Goal: Task Accomplishment & Management: Manage account settings

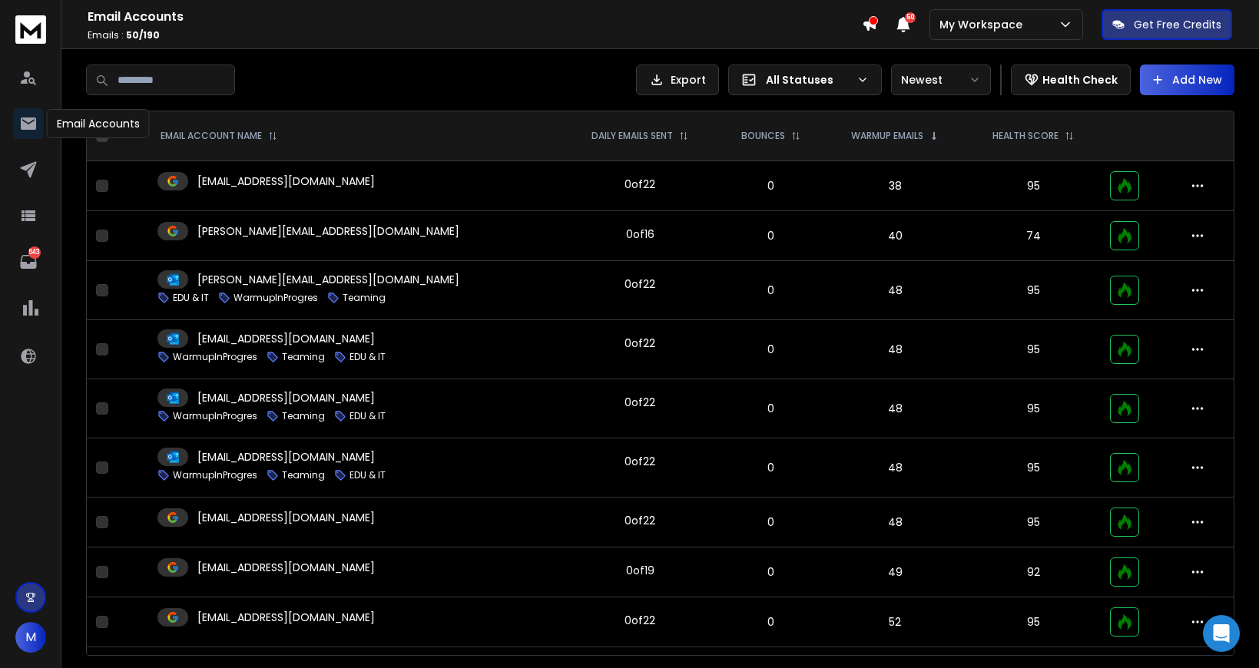
click at [31, 125] on icon at bounding box center [28, 124] width 15 height 12
click at [1084, 77] on p "Health Check" at bounding box center [1080, 79] width 75 height 15
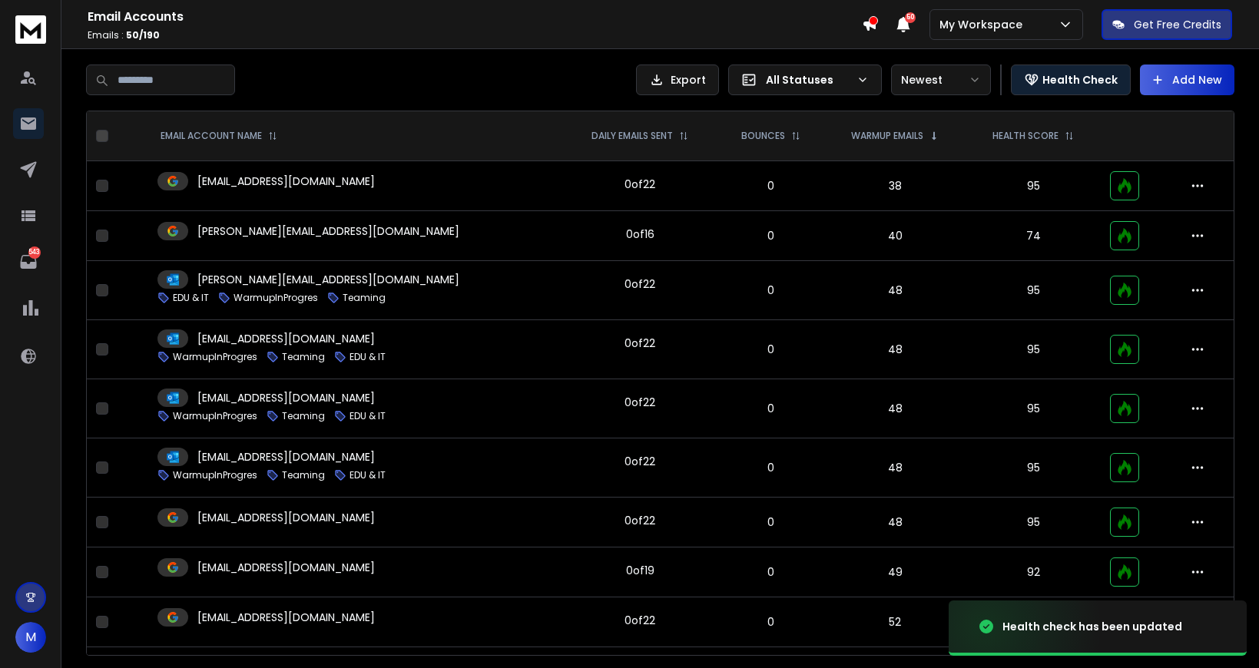
click at [1062, 138] on div "HEALTH SCORE" at bounding box center [1034, 136] width 110 height 12
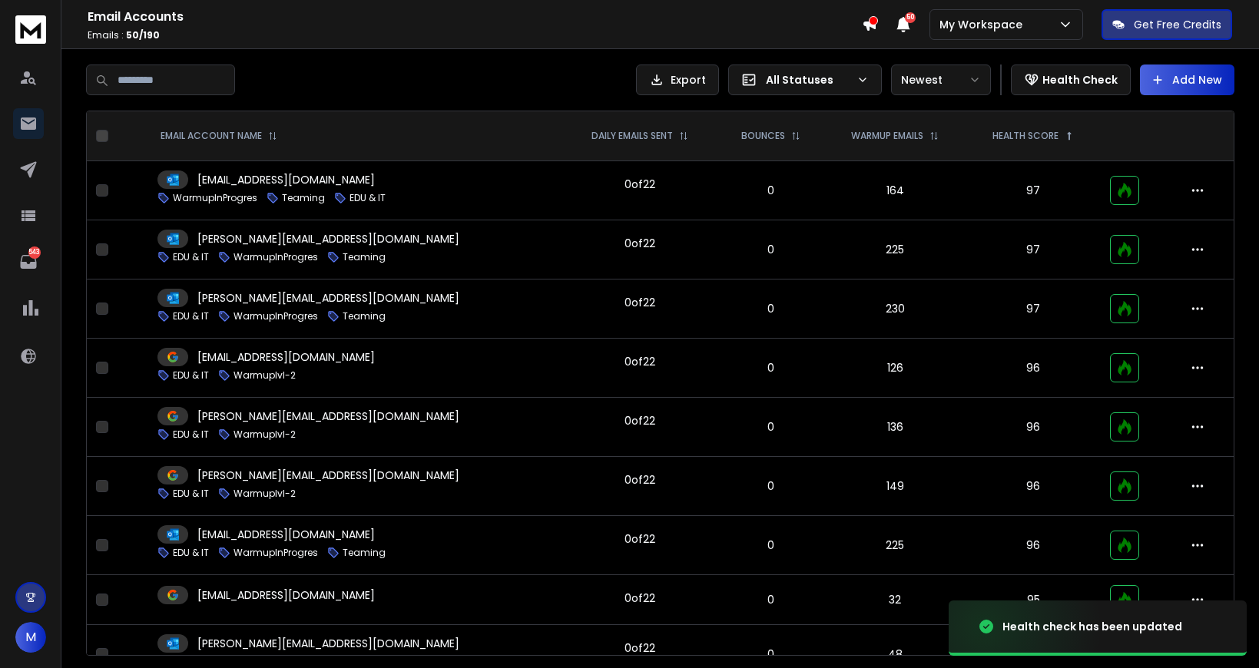
click at [1065, 136] on icon at bounding box center [1069, 135] width 9 height 9
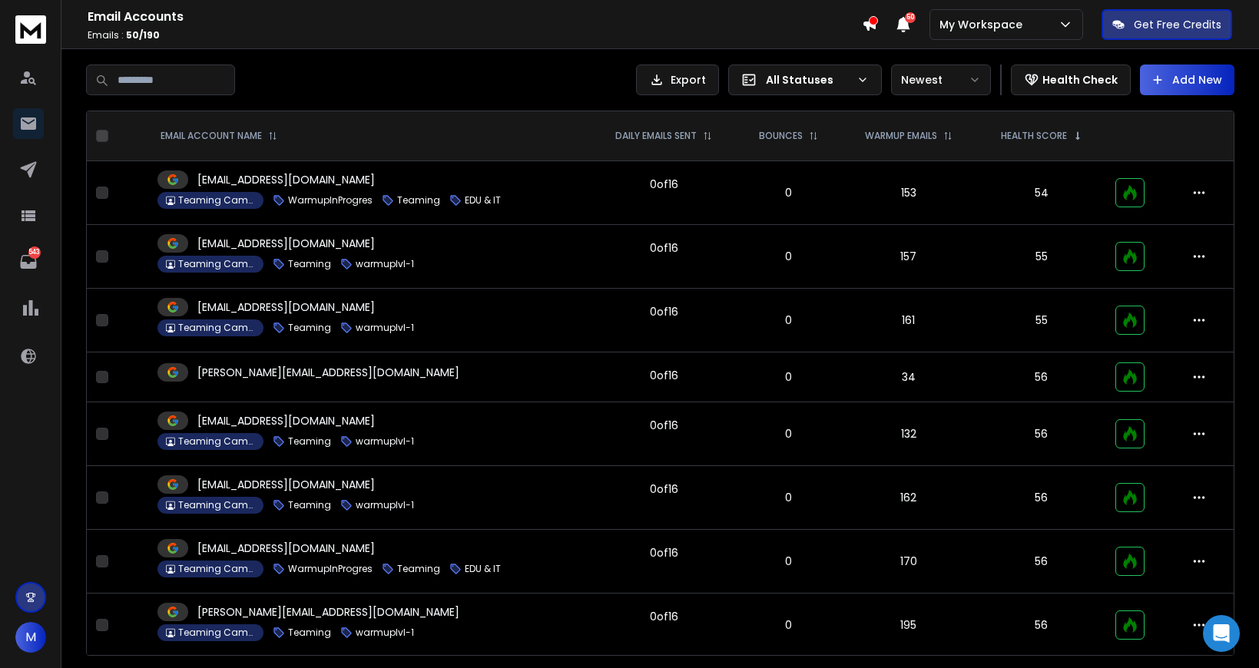
click at [242, 378] on p "rachel@thegovbd.com" at bounding box center [328, 372] width 262 height 15
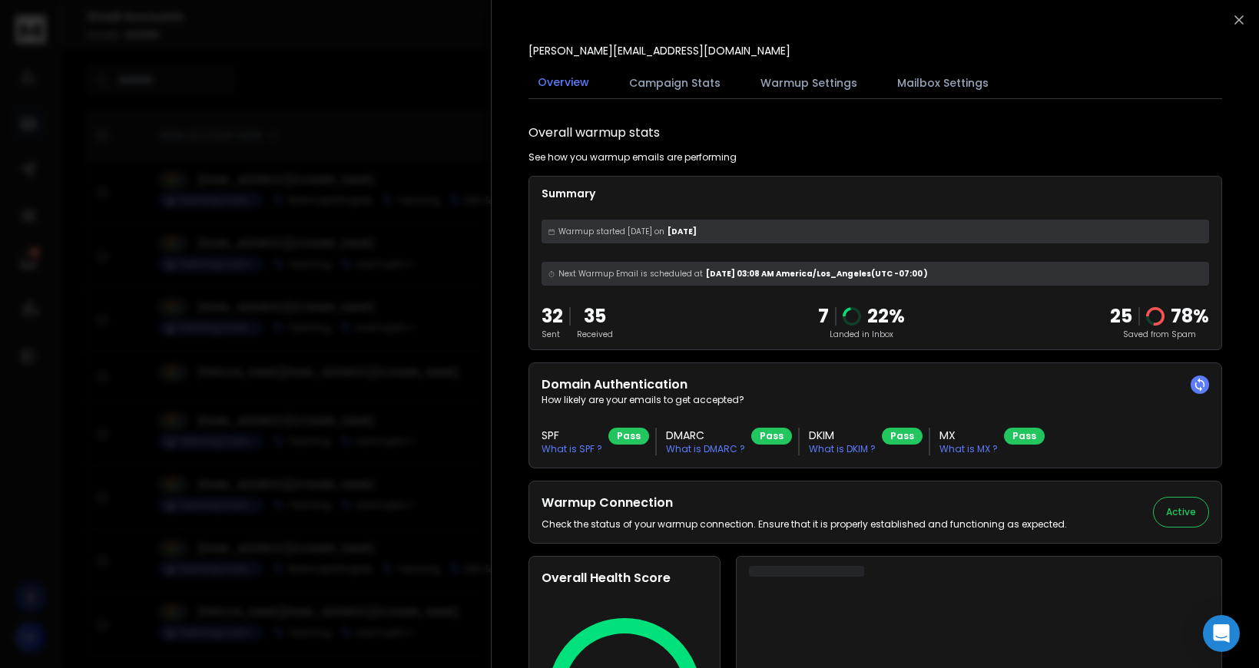
click at [941, 90] on button "Mailbox Settings" at bounding box center [943, 83] width 110 height 34
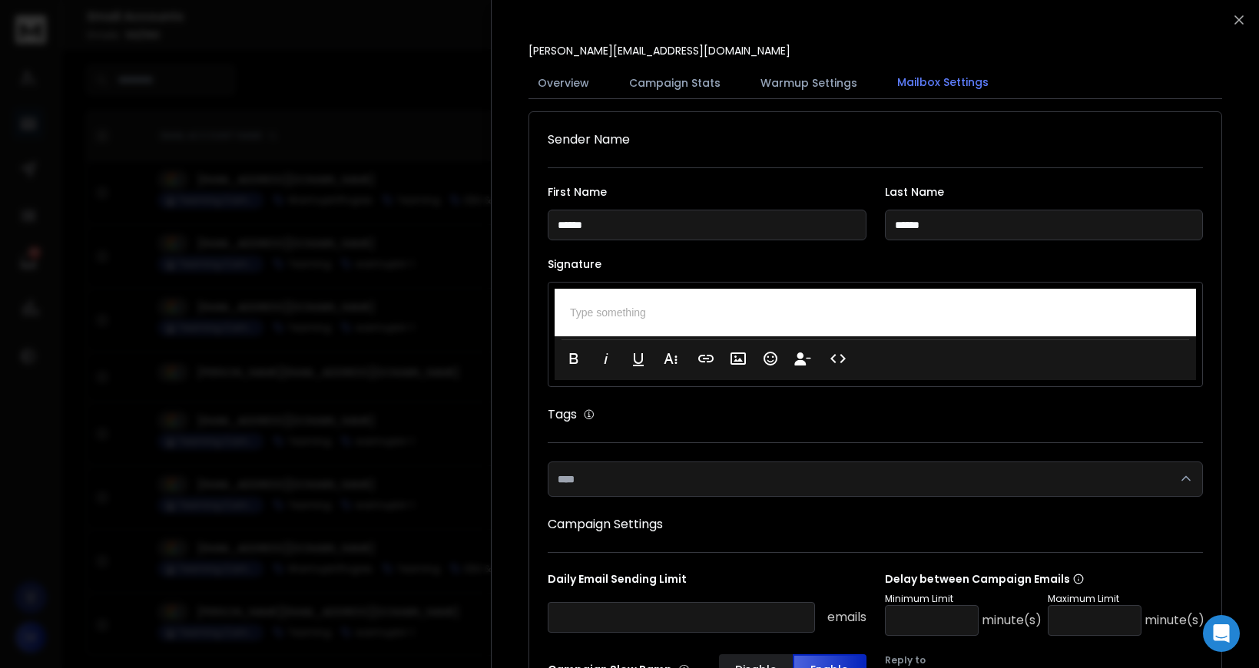
click at [635, 82] on button "Campaign Stats" at bounding box center [675, 83] width 110 height 34
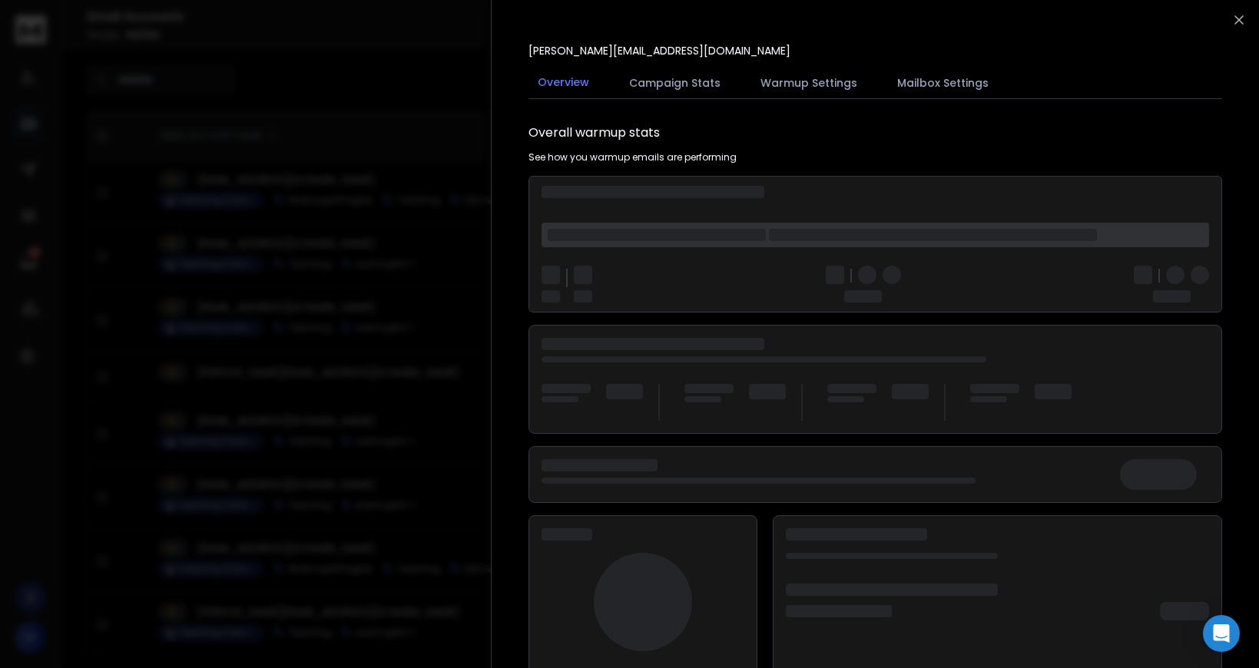
click at [236, 280] on div at bounding box center [629, 334] width 1259 height 668
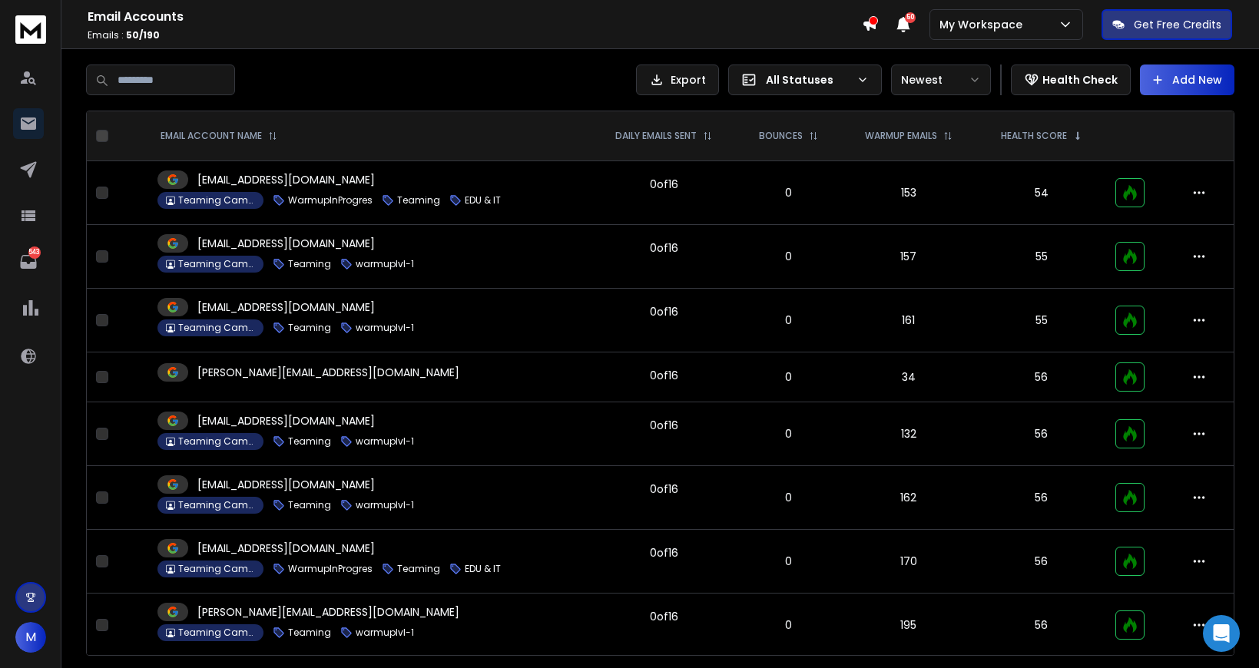
click at [103, 196] on button "button" at bounding box center [102, 193] width 12 height 12
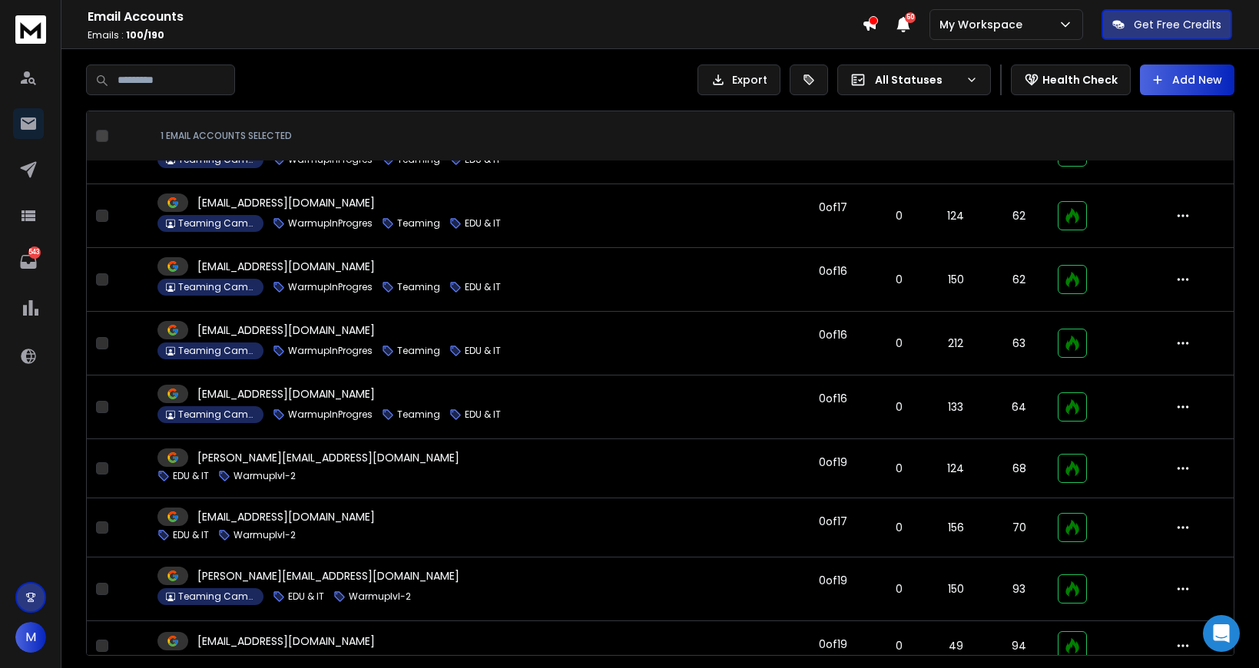
scroll to position [1878, 0]
type button "on"
click at [104, 523] on button "button" at bounding box center [102, 526] width 12 height 12
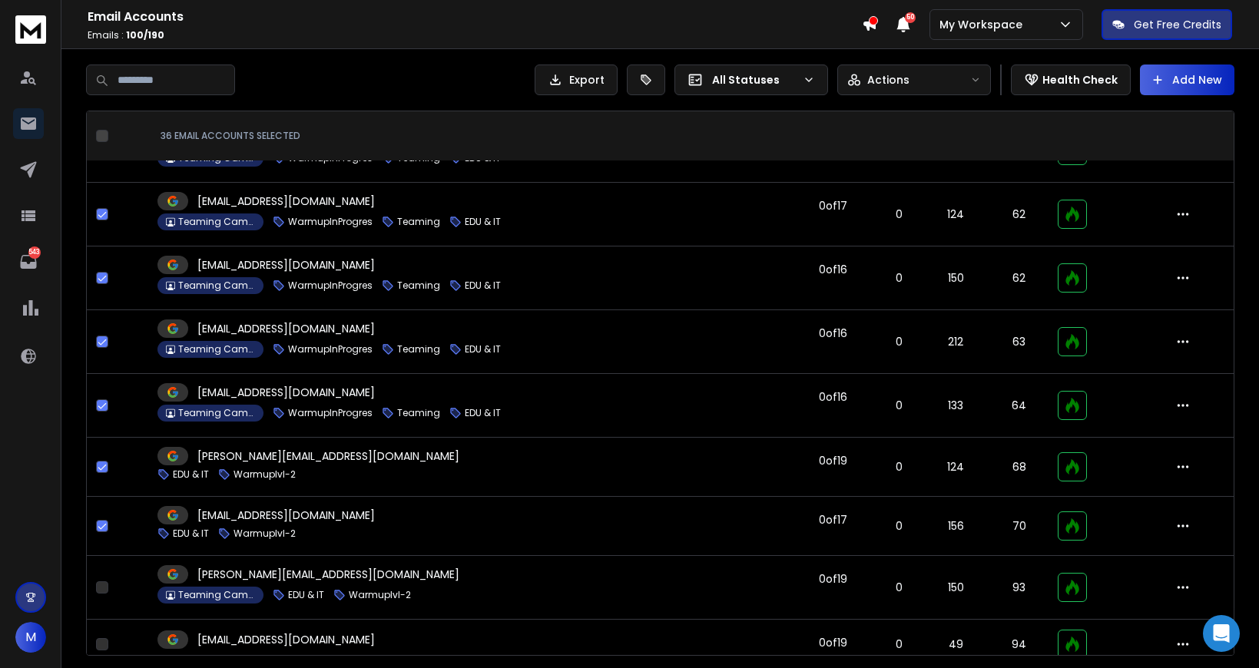
type button "on"
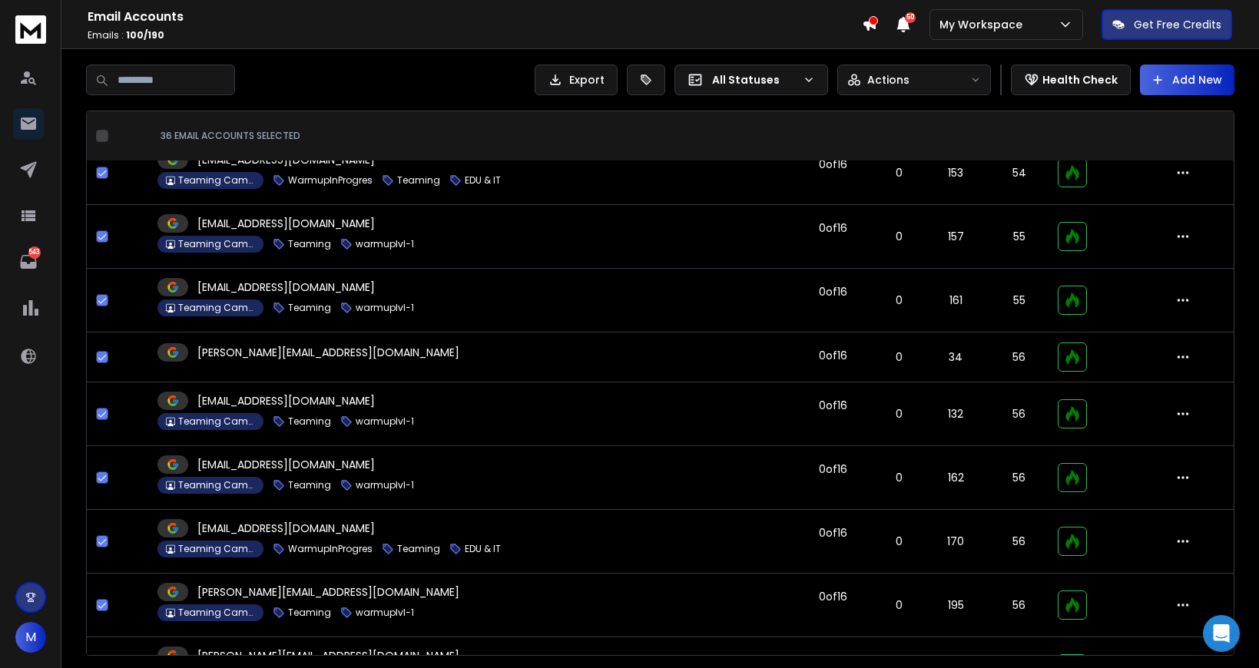
scroll to position [0, 0]
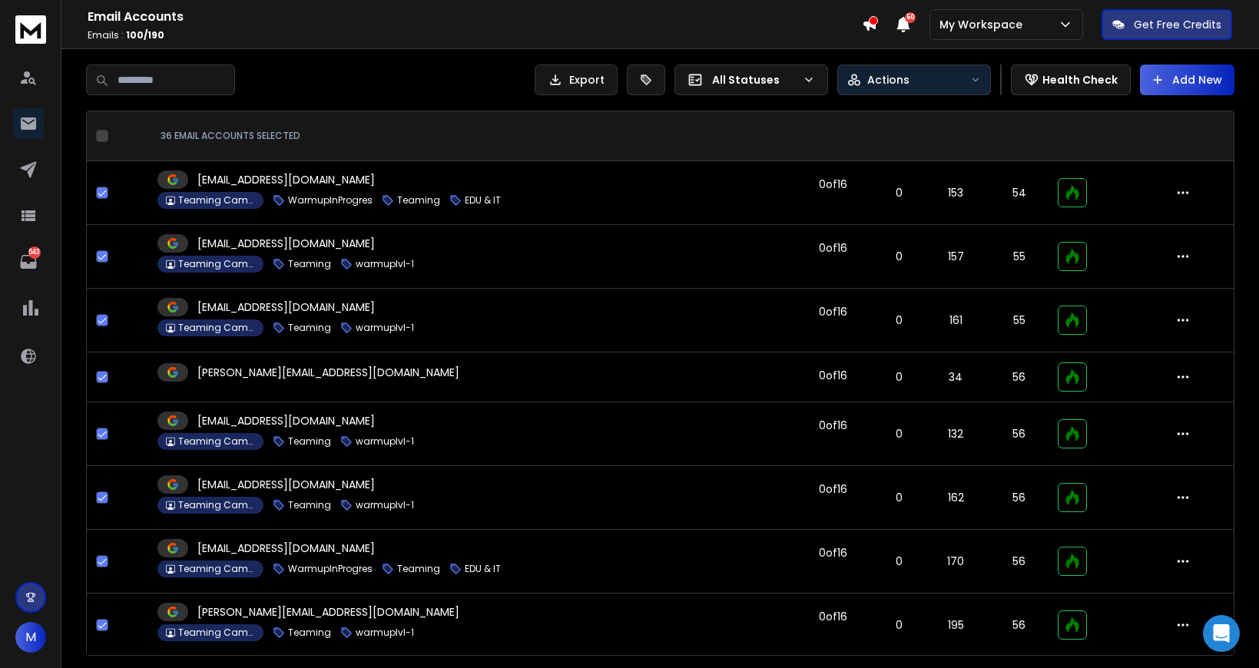
click at [951, 80] on div "Actions" at bounding box center [905, 79] width 117 height 15
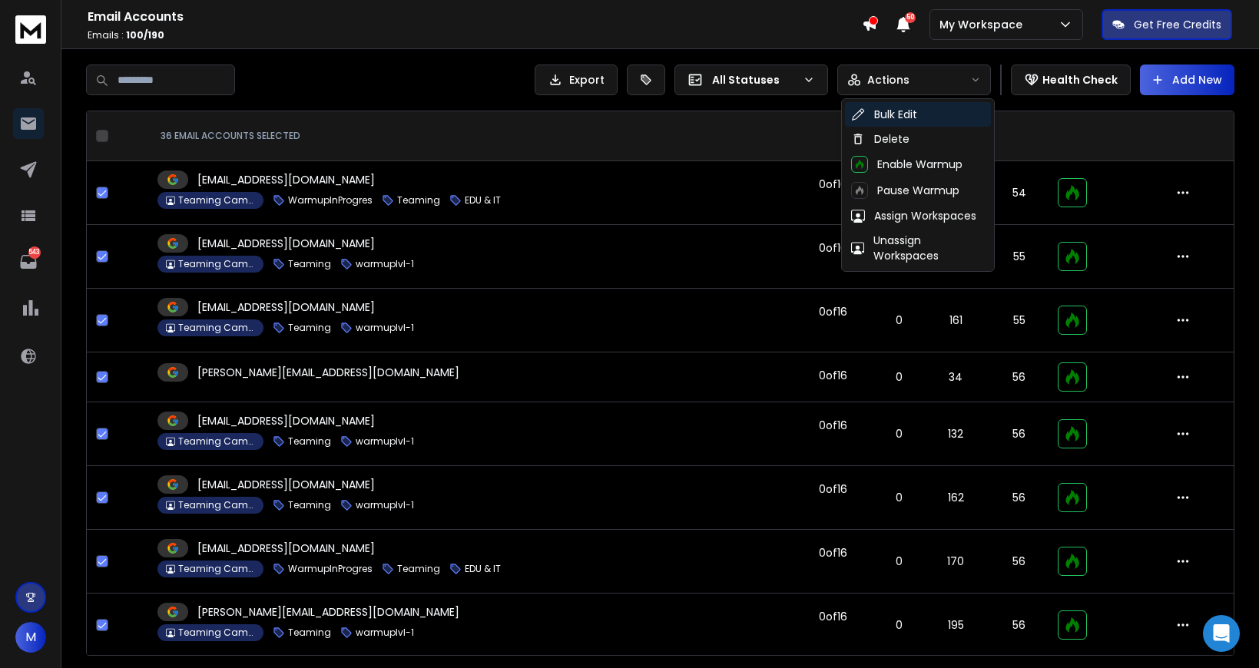
click at [952, 118] on div "Bulk Edit" at bounding box center [918, 114] width 146 height 25
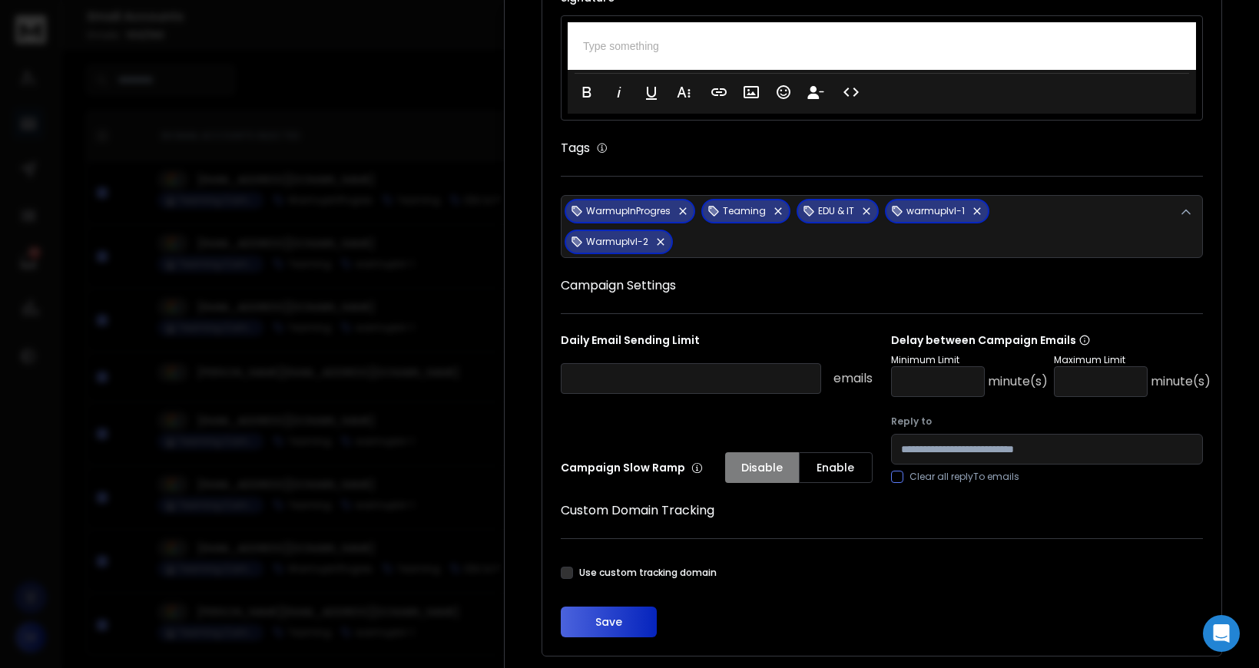
scroll to position [225, 0]
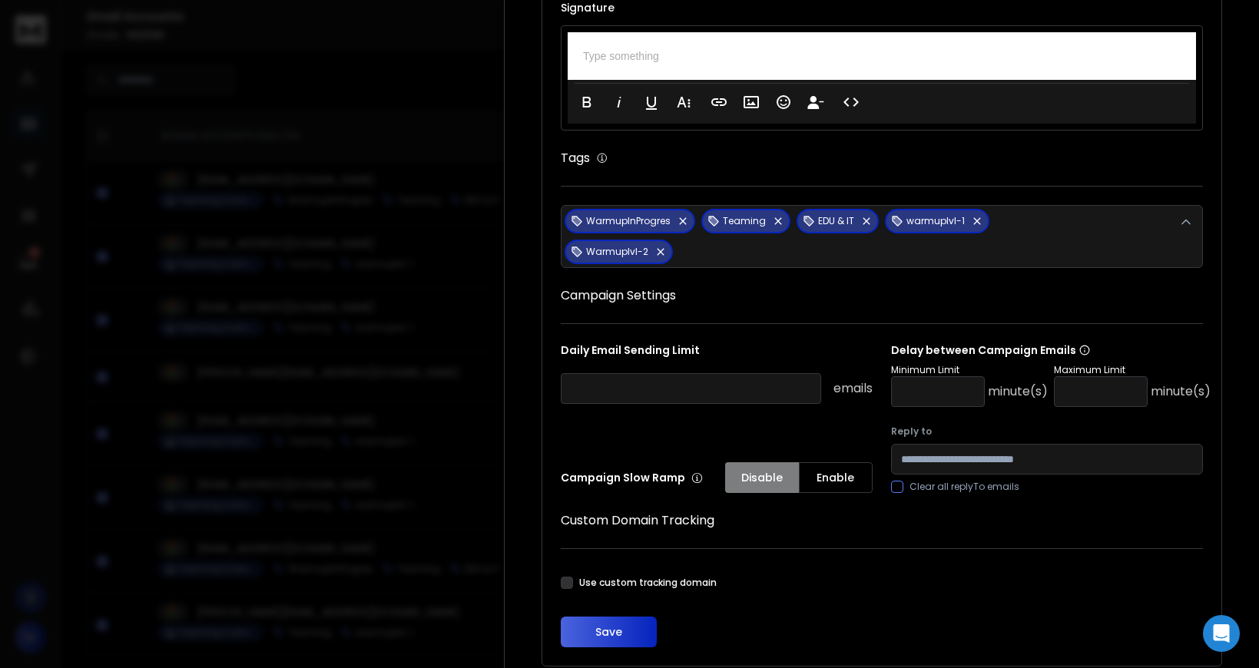
click at [638, 386] on input "number" at bounding box center [691, 388] width 260 height 31
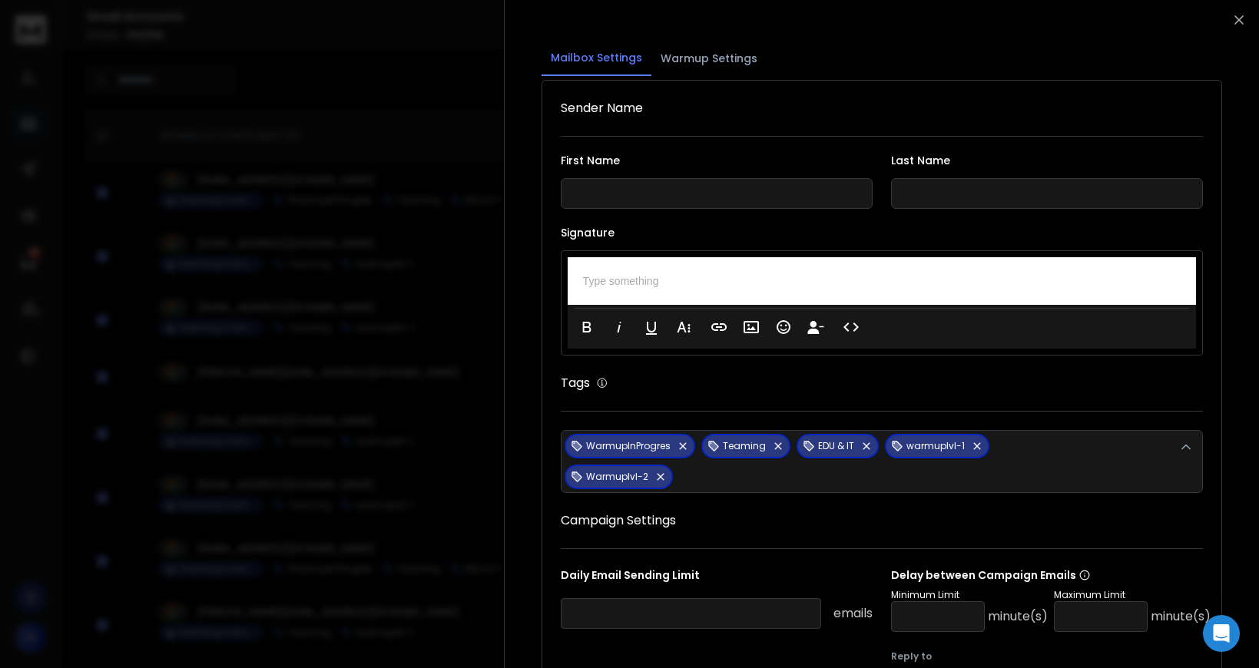
type input "*"
click at [784, 522] on h1 "Campaign Settings" at bounding box center [882, 521] width 642 height 18
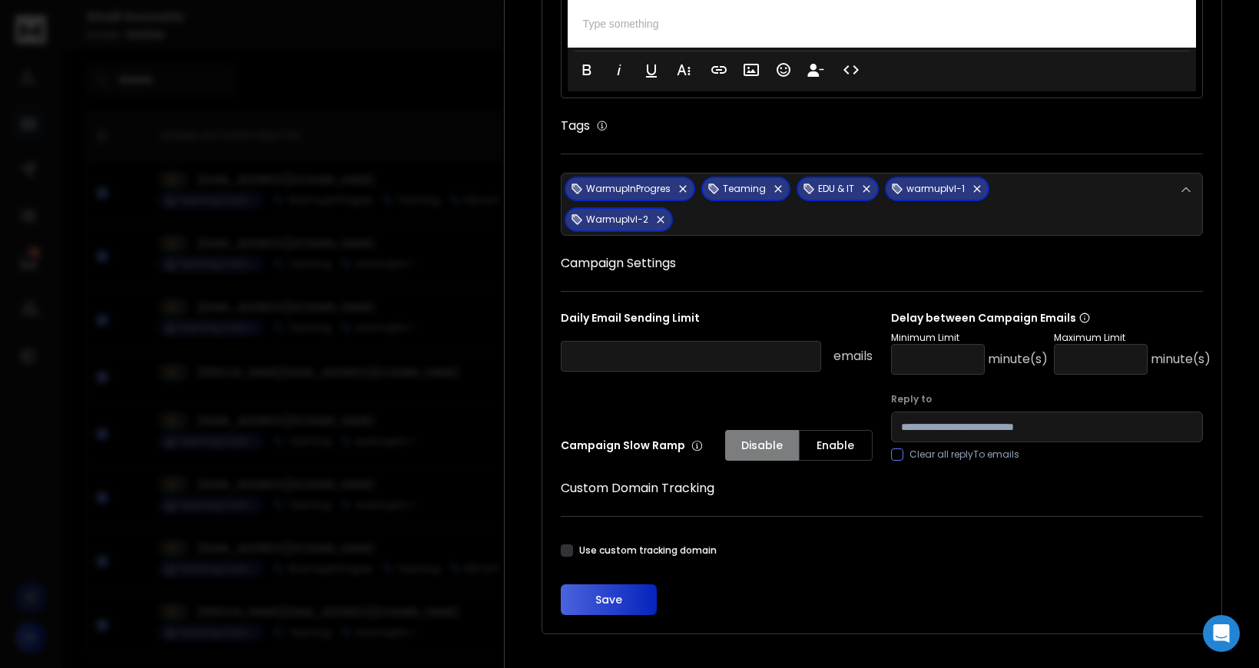
scroll to position [267, 0]
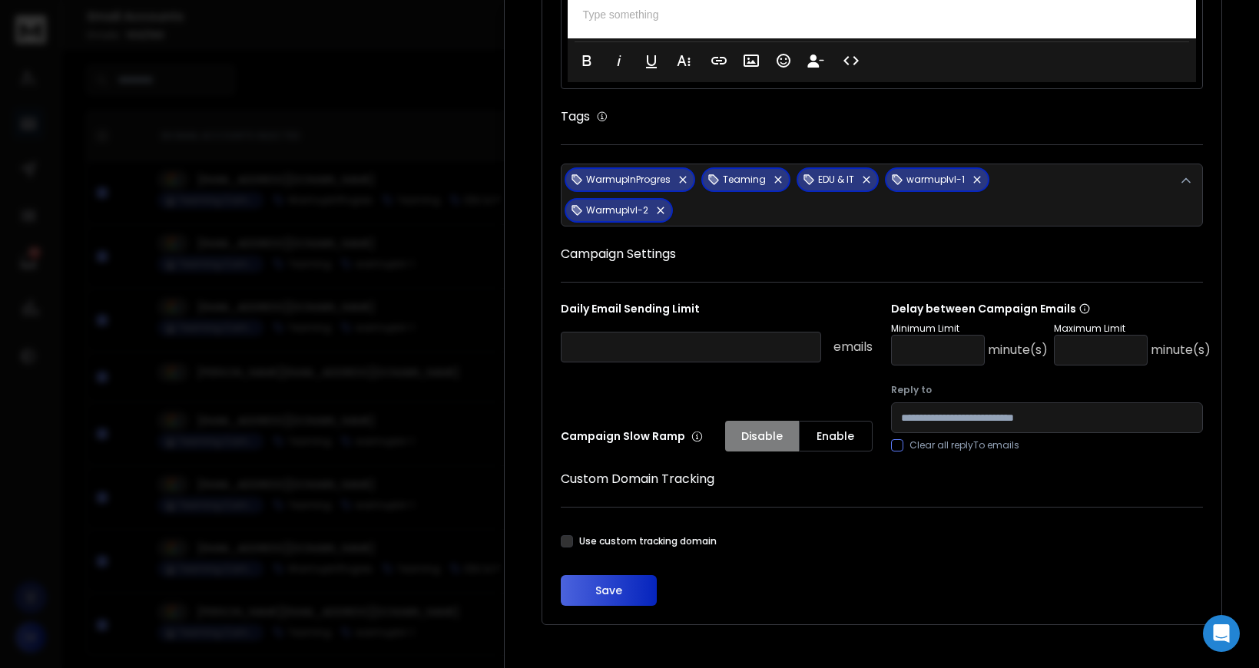
click at [631, 594] on button "Save" at bounding box center [609, 590] width 96 height 31
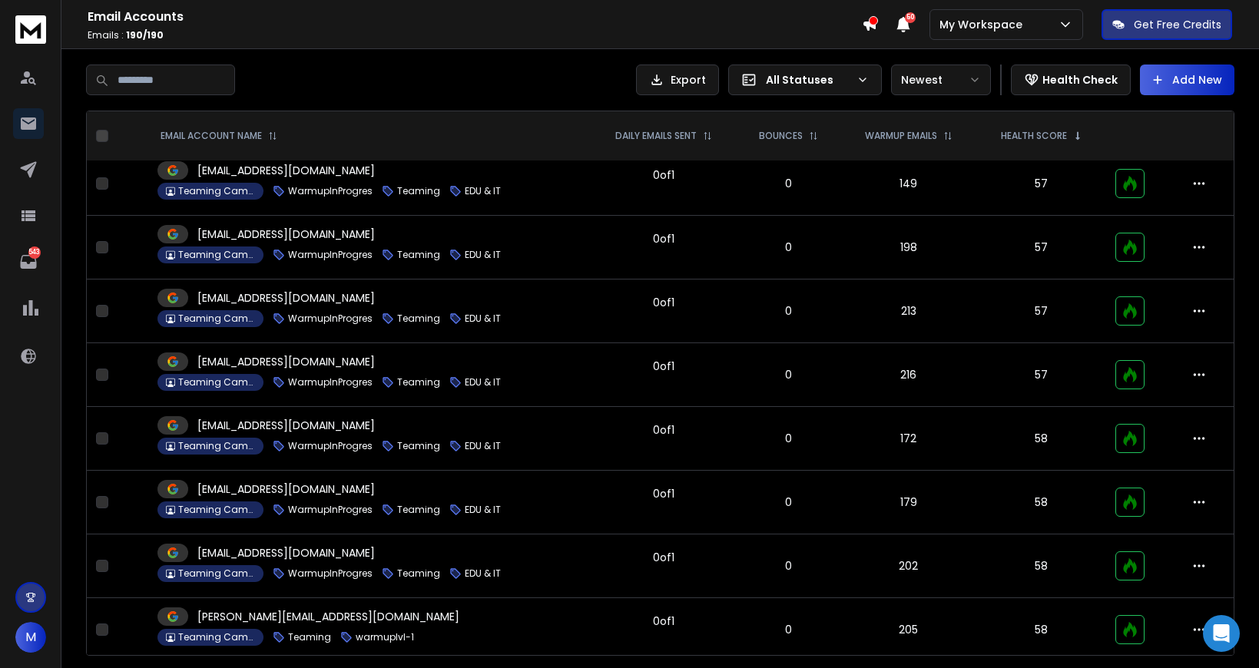
scroll to position [0, 0]
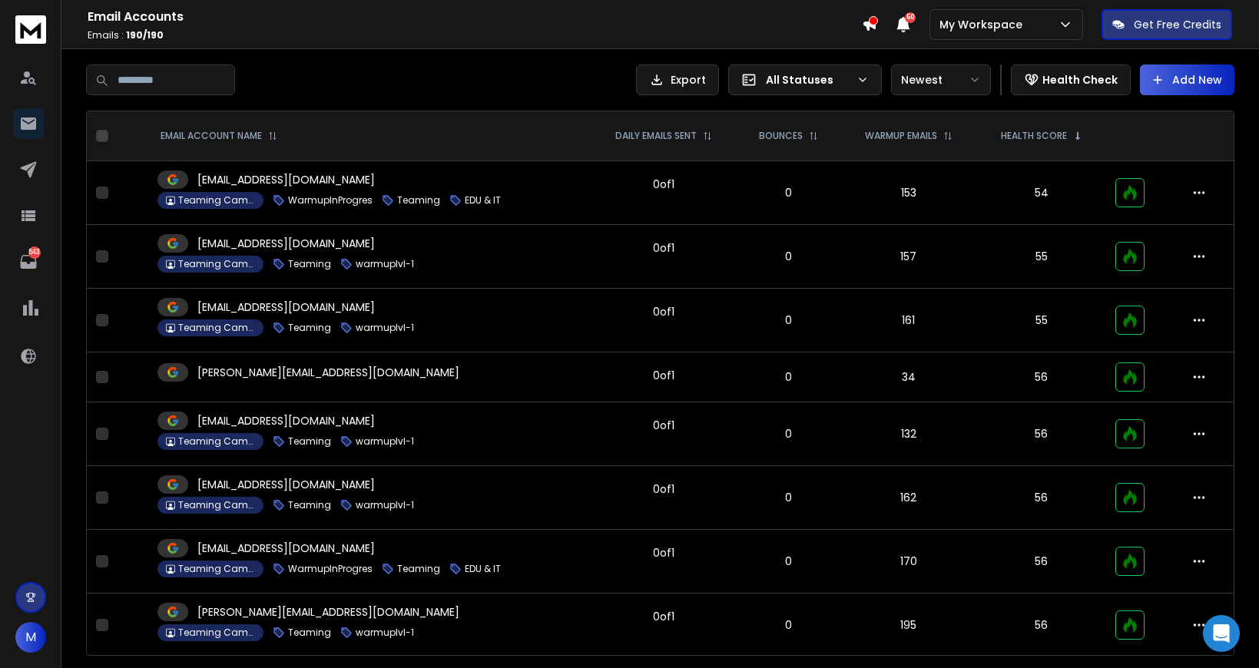
click at [106, 197] on button "on" at bounding box center [102, 193] width 12 height 12
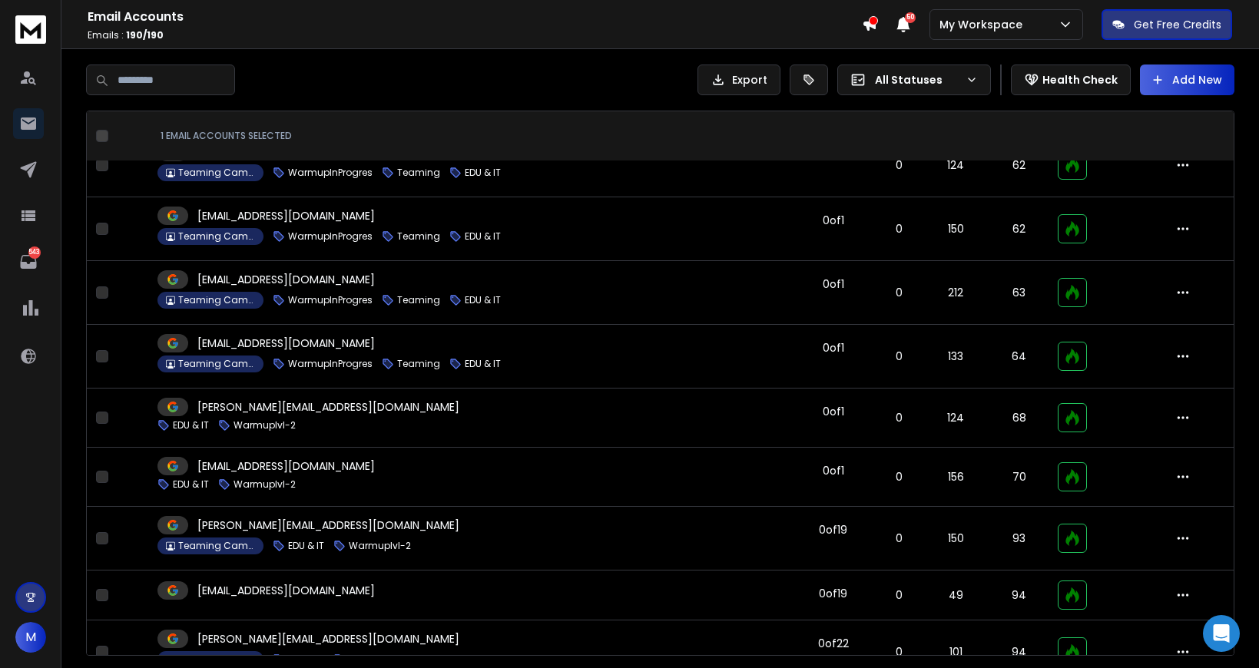
scroll to position [1931, 0]
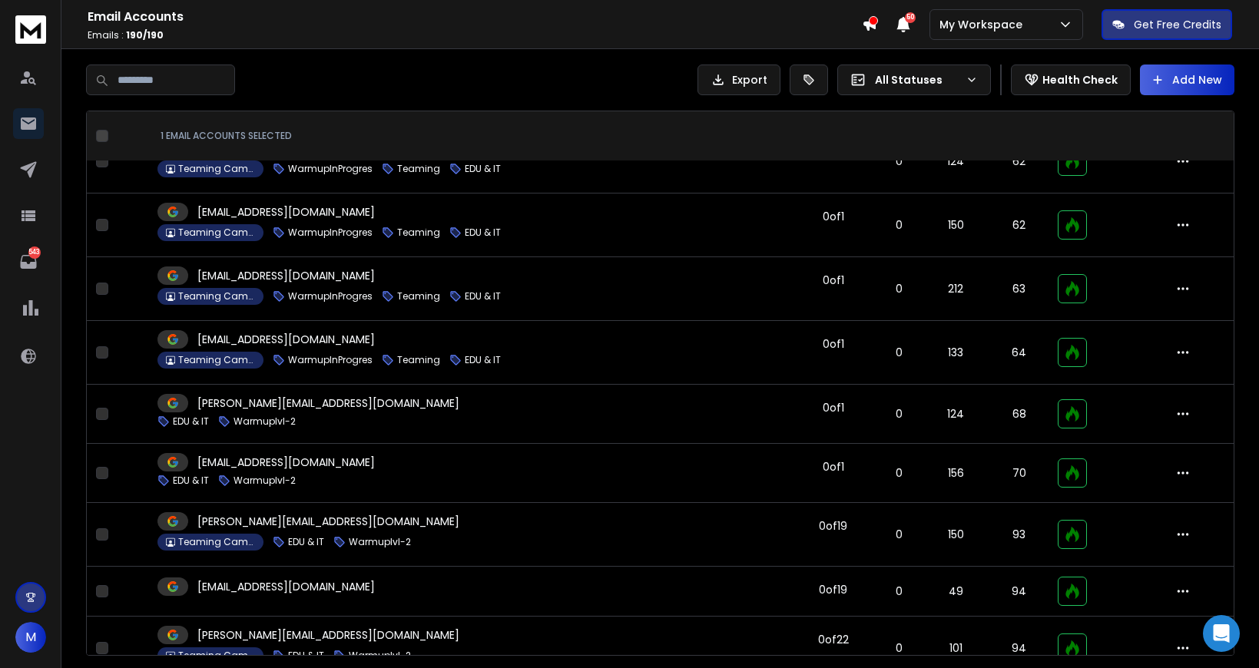
click at [104, 469] on button "on" at bounding box center [102, 473] width 12 height 12
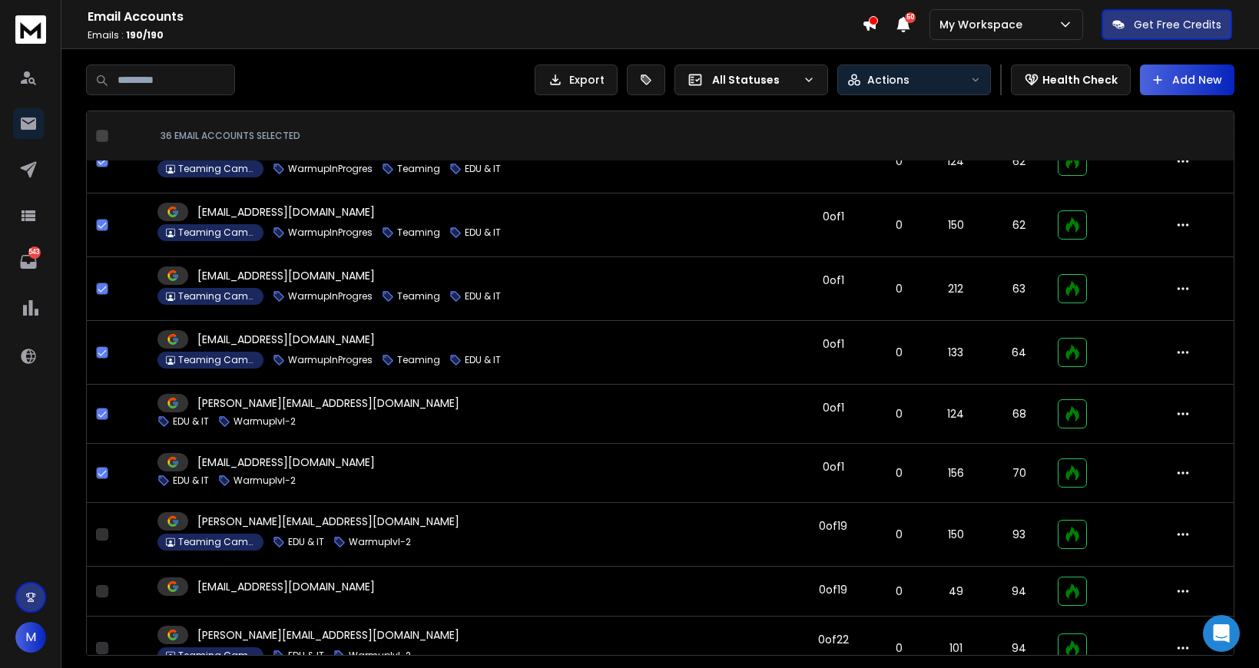
click at [906, 78] on p "Actions" at bounding box center [888, 79] width 42 height 15
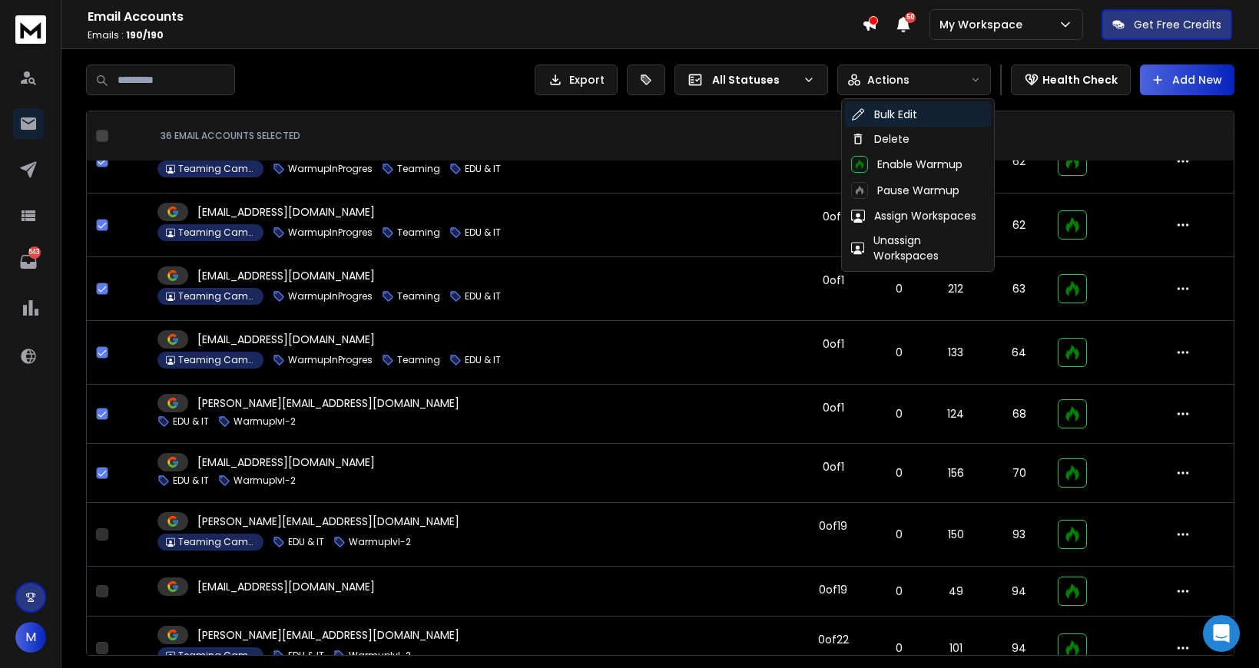
click at [898, 110] on div "Bulk Edit" at bounding box center [884, 114] width 66 height 15
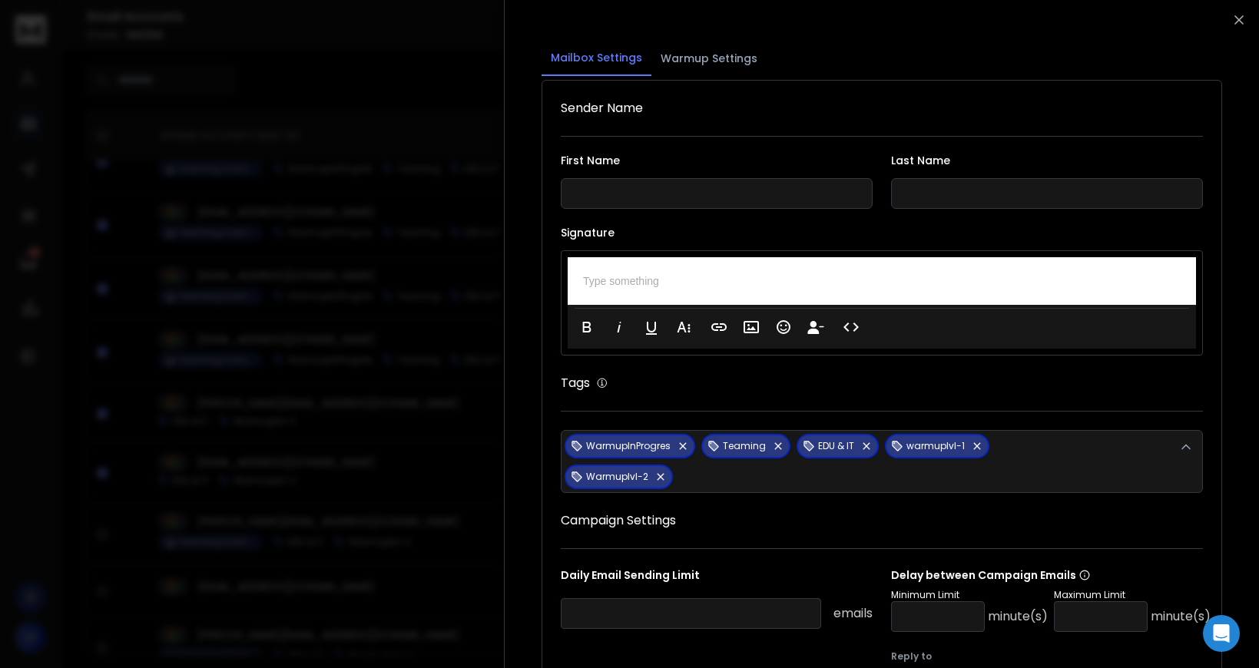
click at [279, 172] on div at bounding box center [629, 334] width 1259 height 668
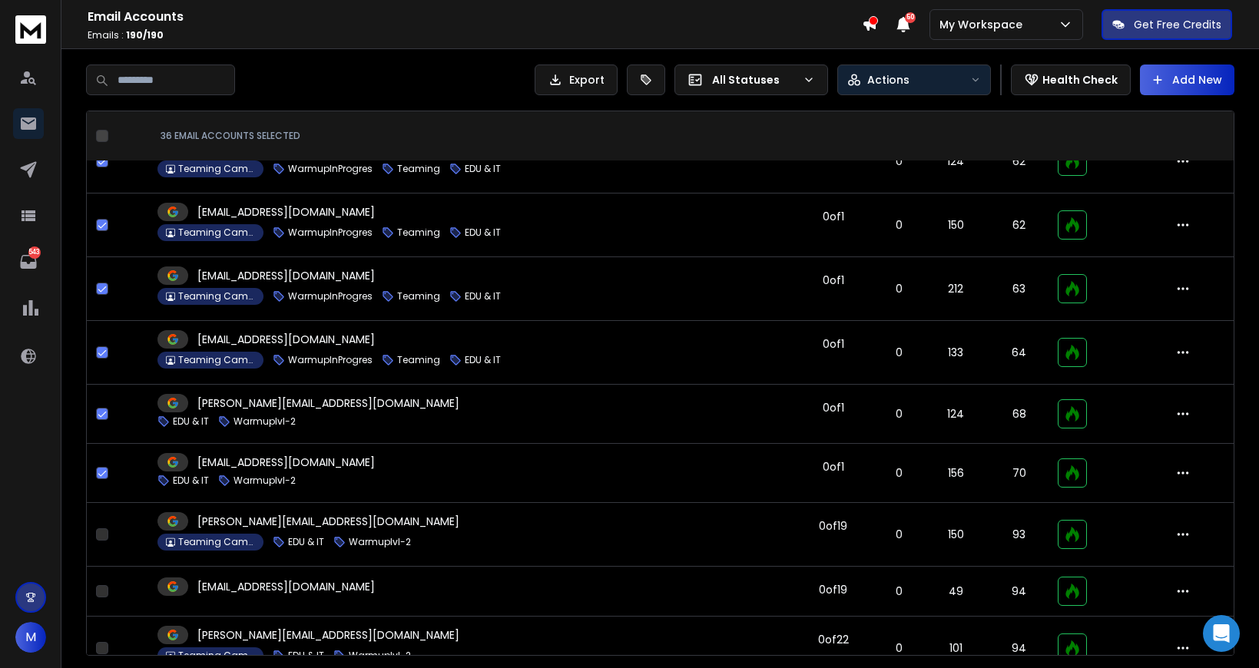
click at [920, 79] on div "Actions" at bounding box center [905, 79] width 117 height 15
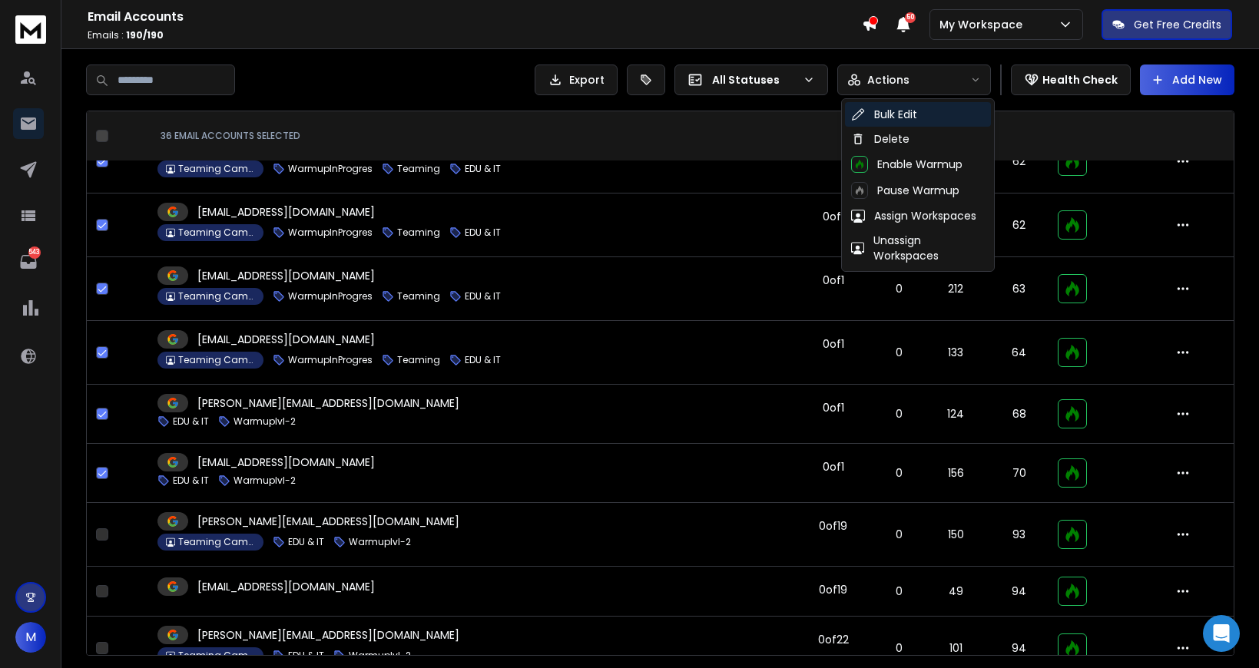
click at [910, 119] on div "Bulk Edit" at bounding box center [884, 114] width 66 height 15
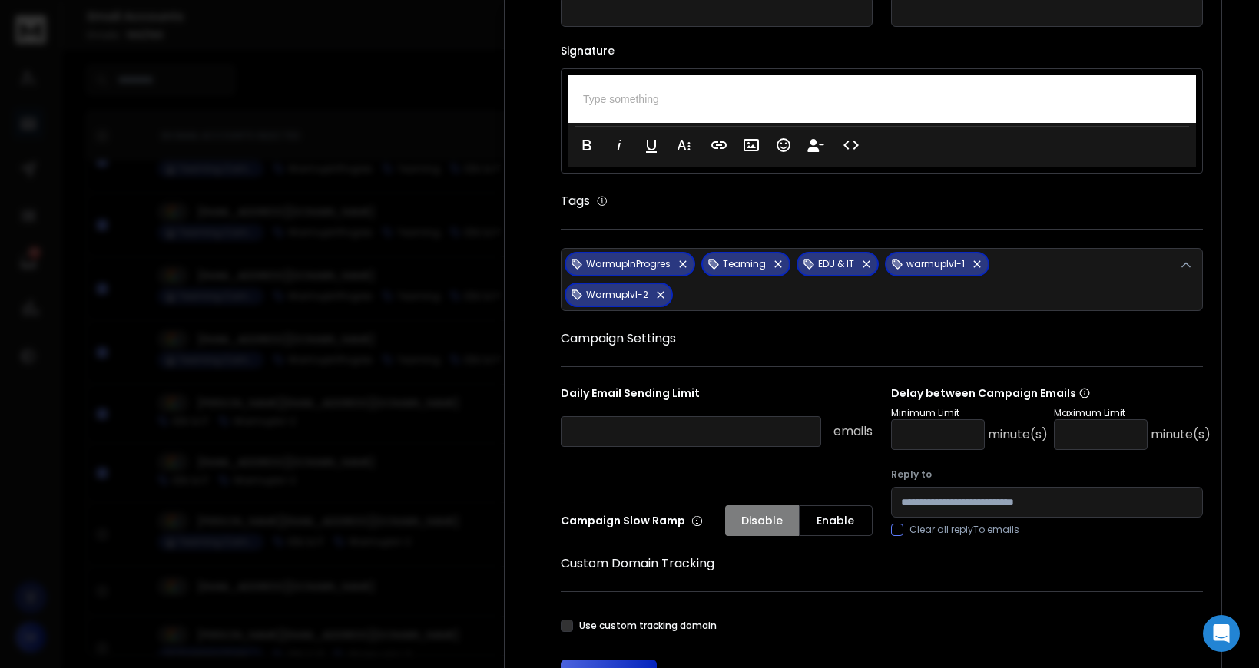
scroll to position [267, 0]
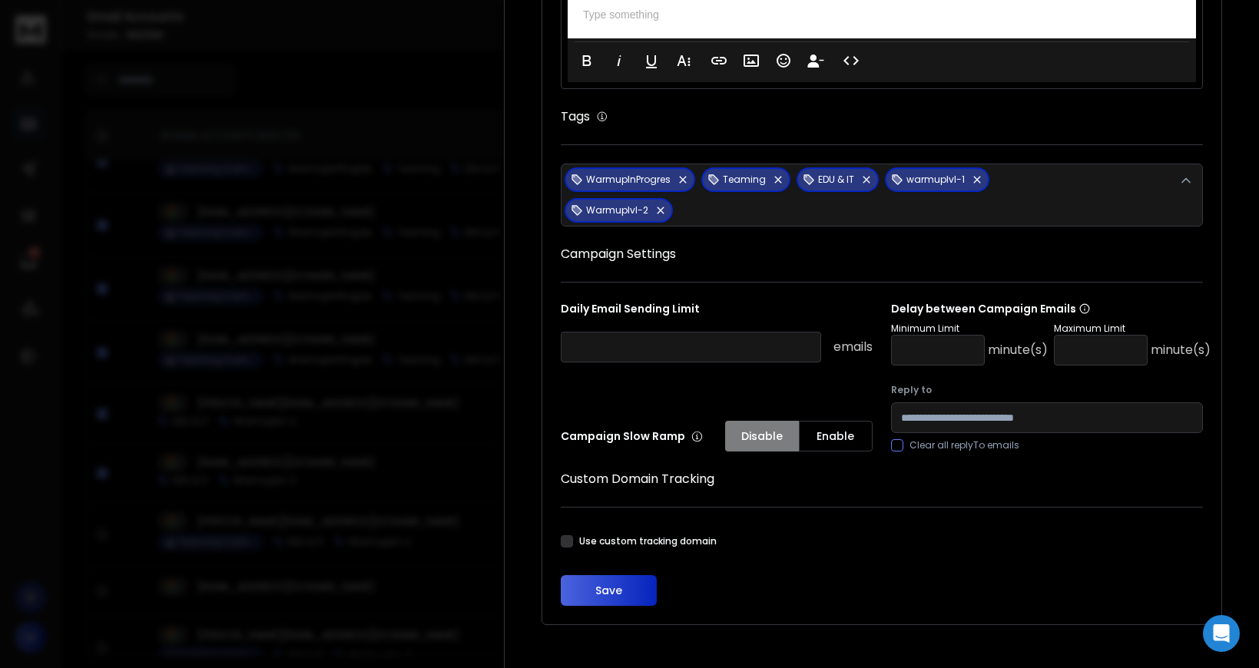
click at [638, 347] on input "number" at bounding box center [691, 347] width 260 height 31
type input "*"
click at [928, 353] on input "number" at bounding box center [938, 350] width 94 height 31
click at [1098, 343] on input "number" at bounding box center [1101, 350] width 94 height 31
type input "*"
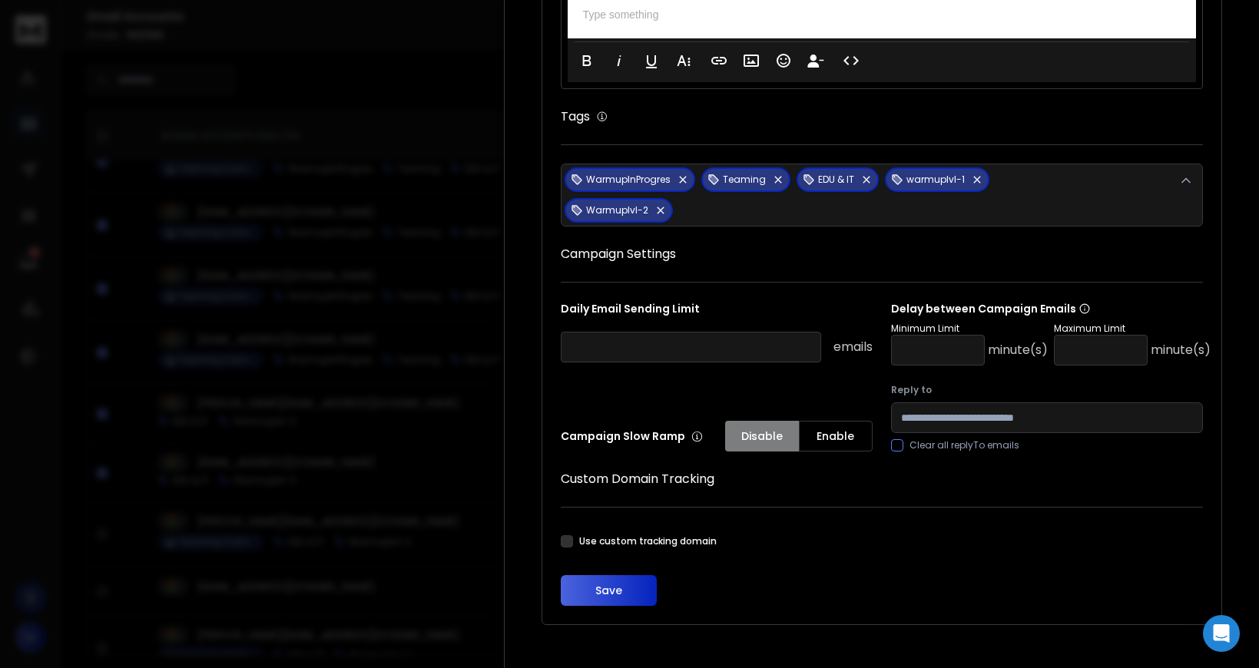
type input "**"
click at [937, 353] on input "*" at bounding box center [938, 350] width 94 height 31
type input "**"
click at [844, 533] on div "Use custom tracking domain" at bounding box center [882, 541] width 642 height 31
click at [842, 443] on button "Enable" at bounding box center [836, 436] width 74 height 31
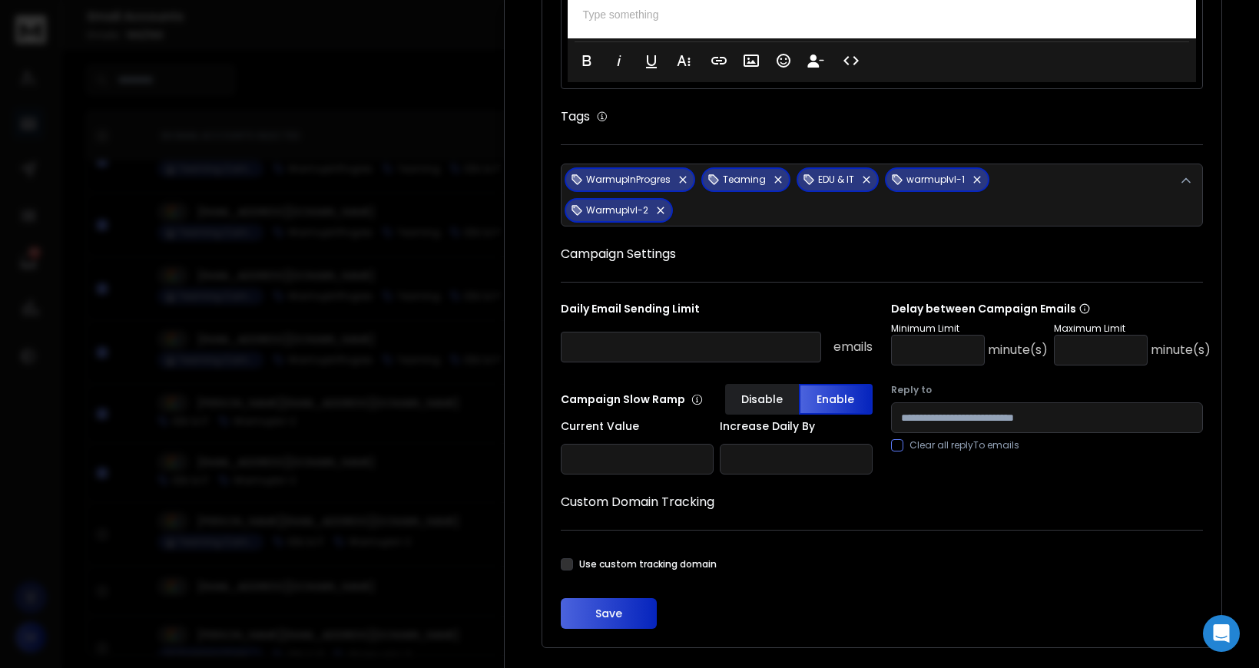
click at [602, 449] on input "*" at bounding box center [637, 459] width 153 height 31
click at [536, 447] on div "Mailbox Settings Warmup Settings Sender Name First Name Last Name Signature Typ…" at bounding box center [882, 212] width 718 height 921
click at [513, 330] on div "Shared Sheet Component Mailbox Settings Warmup Settings Sender Name First Name …" at bounding box center [881, 334] width 755 height 668
type input "*"
click at [612, 452] on input "*" at bounding box center [637, 459] width 153 height 31
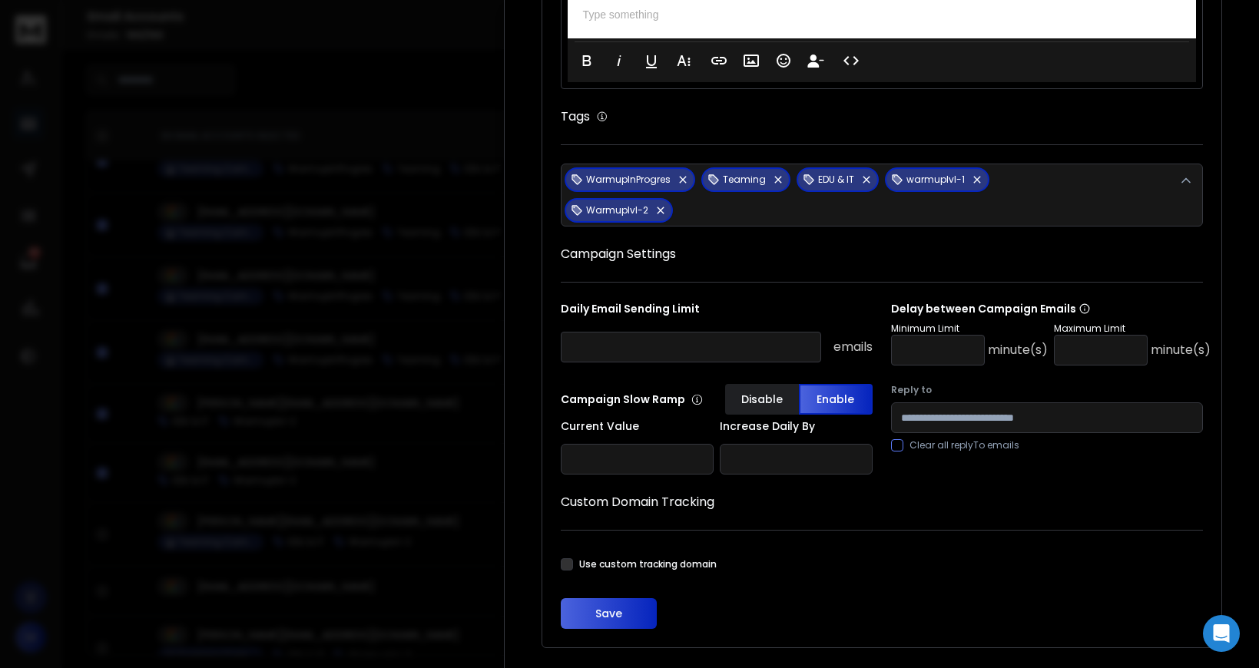
type input "*"
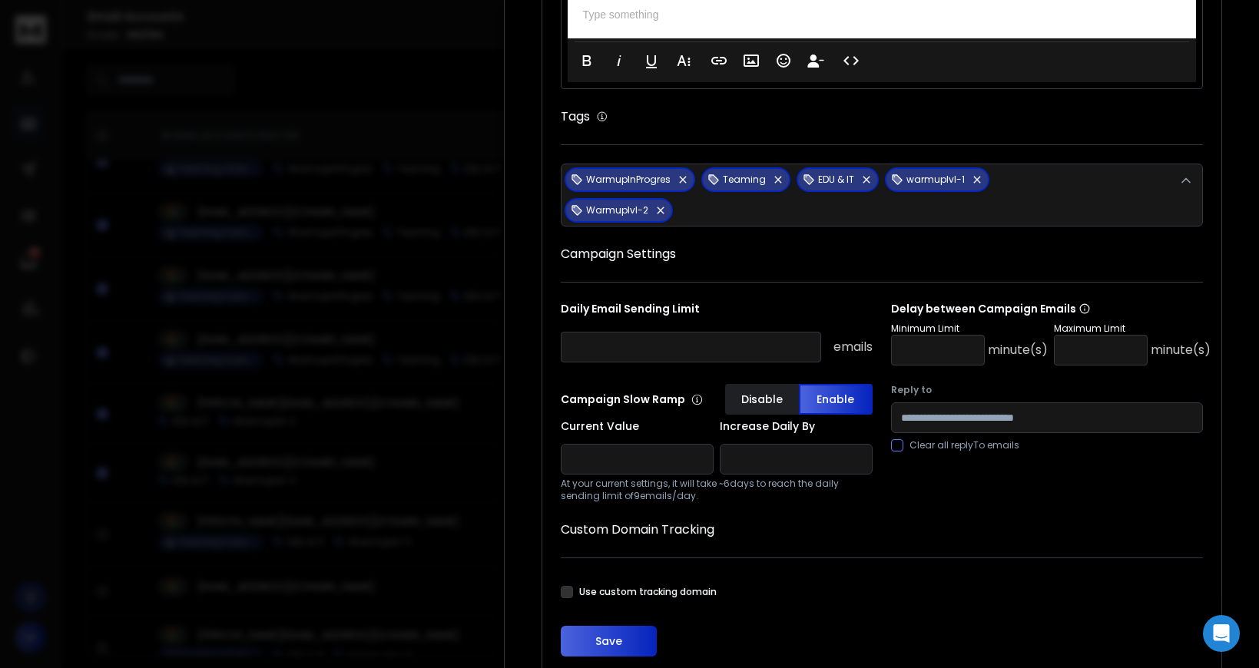
type input "*"
drag, startPoint x: 408, startPoint y: 427, endPoint x: 427, endPoint y: 430, distance: 19.5
click at [413, 426] on body "Your warmest leads are on your site – Turn visits into conversations Reach Out …" at bounding box center [629, 334] width 1259 height 668
drag, startPoint x: 618, startPoint y: 463, endPoint x: 480, endPoint y: 453, distance: 138.0
click at [479, 453] on body "Your warmest leads are on your site – Turn visits into conversations Reach Out …" at bounding box center [629, 334] width 1259 height 668
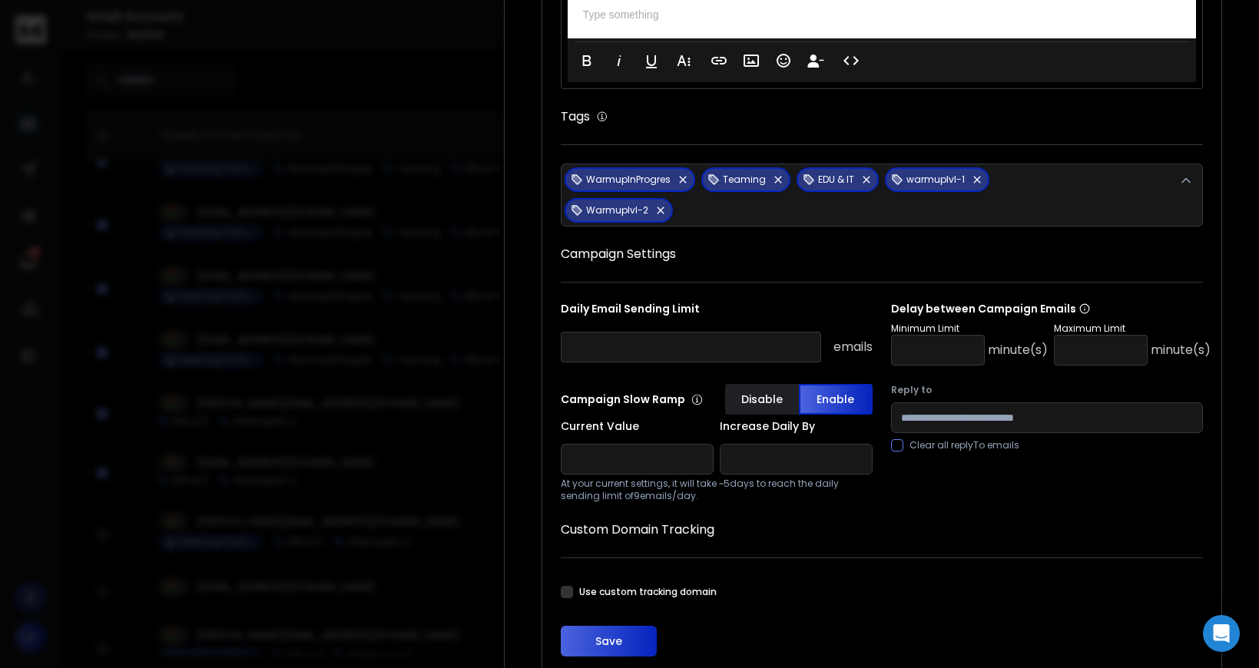
type input "*"
click at [790, 556] on form "First Name Last Name Signature Type something Clear Formatting Font Family Aria…" at bounding box center [882, 273] width 642 height 768
drag, startPoint x: 697, startPoint y: 453, endPoint x: 711, endPoint y: 456, distance: 14.9
click at [699, 453] on div "Current Value * Increase Daily By *" at bounding box center [717, 448] width 312 height 54
type input "*"
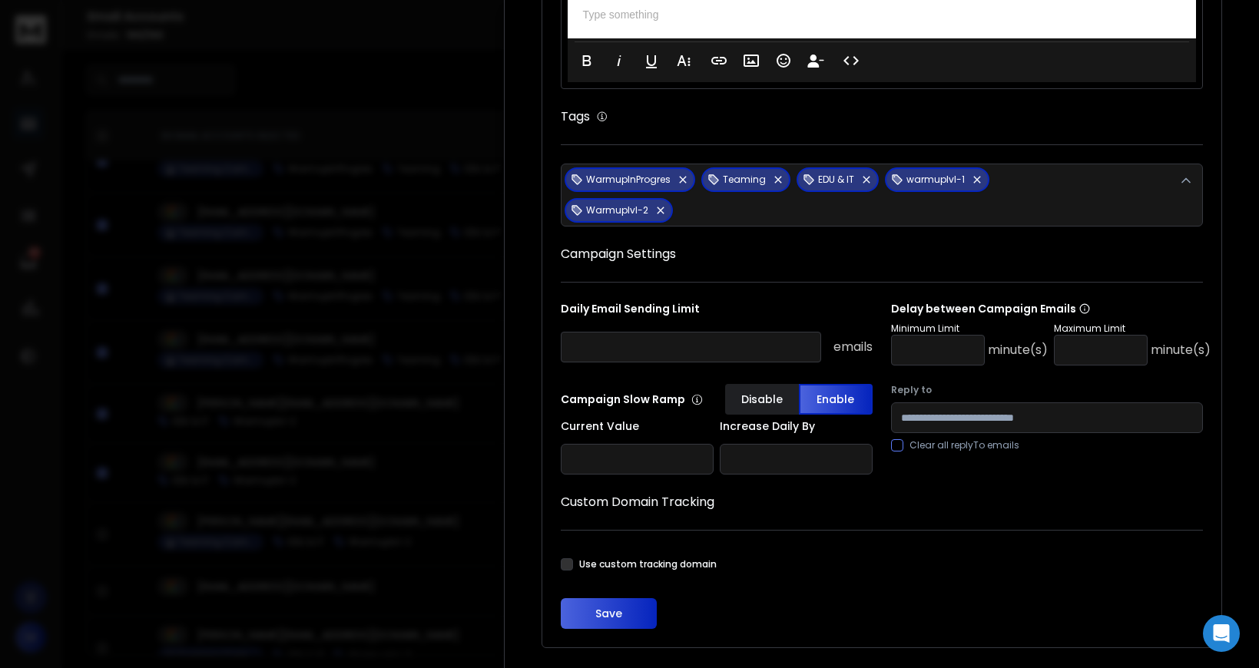
type input "*"
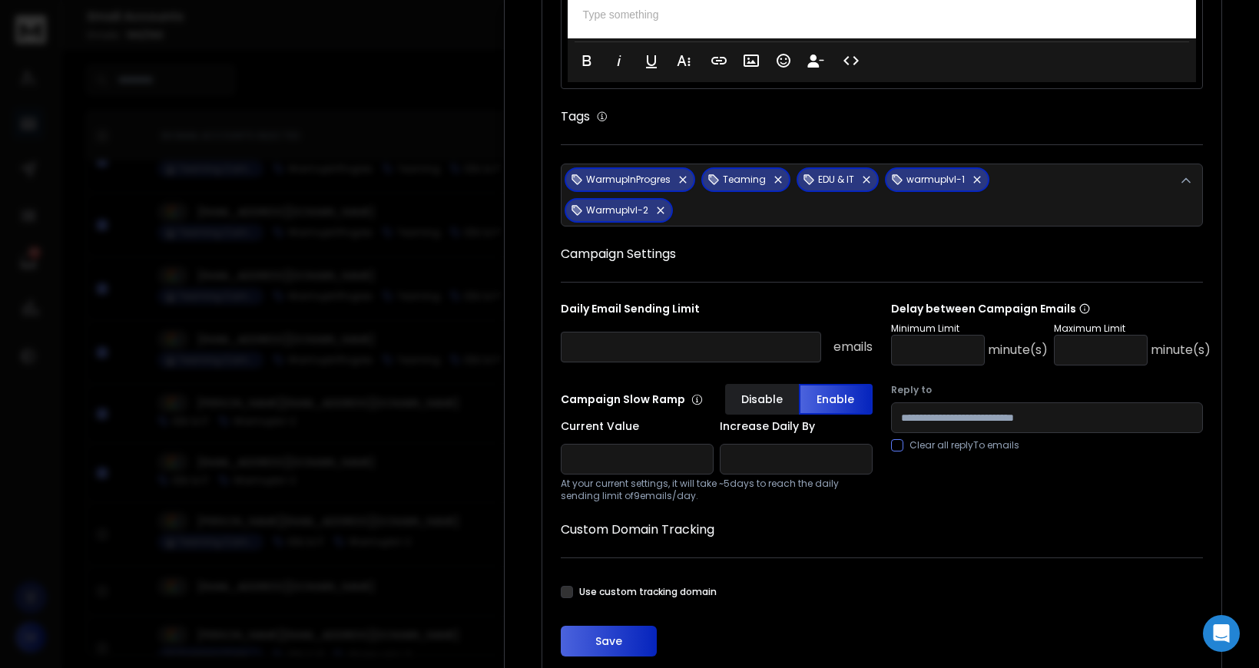
click at [925, 350] on input "**" at bounding box center [938, 350] width 94 height 31
click at [863, 343] on div "Daily Email Sending Limit * emails Delay between Campaign Emails Minimum Limit …" at bounding box center [882, 401] width 642 height 201
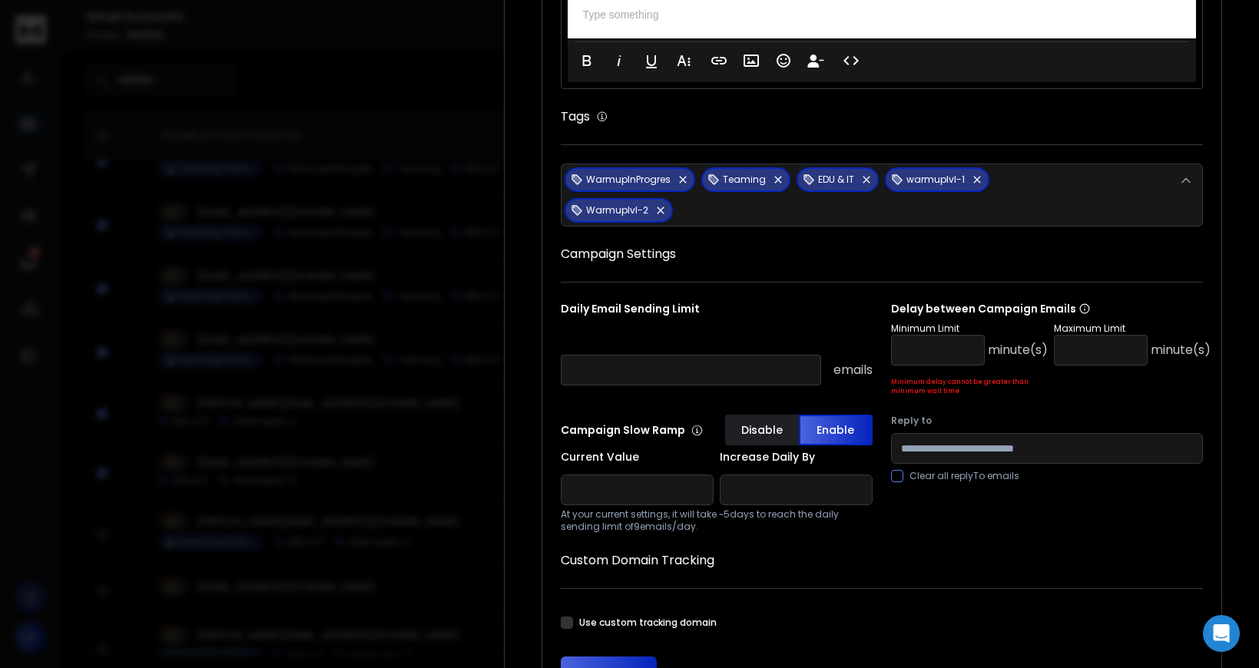
drag, startPoint x: 900, startPoint y: 344, endPoint x: 841, endPoint y: 333, distance: 60.3
click at [841, 333] on div "Daily Email Sending Limit * emails Delay between Campaign Emails Minimum Limit …" at bounding box center [882, 417] width 642 height 232
drag, startPoint x: 1049, startPoint y: 345, endPoint x: 1016, endPoint y: 343, distance: 33.1
click at [1013, 344] on div "Minimum Limit ** minute(s) Minimum delay cannot be greater than minimum wait ti…" at bounding box center [1051, 360] width 320 height 74
type input "*"
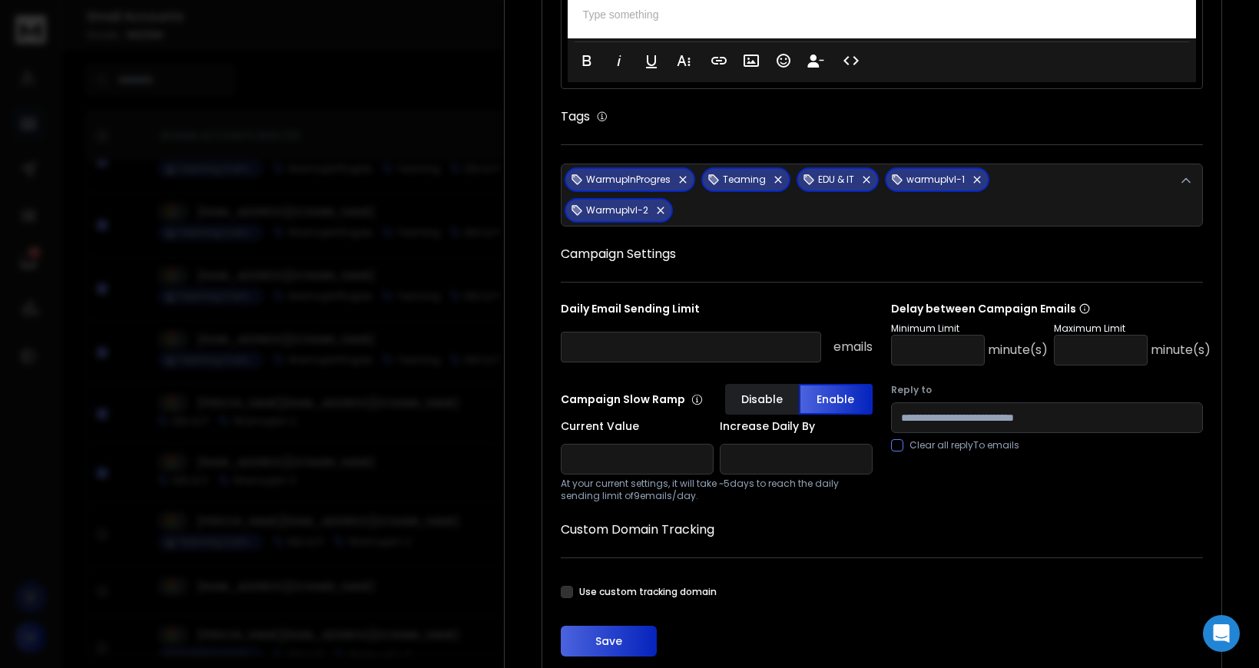
type input "**"
click at [942, 353] on input "*" at bounding box center [938, 350] width 94 height 31
type input "**"
click at [936, 547] on form "First Name Last Name Signature Type something Clear Formatting Font Family Aria…" at bounding box center [882, 273] width 642 height 768
drag, startPoint x: 619, startPoint y: 637, endPoint x: 581, endPoint y: 575, distance: 72.5
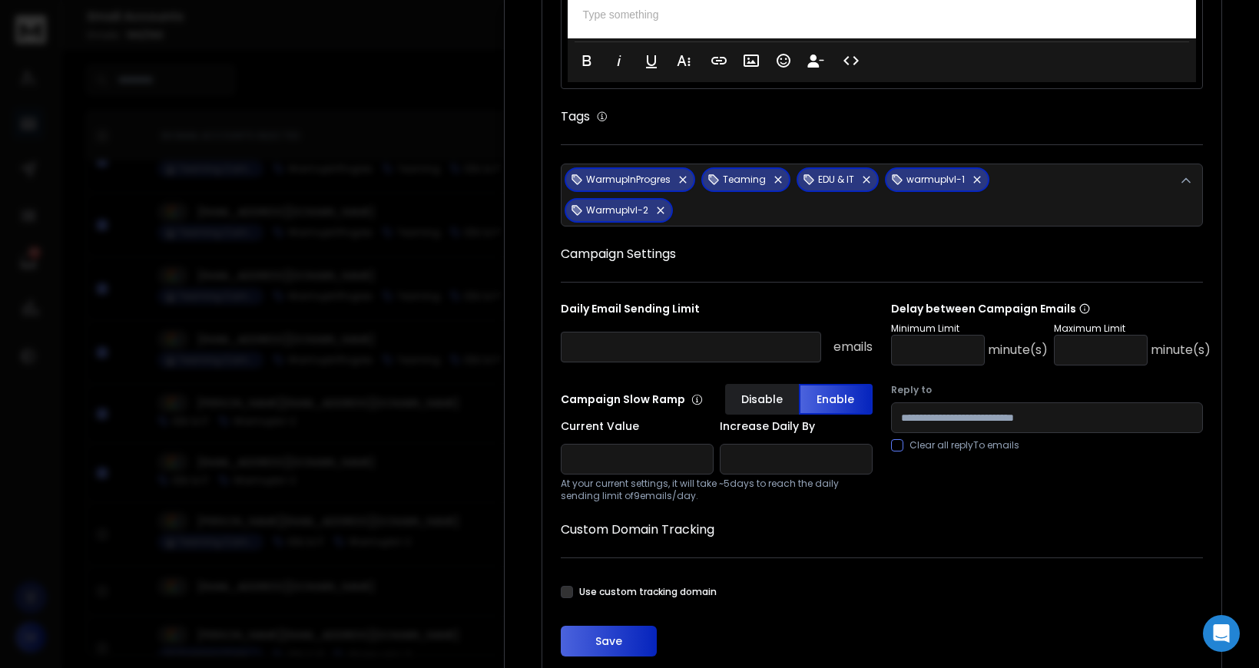
click at [619, 637] on button "Save" at bounding box center [609, 641] width 96 height 31
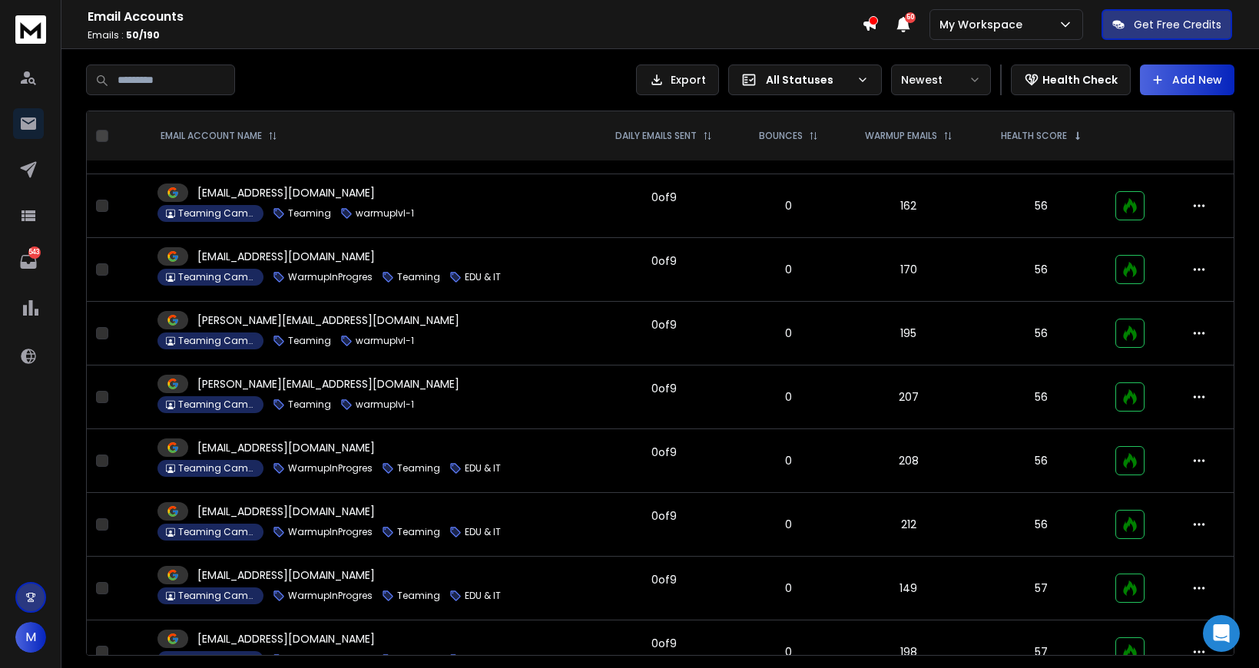
scroll to position [0, 0]
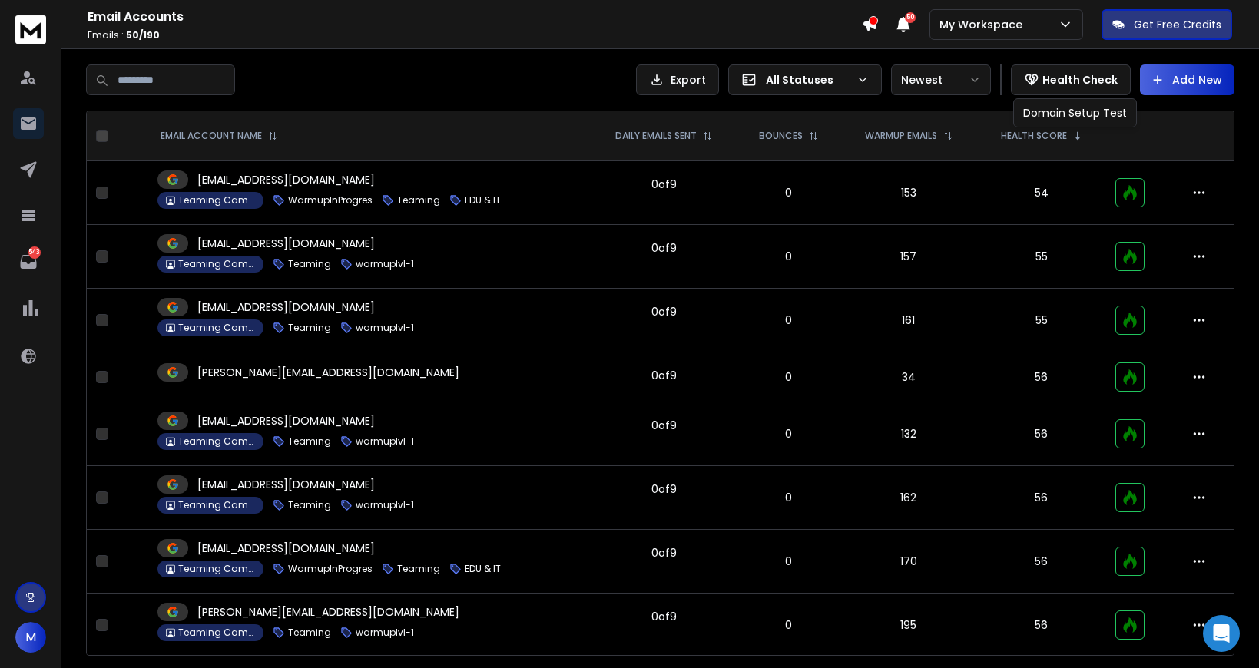
drag, startPoint x: 1093, startPoint y: 75, endPoint x: 1072, endPoint y: 75, distance: 21.5
click at [1093, 75] on p "Health Check" at bounding box center [1080, 79] width 75 height 15
click at [617, 182] on td "0 of 9" at bounding box center [664, 181] width 148 height 40
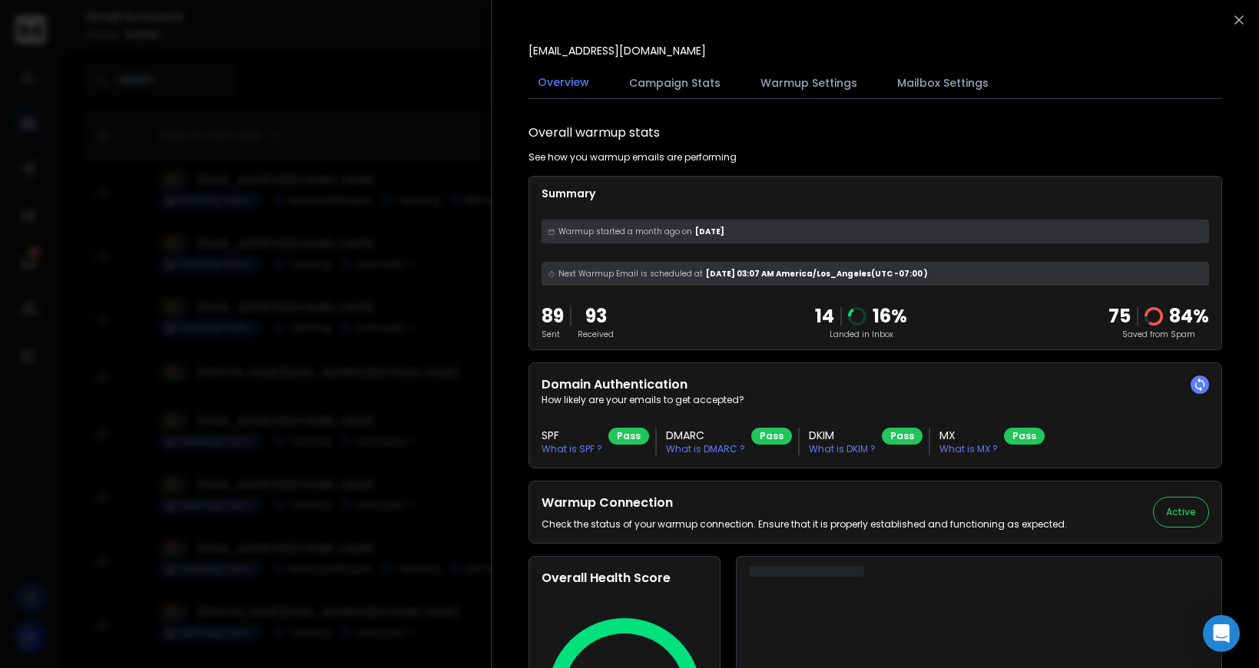
click at [689, 82] on button "Campaign Stats" at bounding box center [675, 83] width 110 height 34
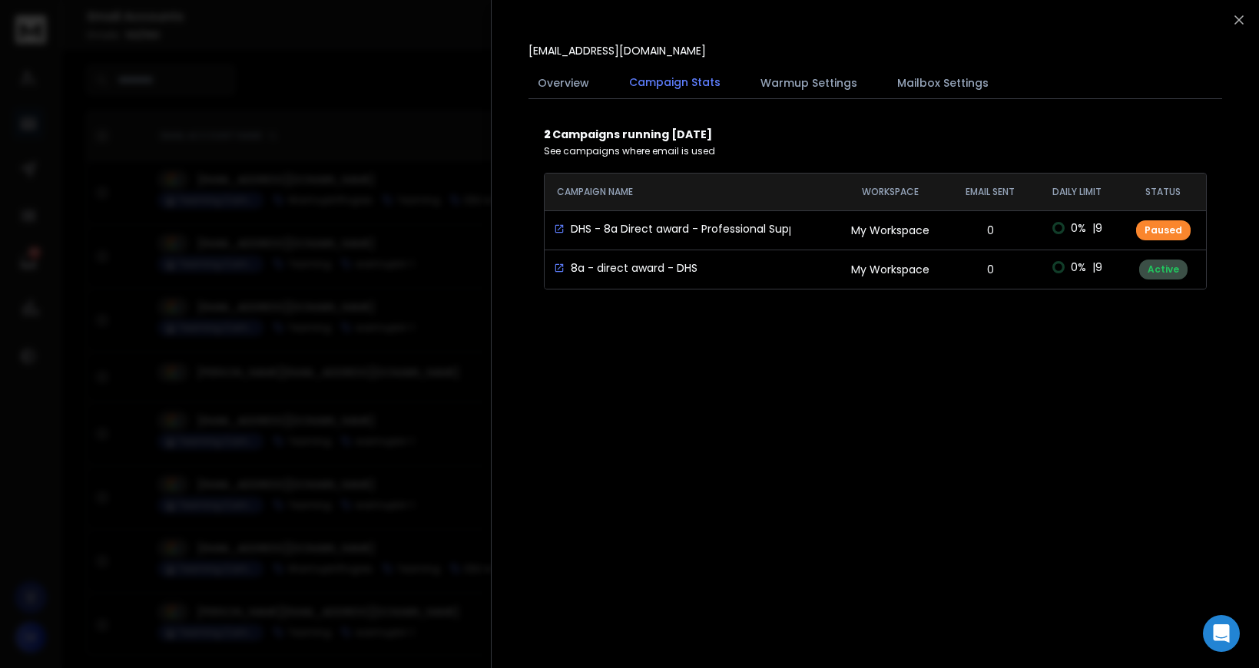
click at [303, 128] on div at bounding box center [629, 334] width 1259 height 668
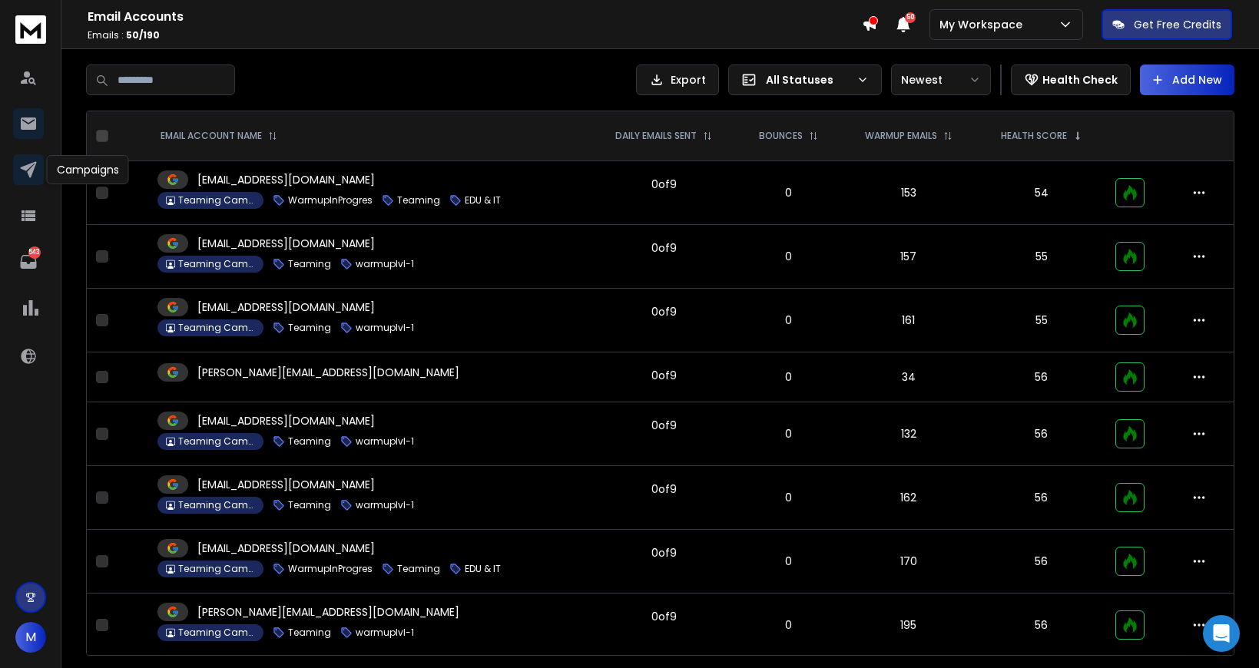
click at [21, 167] on icon at bounding box center [28, 169] width 16 height 16
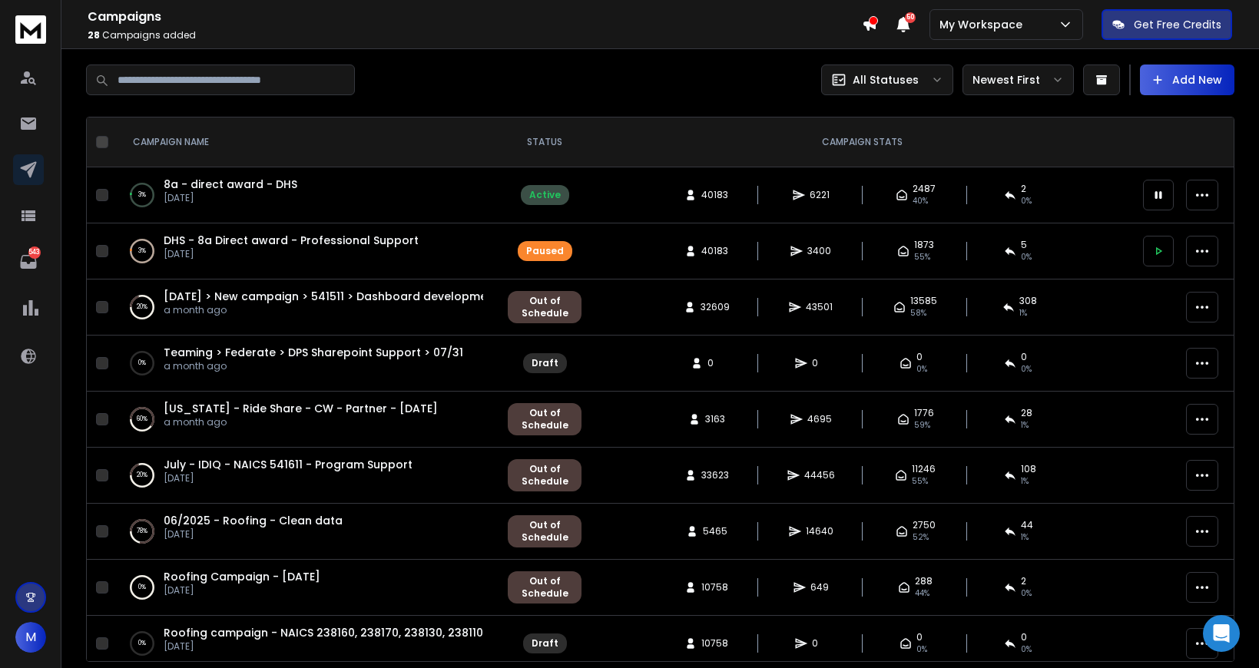
click at [200, 187] on span "8a - direct award - DHS" at bounding box center [231, 184] width 134 height 15
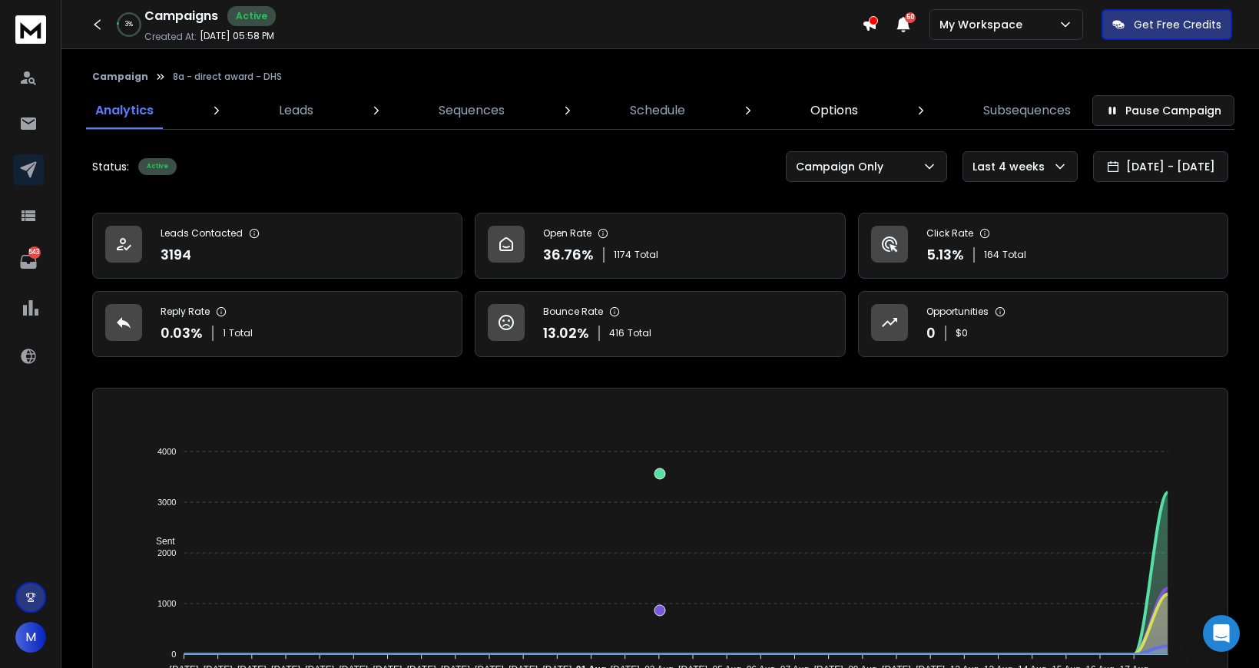
click at [857, 107] on p "Options" at bounding box center [835, 110] width 48 height 18
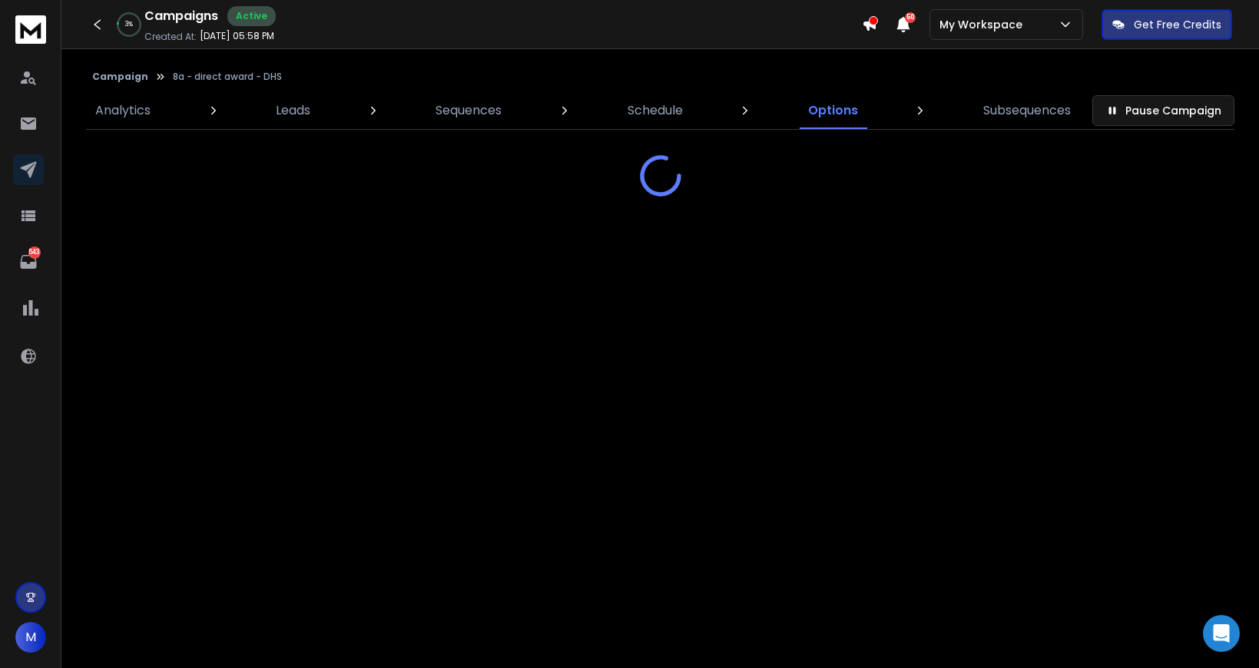
select select "*********"
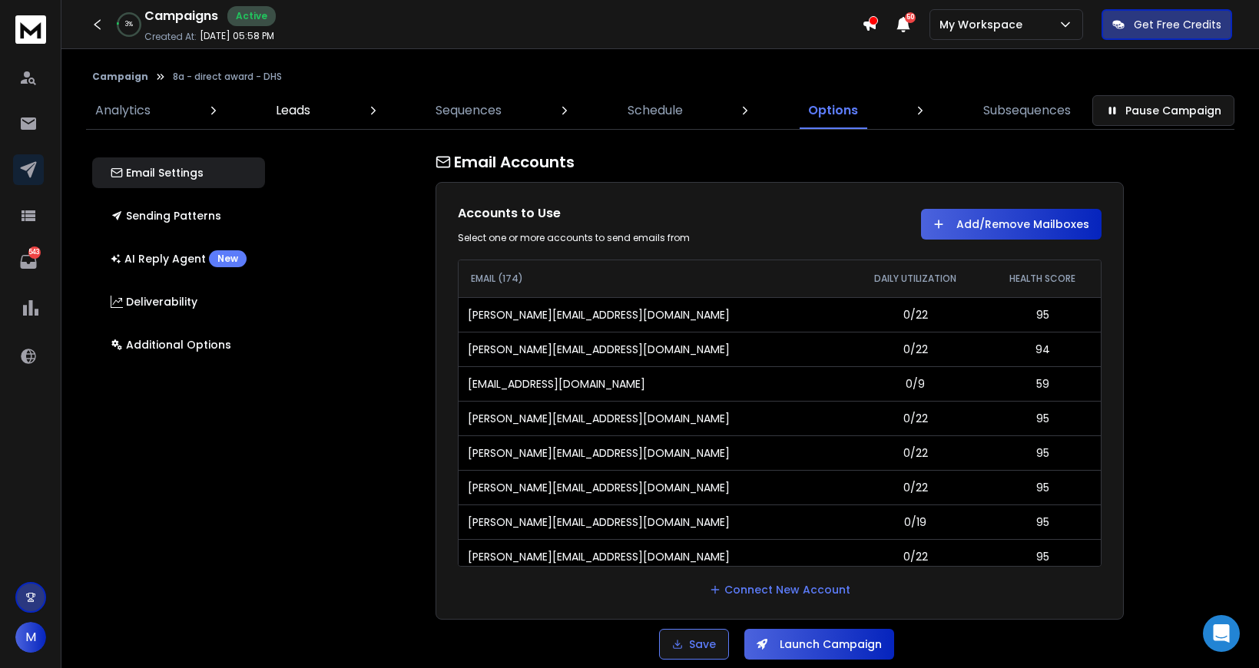
click at [280, 112] on p "Leads" at bounding box center [293, 110] width 35 height 18
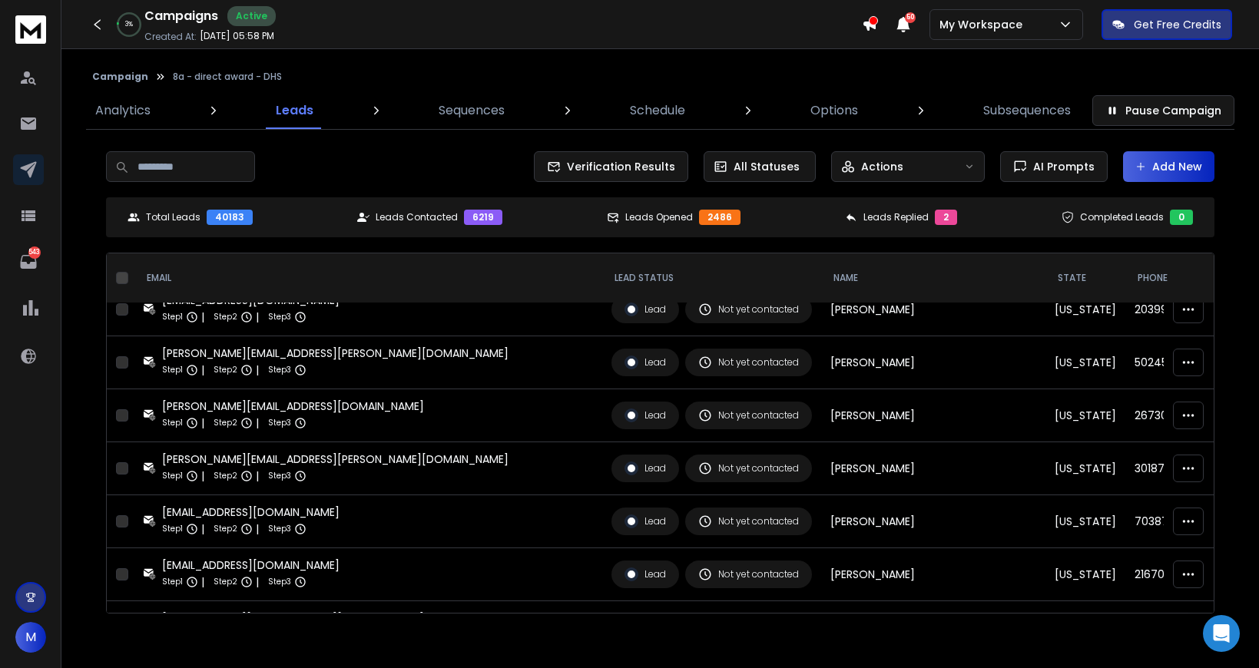
scroll to position [12961, 0]
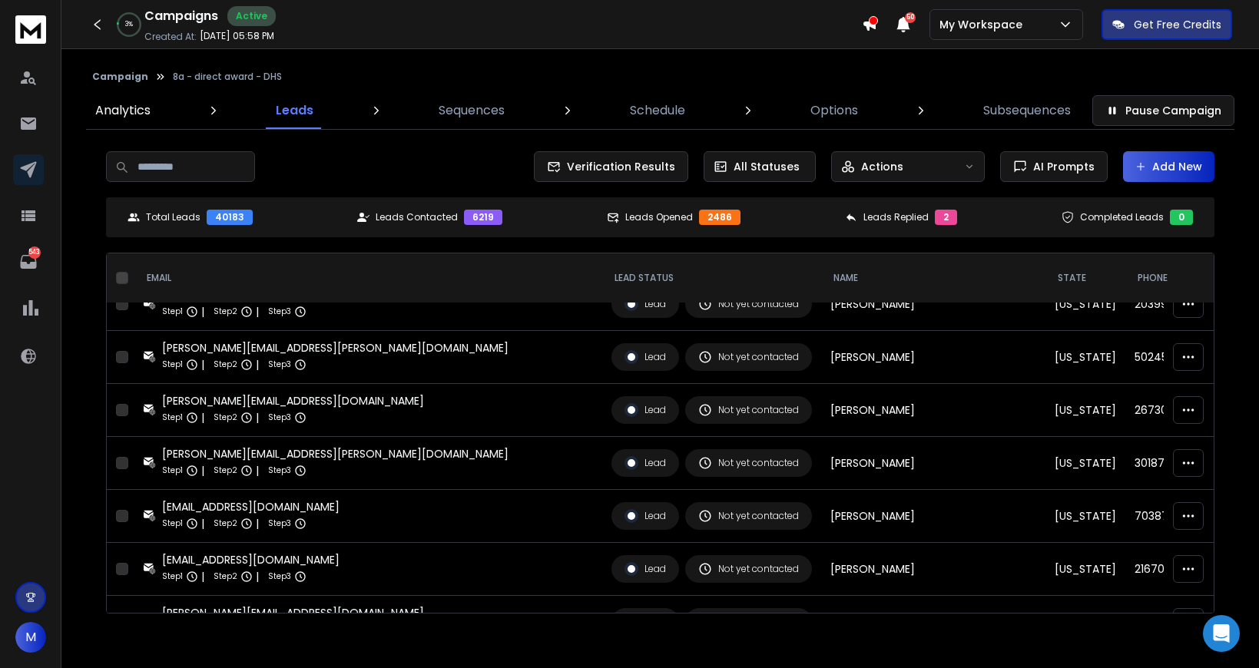
click at [106, 105] on p "Analytics" at bounding box center [122, 110] width 55 height 18
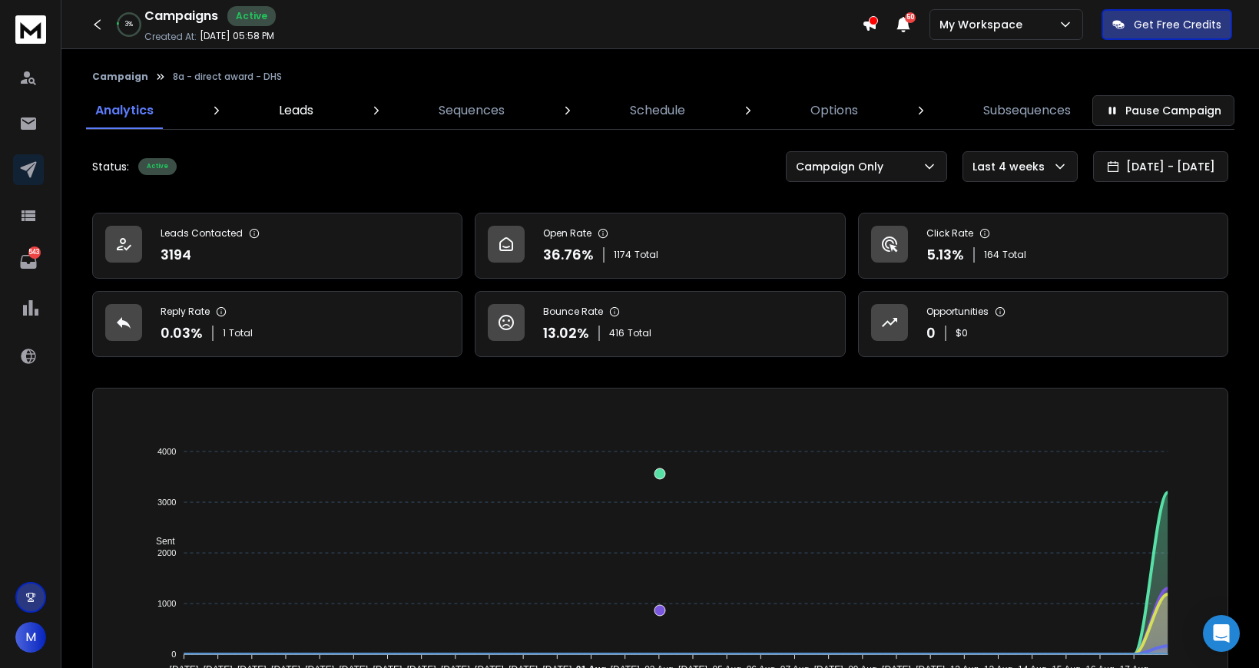
click at [301, 101] on p "Leads" at bounding box center [296, 110] width 35 height 18
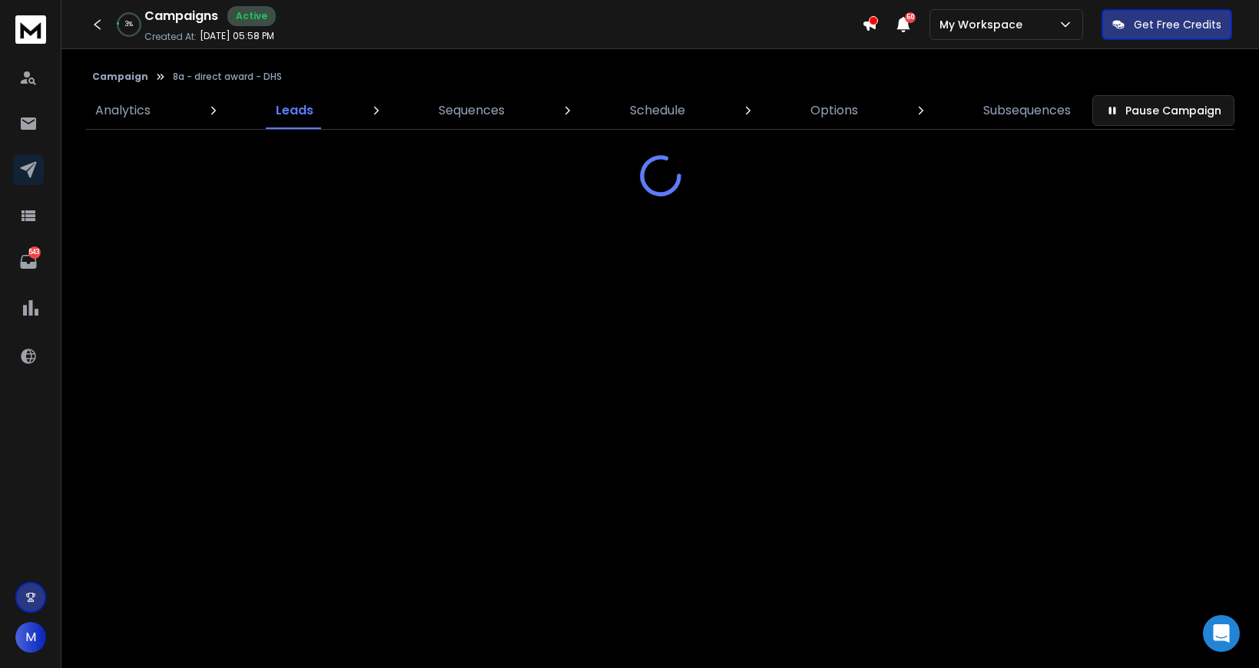
drag, startPoint x: 1160, startPoint y: 113, endPoint x: 1169, endPoint y: 111, distance: 8.8
click at [1169, 111] on button "Pause Campaign" at bounding box center [1164, 110] width 142 height 31
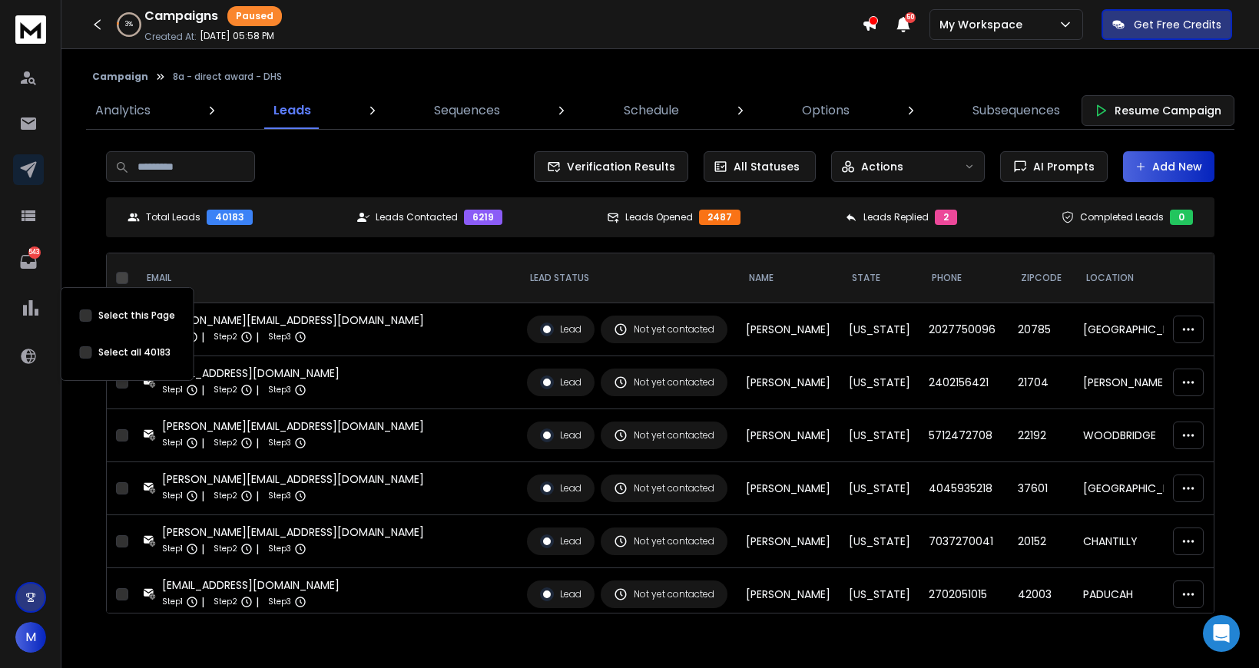
click at [111, 355] on label "Select all 40183" at bounding box center [134, 353] width 72 height 12
click at [81, 353] on button "Select this Page" at bounding box center [86, 353] width 12 height 12
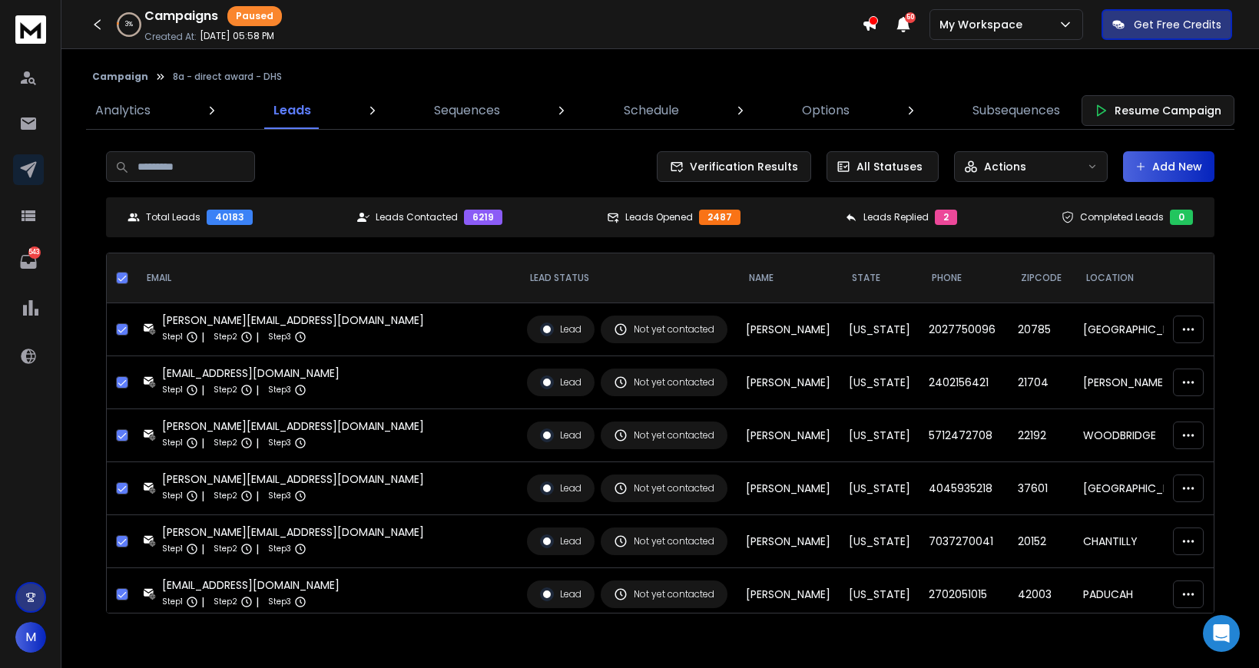
click at [1040, 187] on div "Verification Results All Statuses Actions Add New Total Leads 40183 Leads Conta…" at bounding box center [660, 374] width 1108 height 447
click at [1038, 172] on div "Actions" at bounding box center [1022, 166] width 117 height 15
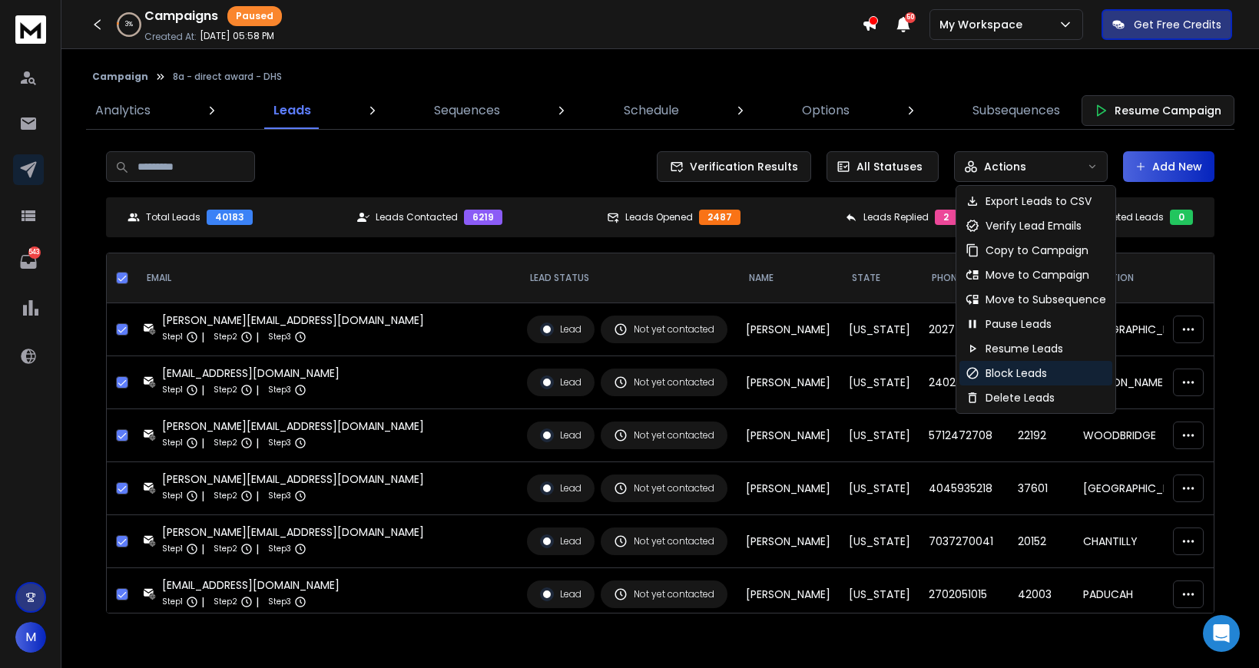
drag, startPoint x: 557, startPoint y: 151, endPoint x: 664, endPoint y: 151, distance: 106.8
click at [559, 151] on div "Verification Results All Statuses Actions Add New Total Leads 40183 Leads Conta…" at bounding box center [660, 374] width 1149 height 459
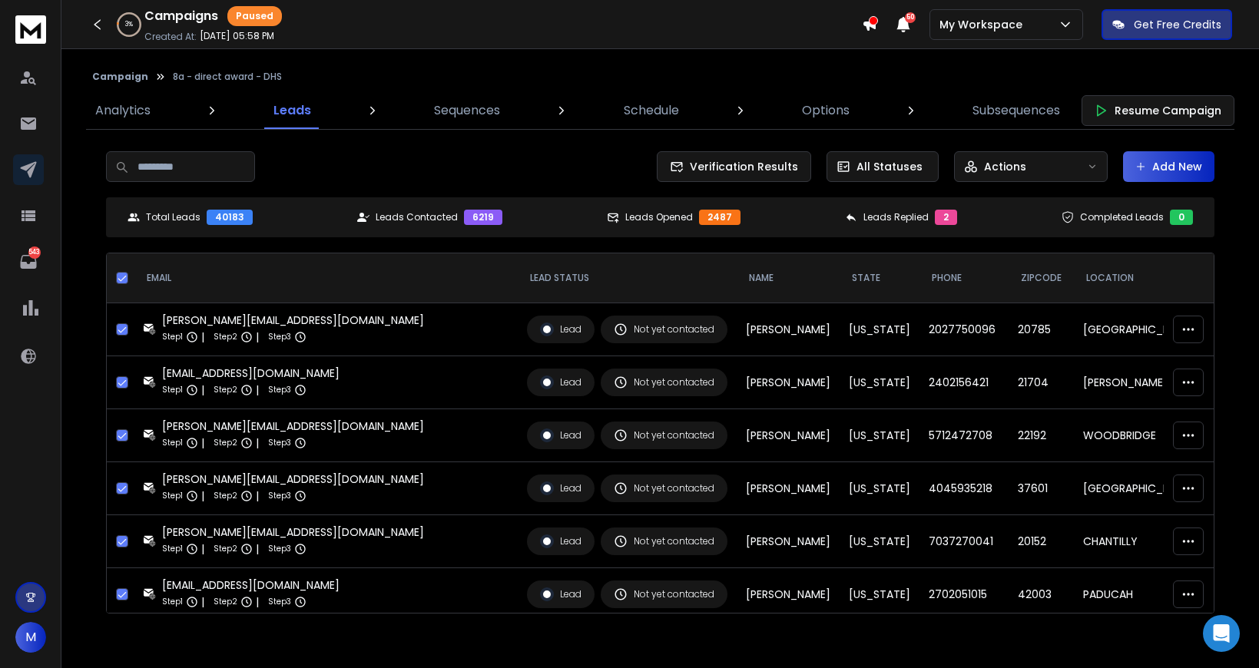
click at [1201, 158] on button "Add New" at bounding box center [1168, 166] width 91 height 31
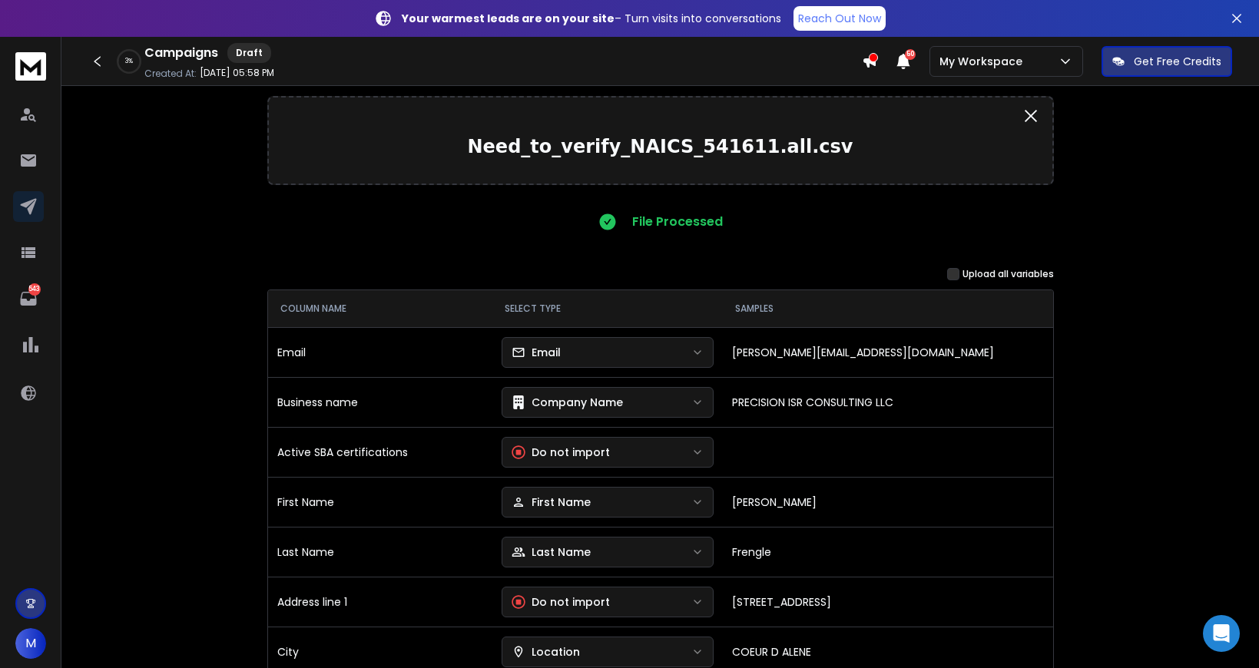
scroll to position [38, 0]
click at [954, 274] on button "Upload all variables" at bounding box center [953, 275] width 12 height 12
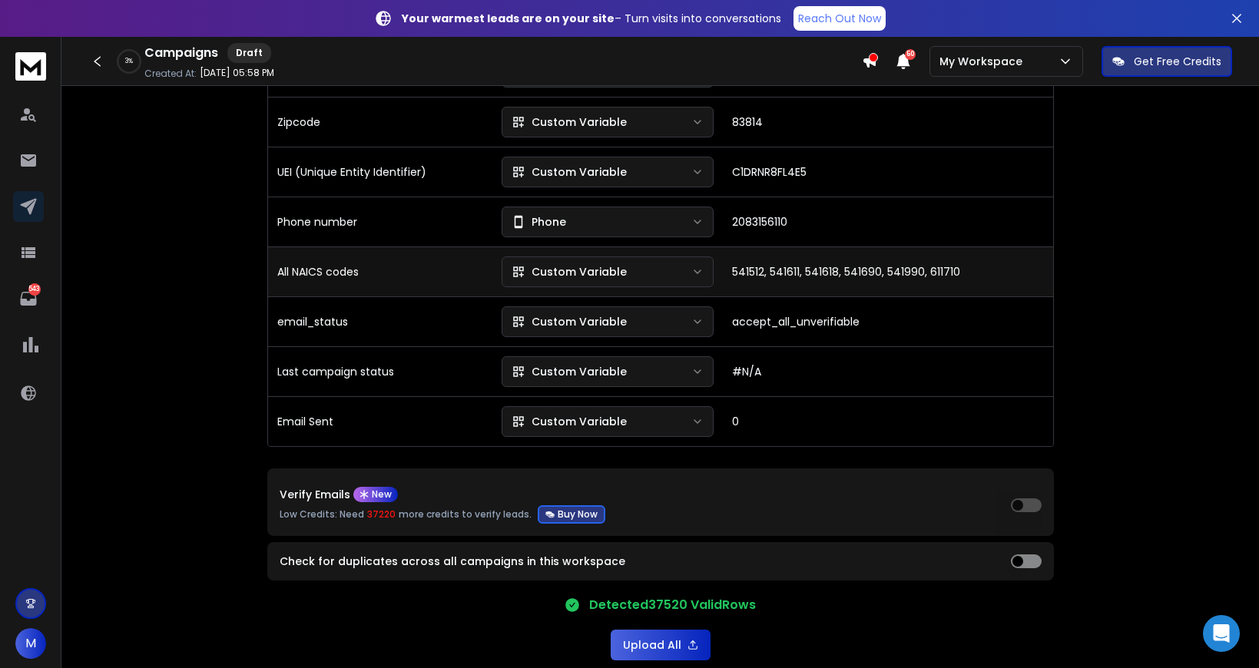
scroll to position [685, 0]
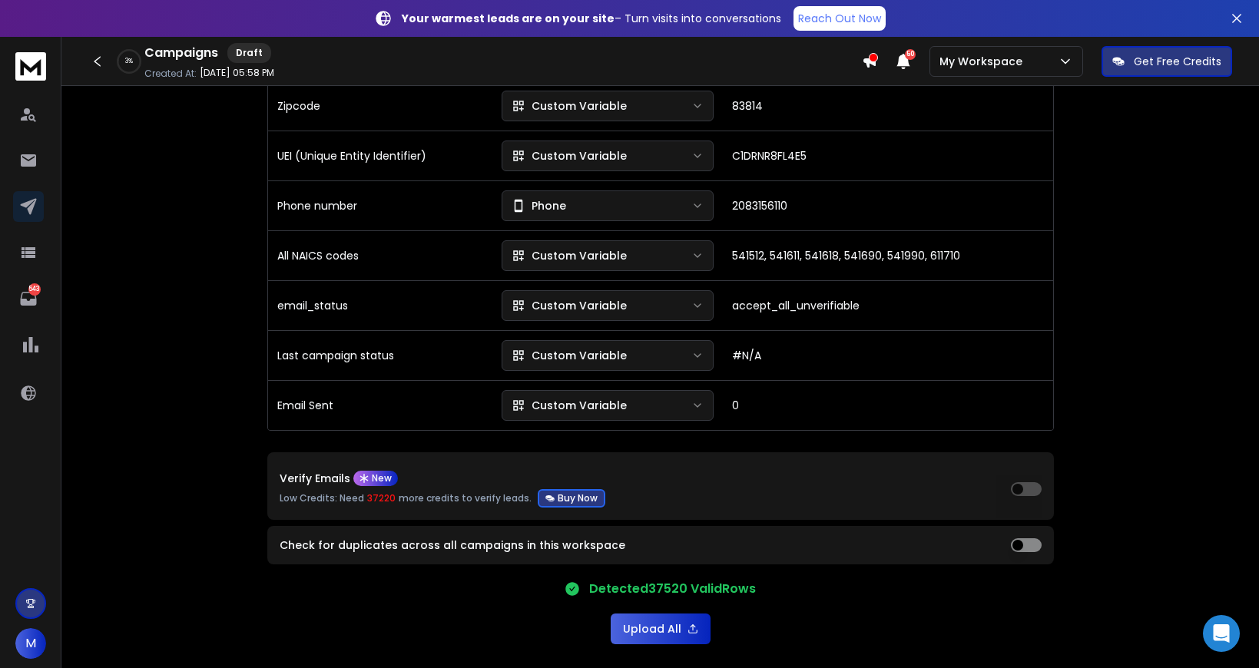
click at [1029, 546] on button "Check for duplicates across all campaigns in this workspace" at bounding box center [1026, 546] width 31 height 14
click at [686, 622] on button "Upload All" at bounding box center [661, 629] width 100 height 31
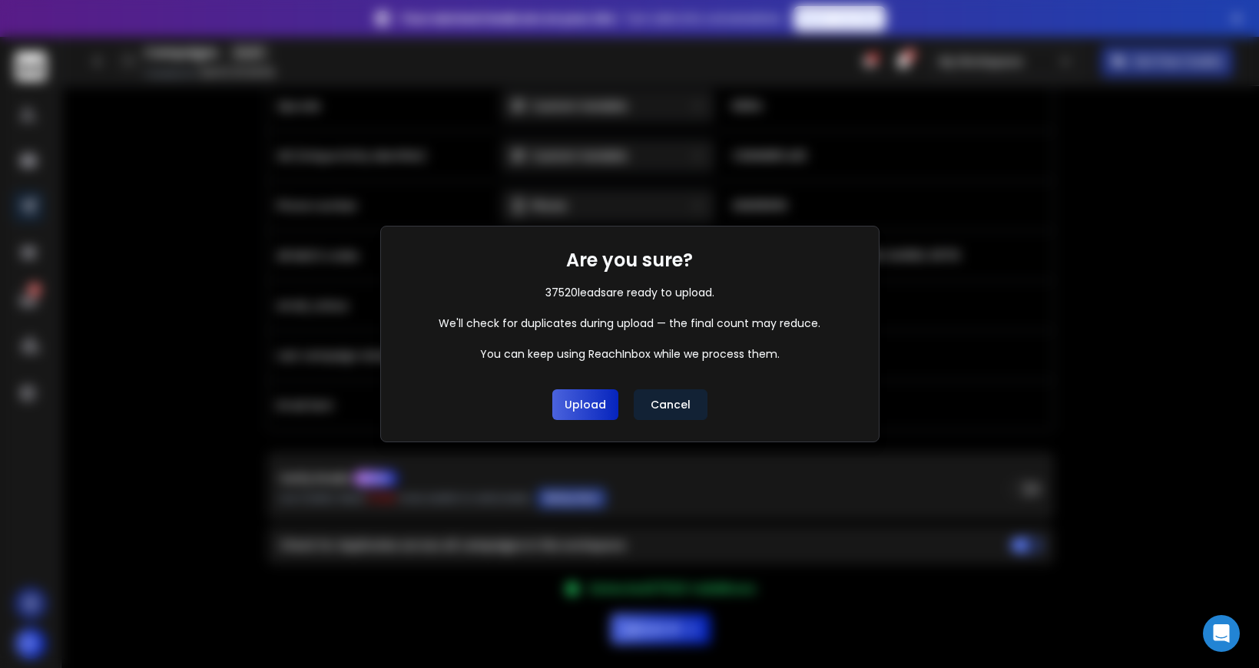
click at [592, 410] on button "Upload" at bounding box center [585, 405] width 66 height 31
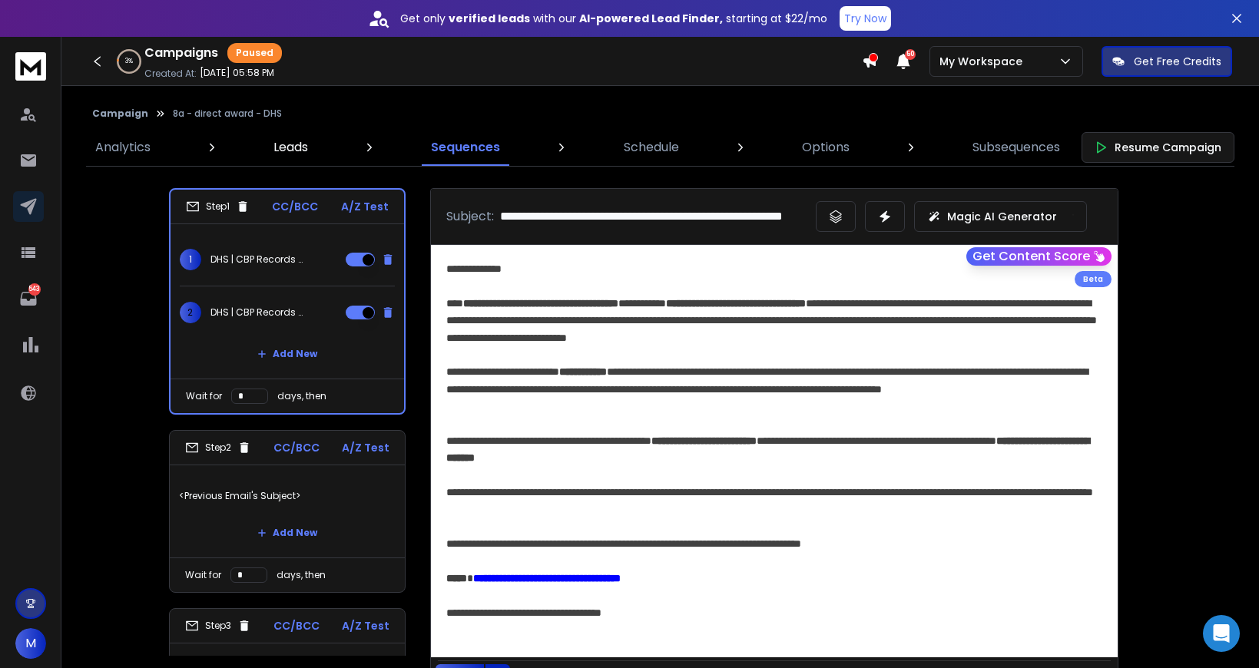
click at [286, 144] on p "Leads" at bounding box center [291, 147] width 35 height 18
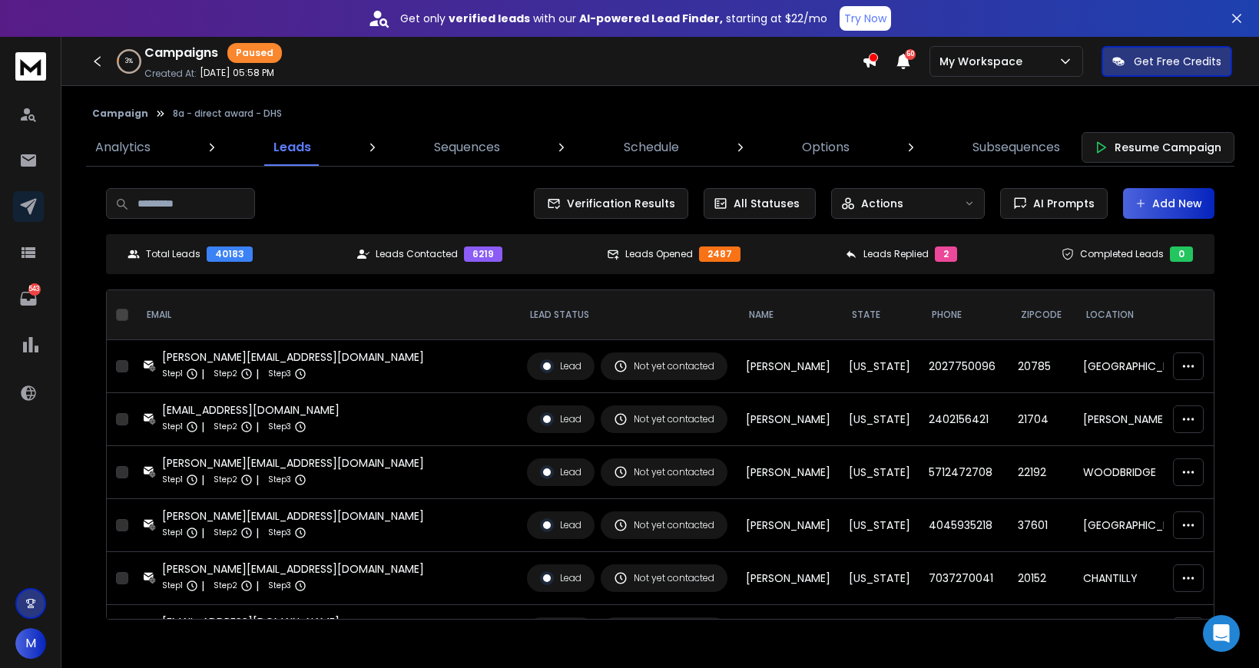
click at [486, 113] on div "Campaign 8a - direct award - DHS" at bounding box center [660, 113] width 1149 height 25
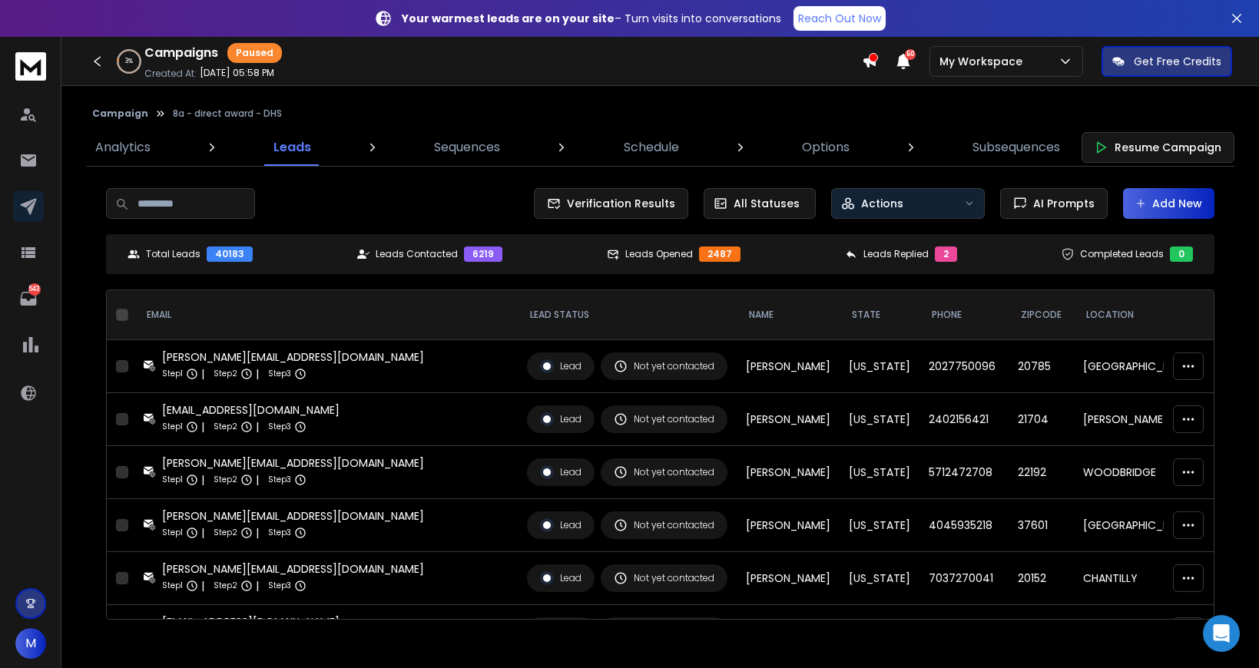
click at [916, 199] on div "Actions" at bounding box center [899, 203] width 117 height 15
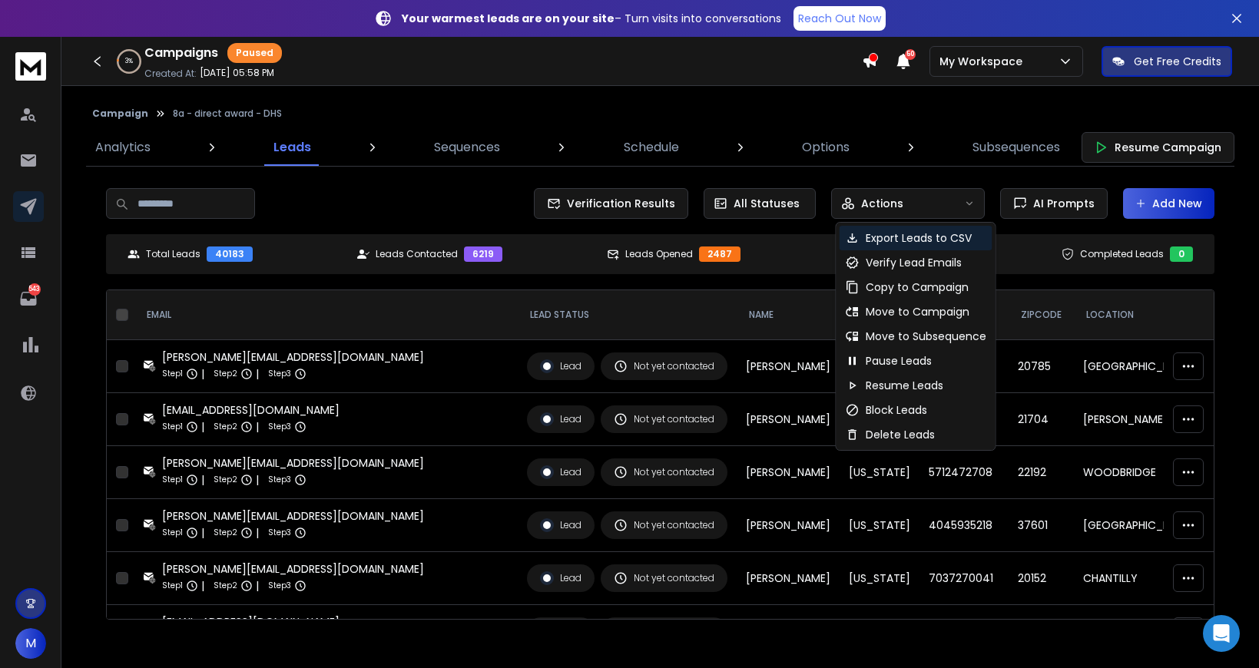
click at [907, 239] on p "Export Leads to CSV" at bounding box center [919, 238] width 106 height 15
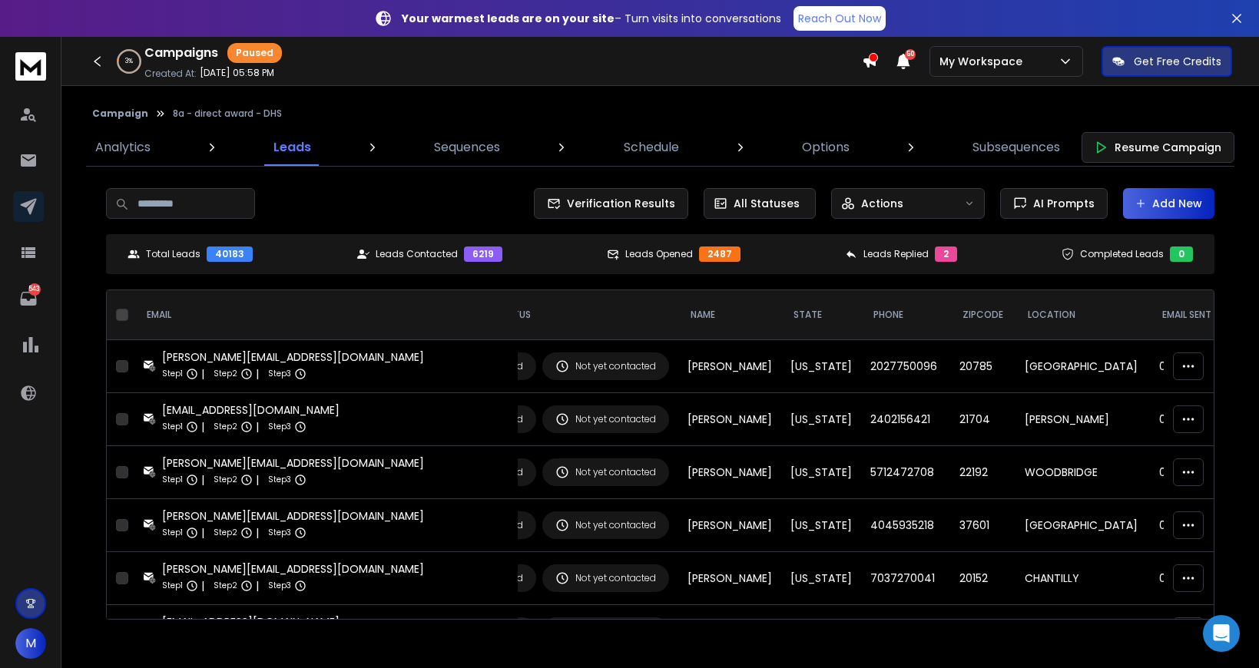
scroll to position [0, 61]
click at [89, 386] on button "Select this Page" at bounding box center [86, 389] width 12 height 12
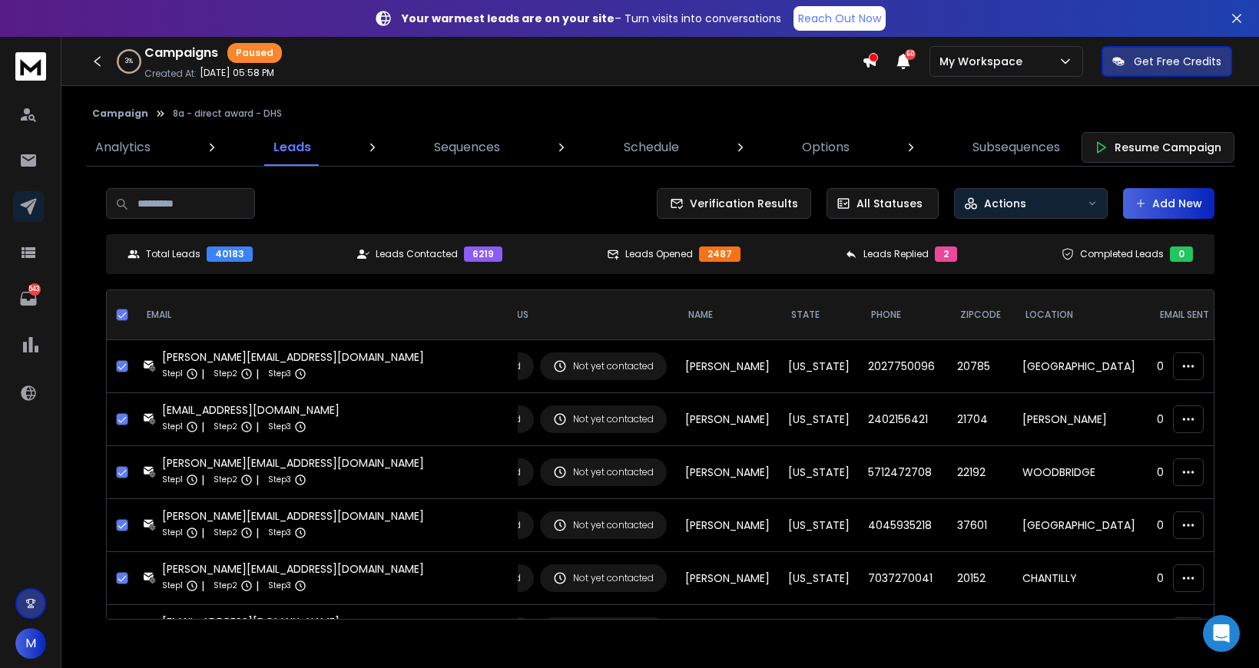
click at [1053, 196] on div "Actions" at bounding box center [1022, 203] width 117 height 15
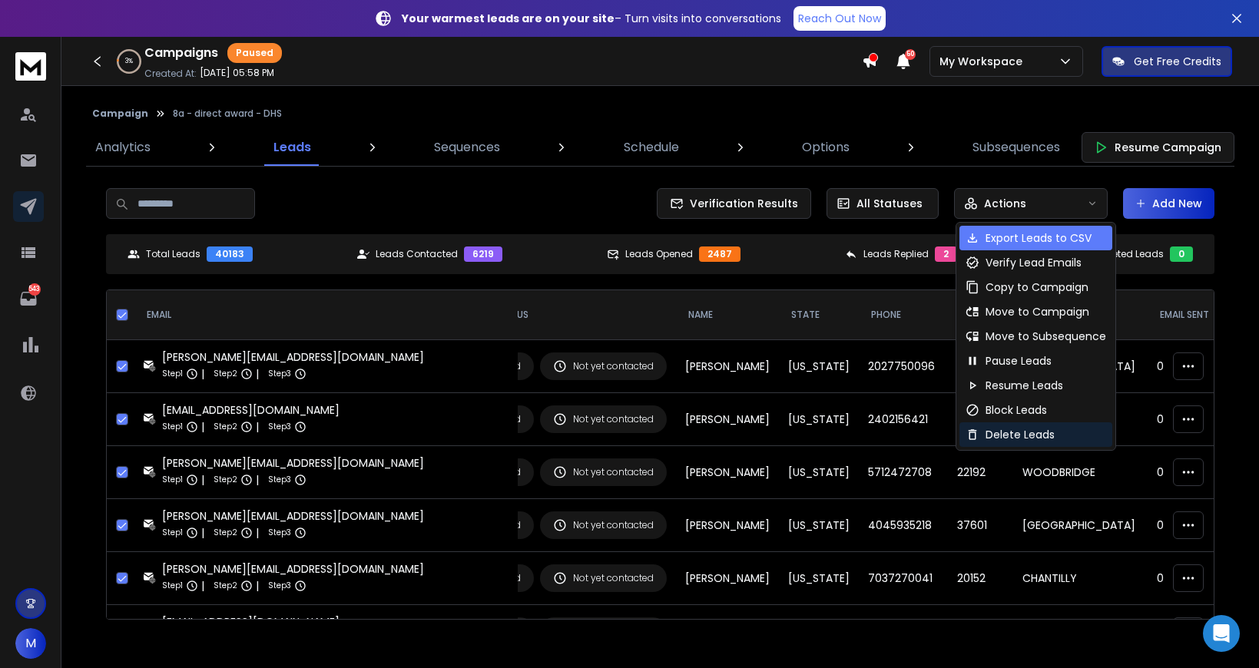
click at [1011, 430] on p "Delete Leads" at bounding box center [1020, 434] width 69 height 15
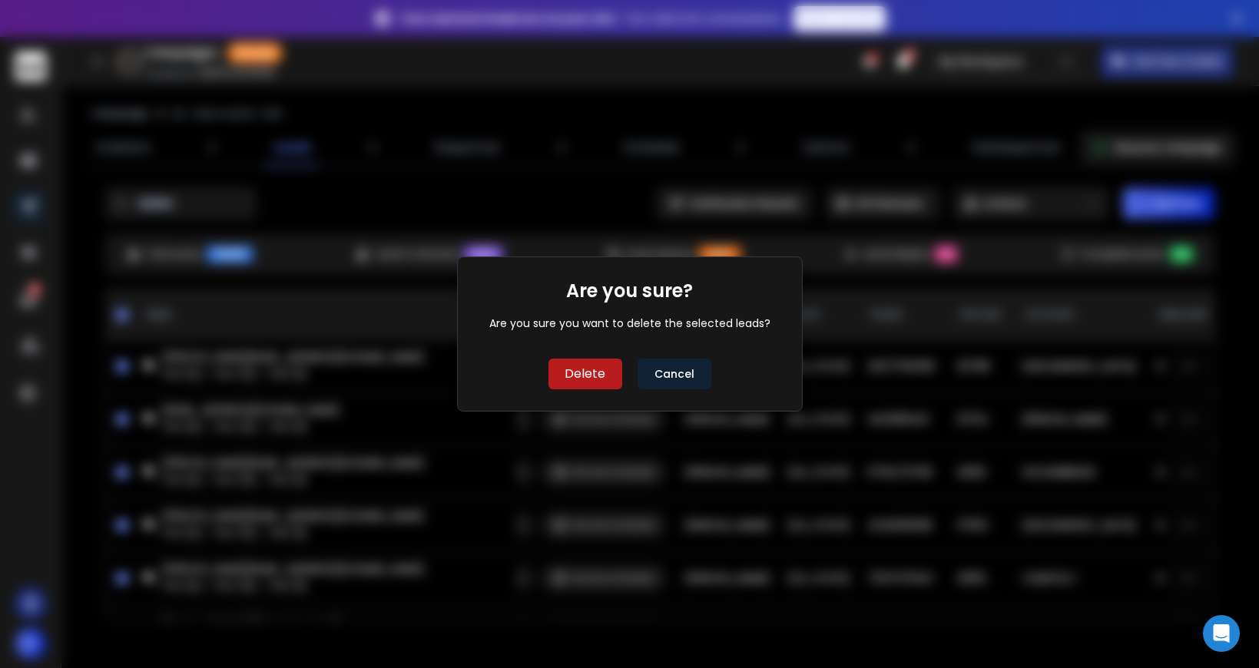
drag, startPoint x: 575, startPoint y: 380, endPoint x: 614, endPoint y: 365, distance: 41.1
click at [575, 380] on button "Delete" at bounding box center [586, 374] width 74 height 31
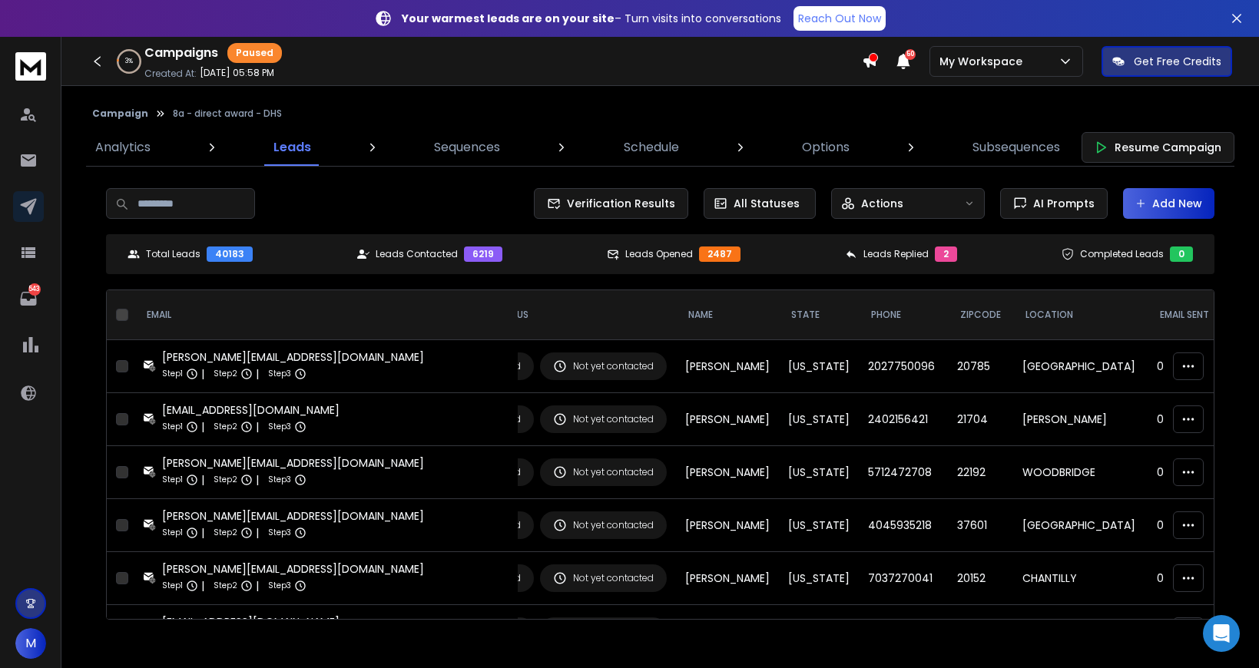
drag, startPoint x: 313, startPoint y: 217, endPoint x: 164, endPoint y: 347, distance: 197.1
click at [317, 215] on div "Verification Results All Statuses Actions AI Prompts Add New" at bounding box center [660, 203] width 1108 height 31
click at [102, 353] on label "Select this Page" at bounding box center [136, 353] width 77 height 12
click at [87, 390] on button "Select this Page" at bounding box center [86, 389] width 12 height 12
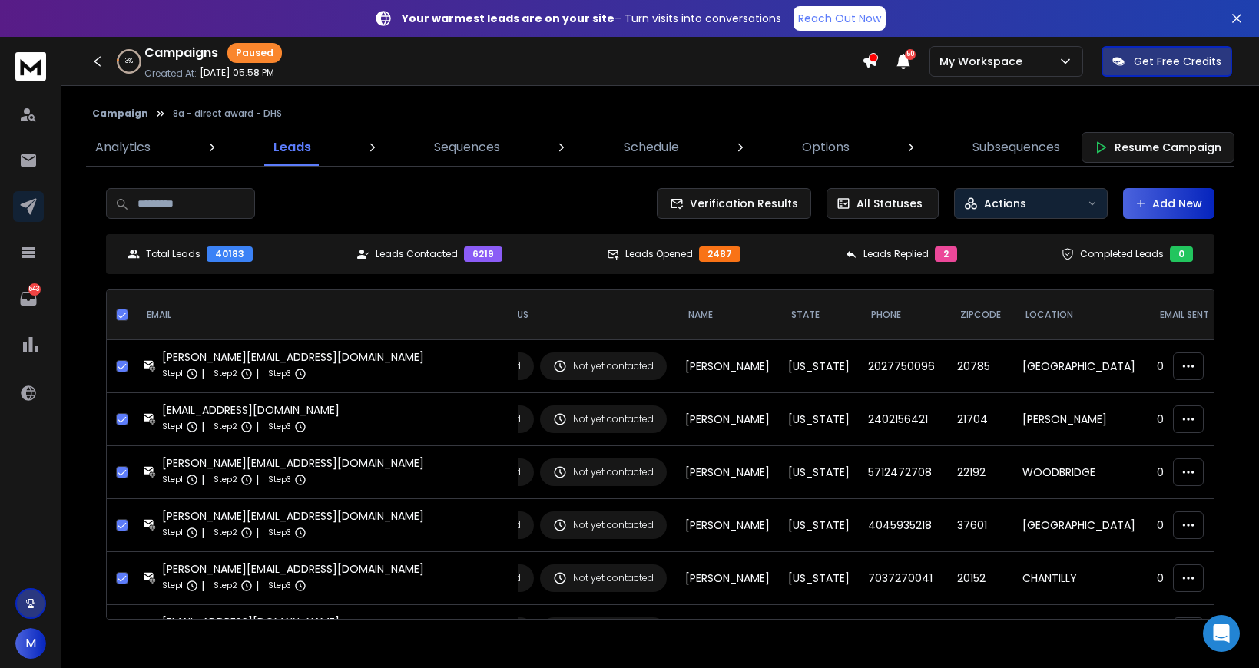
click at [1003, 195] on button "Actions" at bounding box center [1031, 203] width 154 height 31
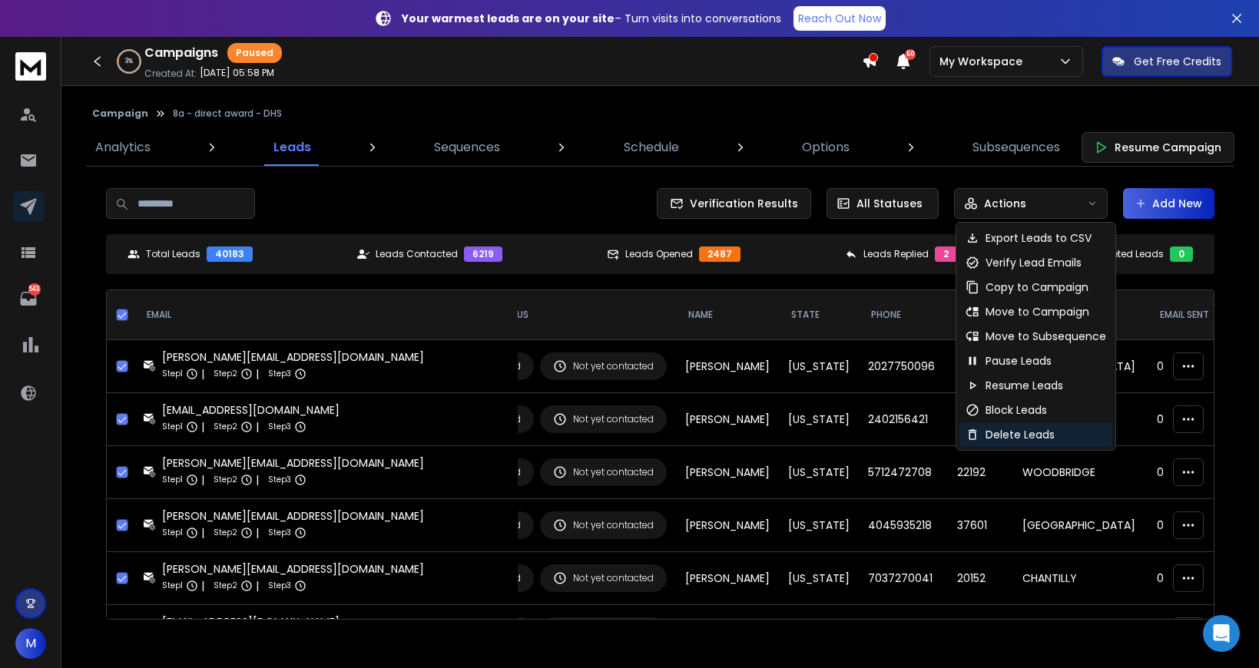
click at [1020, 438] on p "Delete Leads" at bounding box center [1020, 434] width 69 height 15
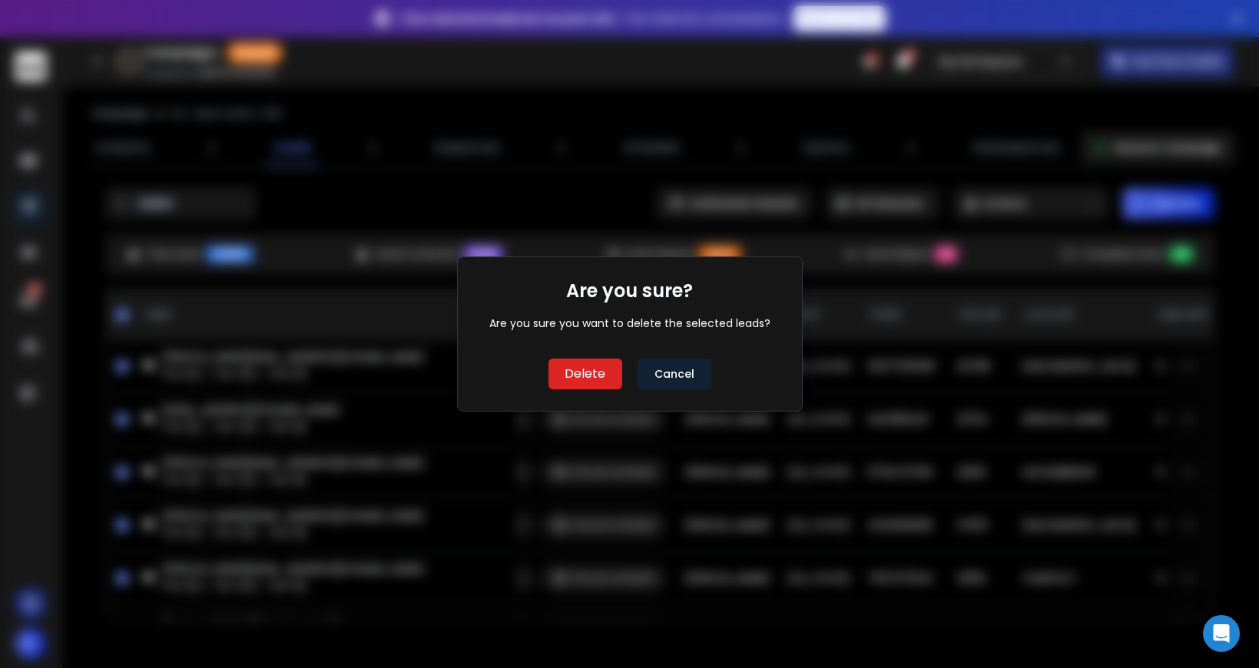
drag, startPoint x: 596, startPoint y: 375, endPoint x: 576, endPoint y: 347, distance: 34.1
click at [596, 375] on button "Delete" at bounding box center [586, 374] width 74 height 31
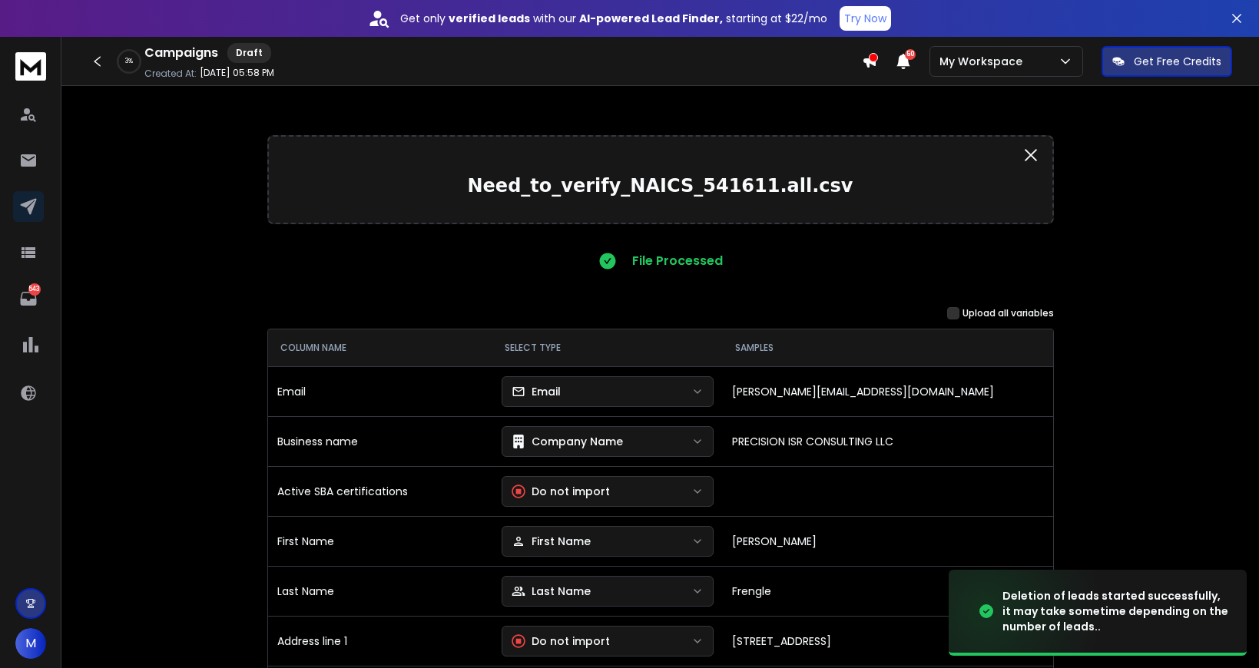
drag, startPoint x: 953, startPoint y: 313, endPoint x: 889, endPoint y: 313, distance: 63.8
click at [953, 313] on button "Upload all variables" at bounding box center [953, 313] width 12 height 12
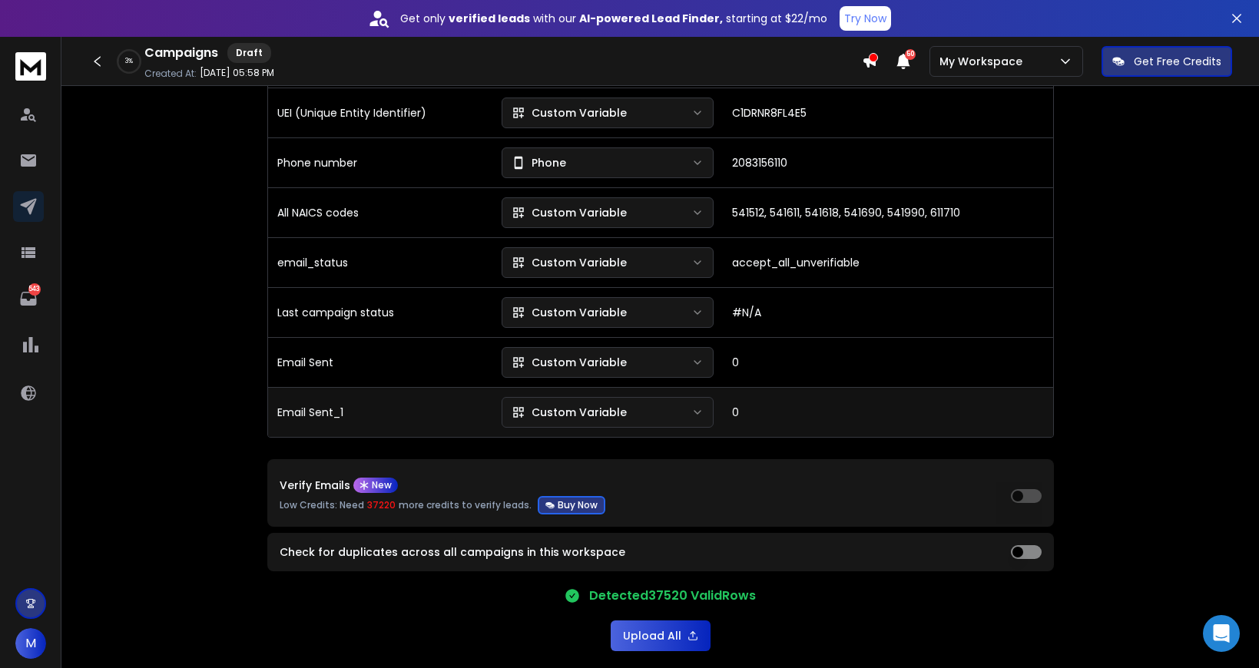
scroll to position [728, 0]
click at [561, 410] on div "Custom Variable" at bounding box center [569, 413] width 115 height 15
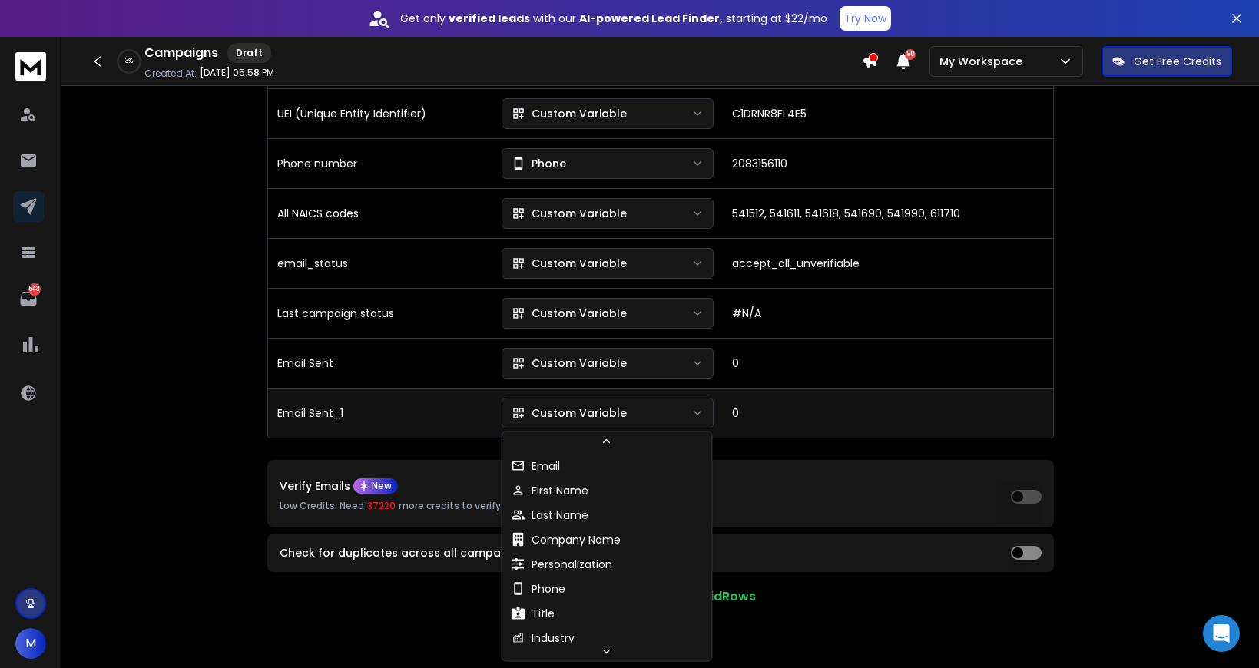
scroll to position [131, 0]
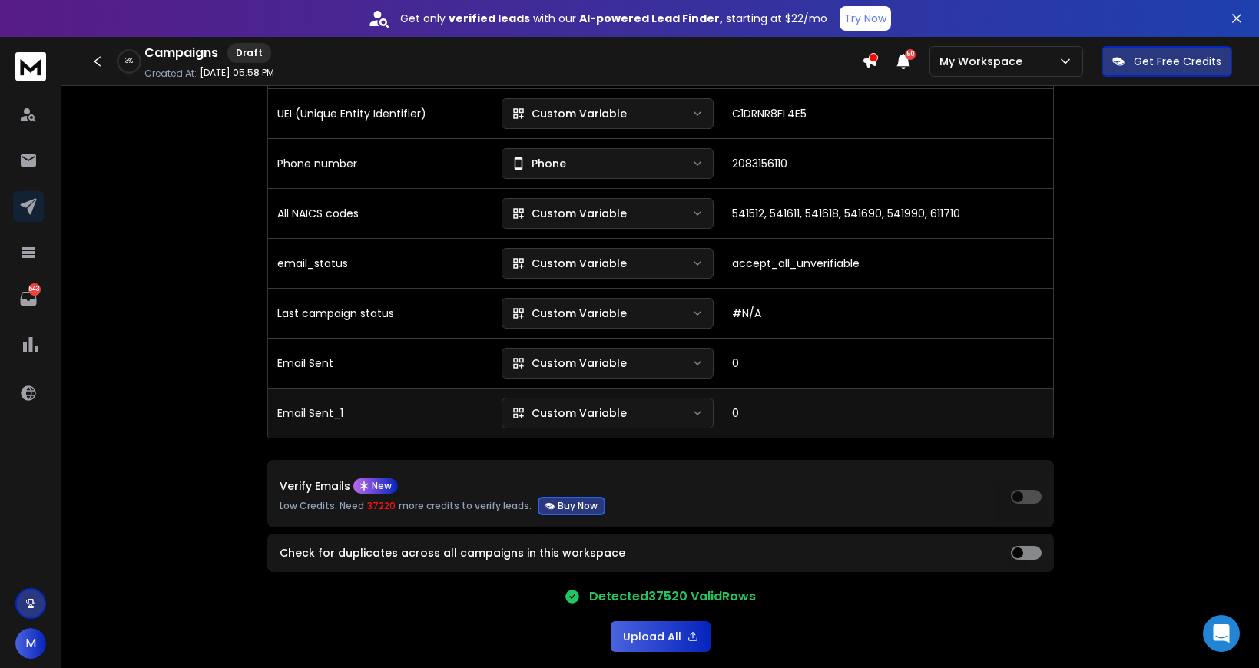
click at [561, 410] on div "Custom Variable" at bounding box center [569, 413] width 115 height 15
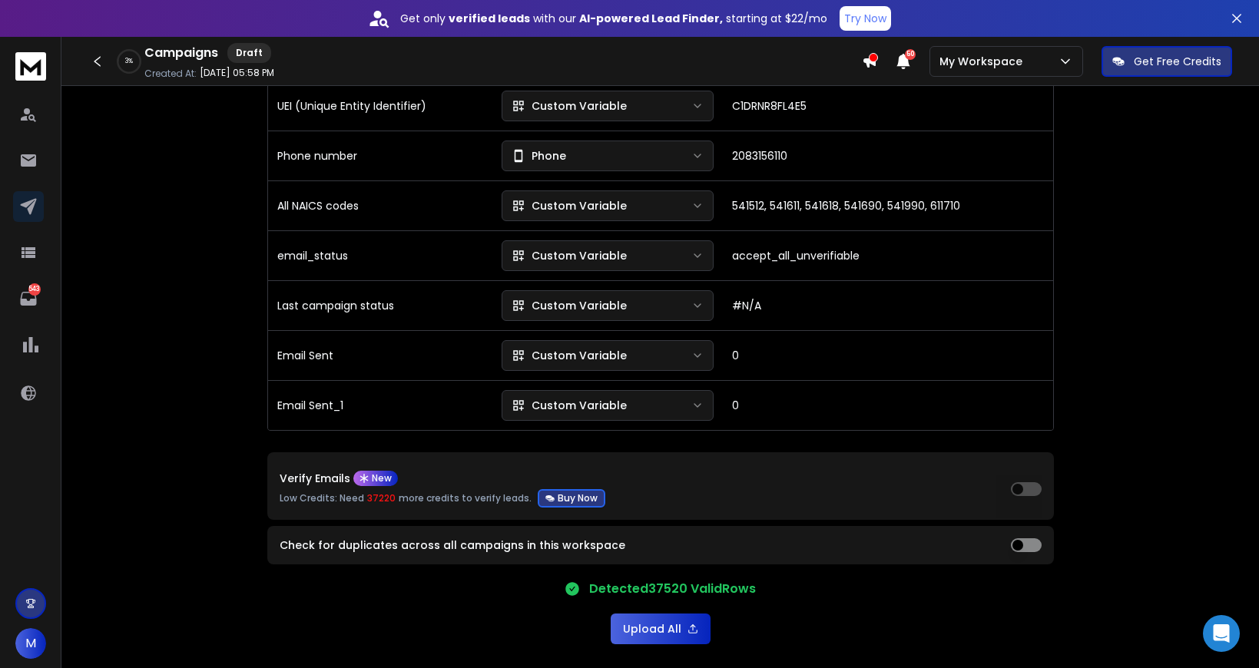
click at [671, 629] on button "Upload All" at bounding box center [661, 629] width 100 height 31
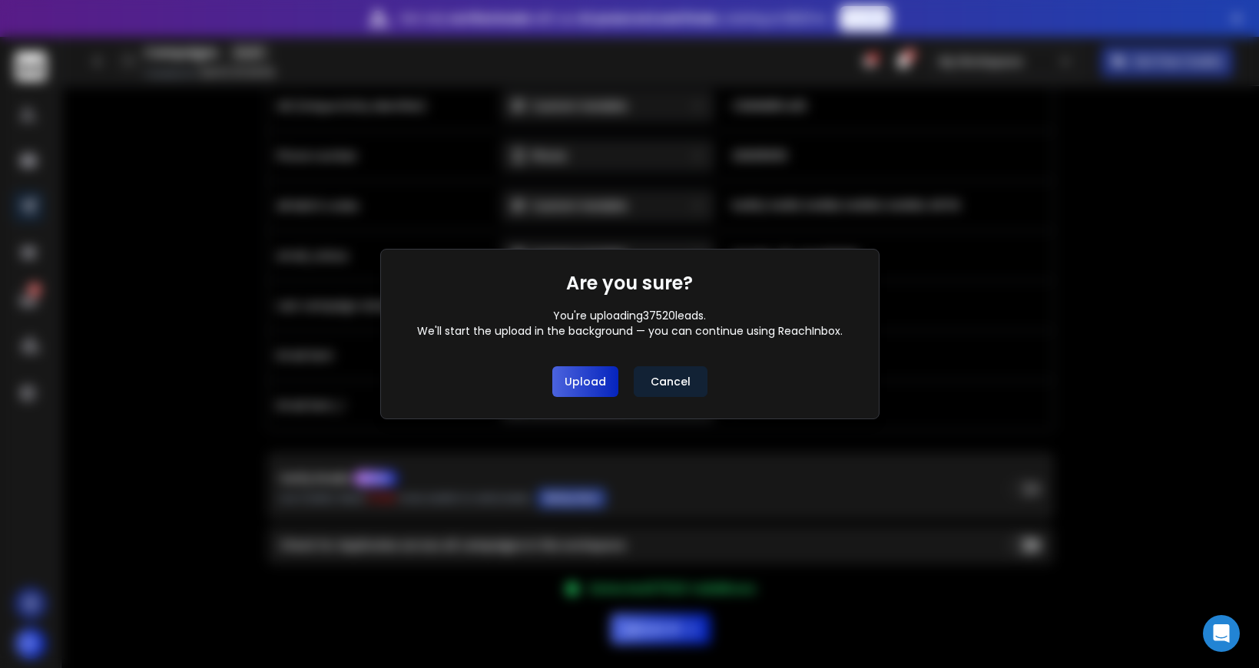
click at [587, 378] on button "Upload" at bounding box center [585, 381] width 66 height 31
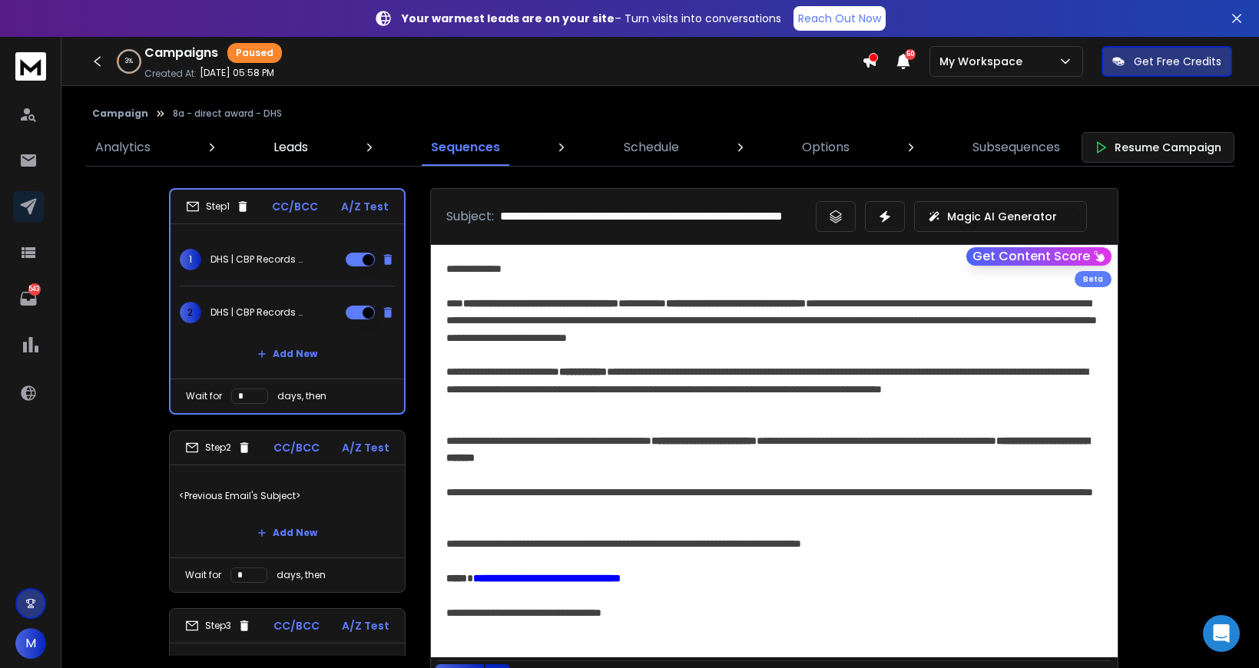
click at [297, 141] on p "Leads" at bounding box center [291, 147] width 35 height 18
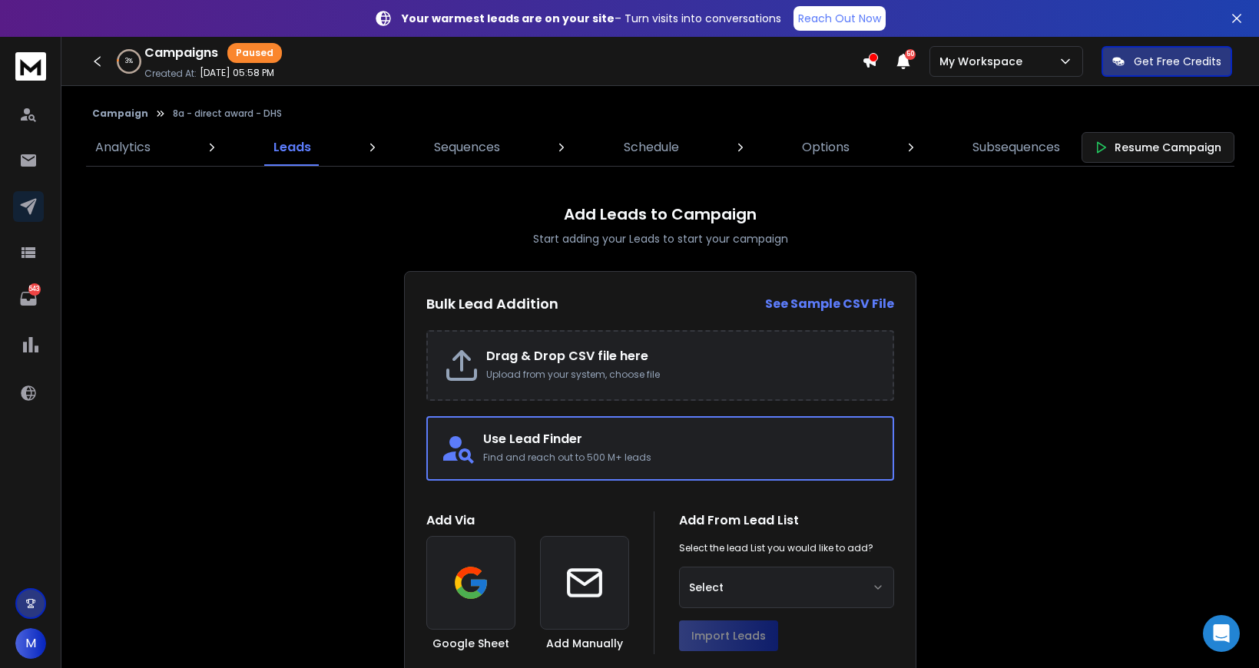
scroll to position [30, 0]
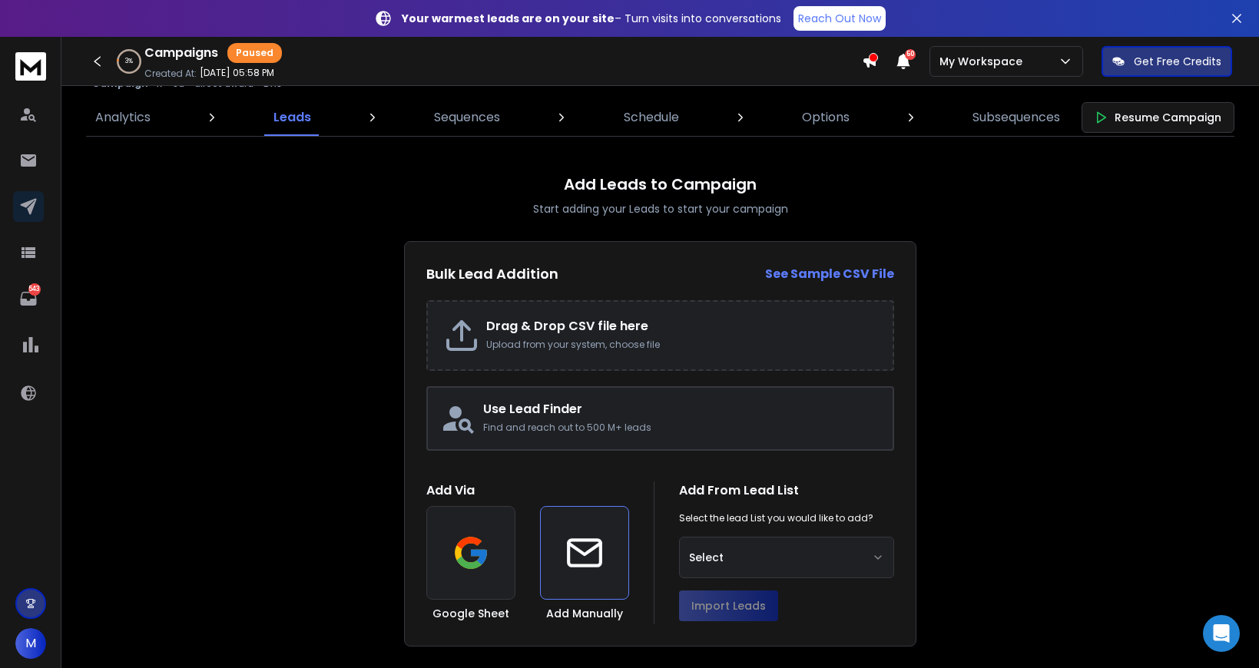
click at [571, 572] on icon at bounding box center [585, 553] width 38 height 46
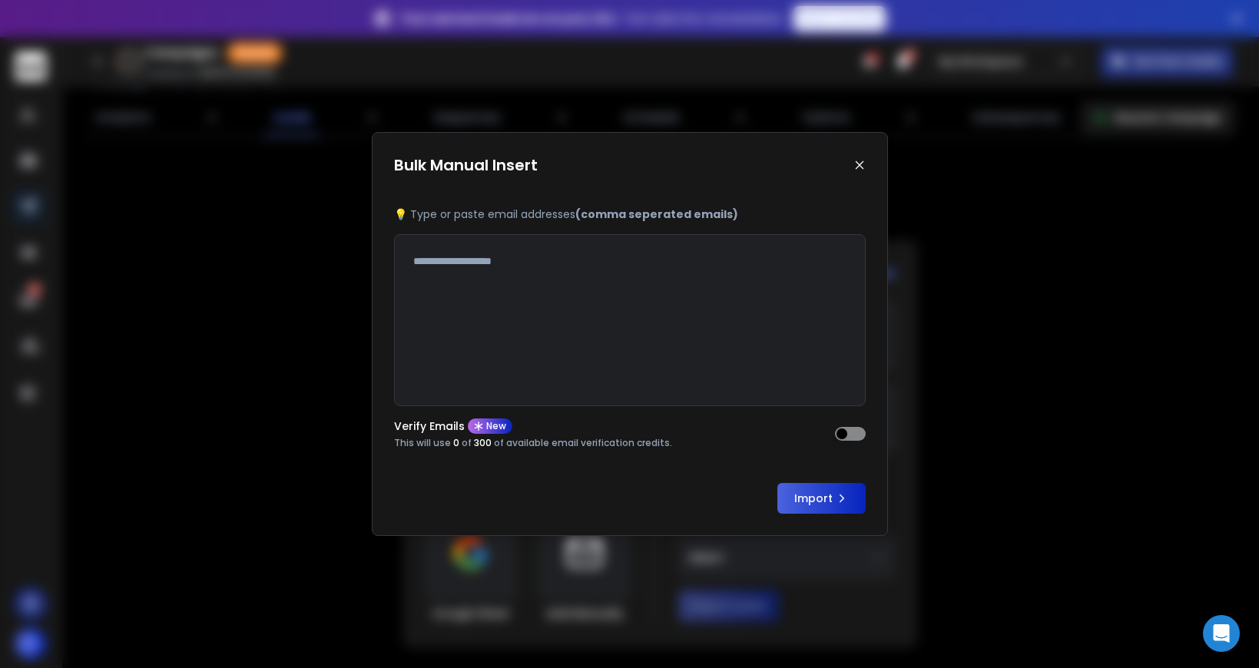
click at [860, 169] on icon at bounding box center [860, 165] width 12 height 12
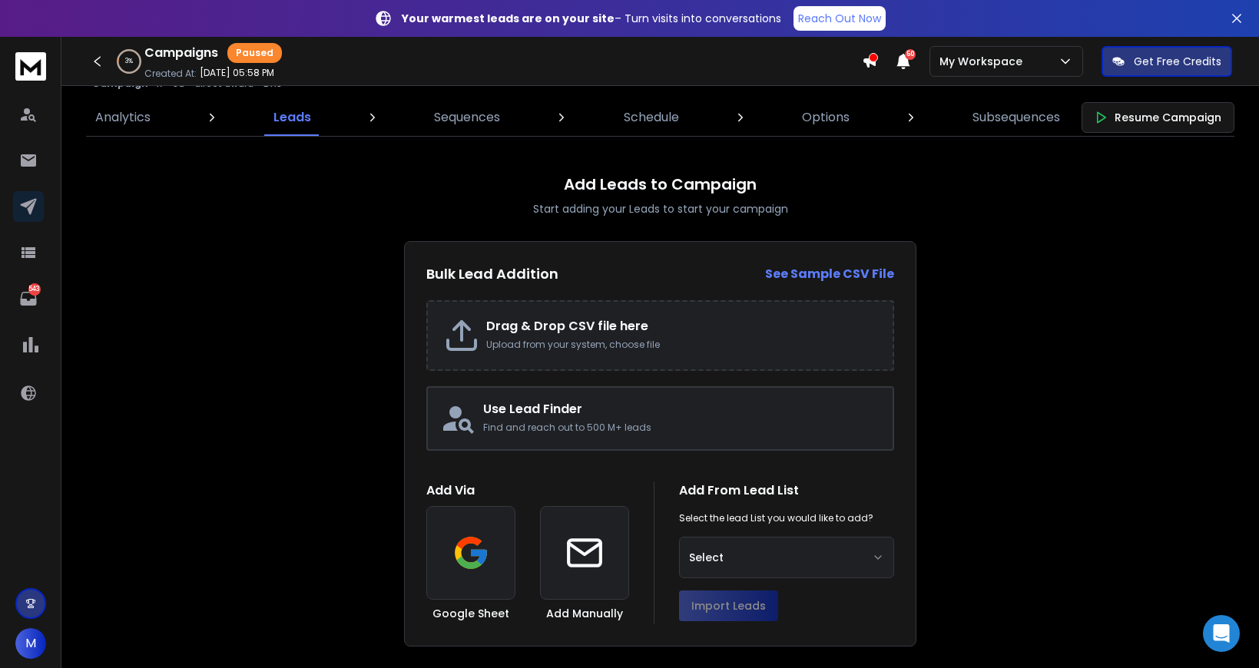
click at [562, 310] on div "Drag & Drop CSV file here Upload from your system, choose file" at bounding box center [660, 335] width 468 height 71
type input "**********"
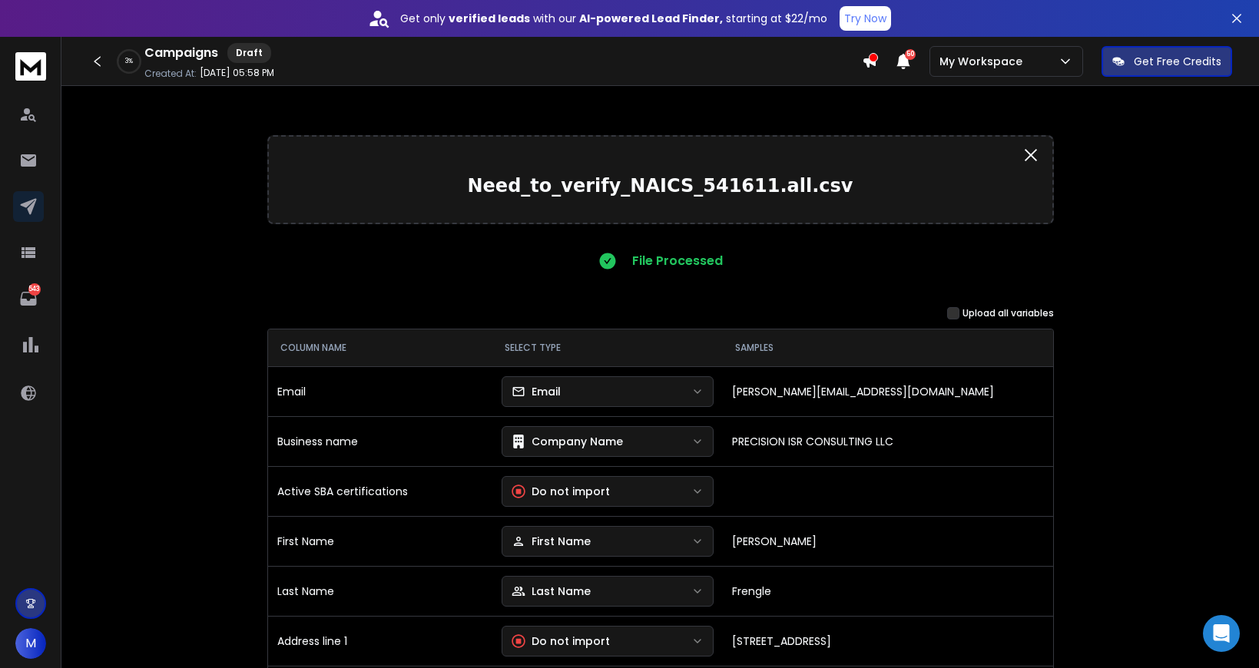
click at [956, 313] on button "Upload all variables" at bounding box center [953, 313] width 12 height 12
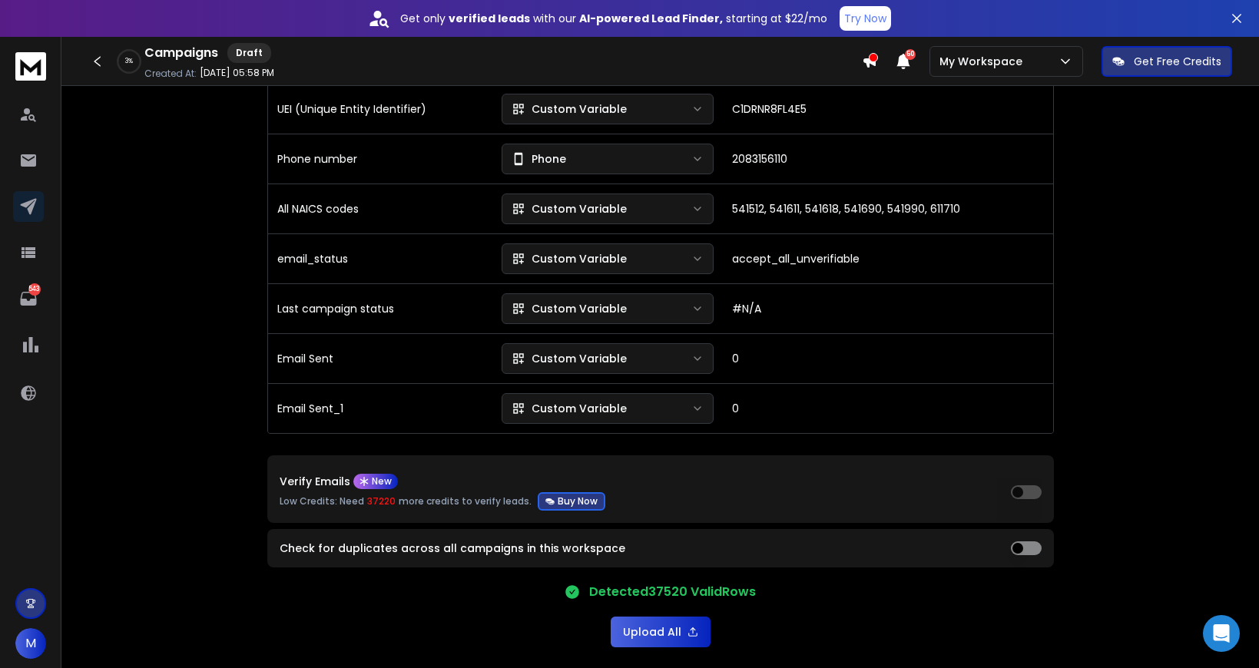
scroll to position [735, 0]
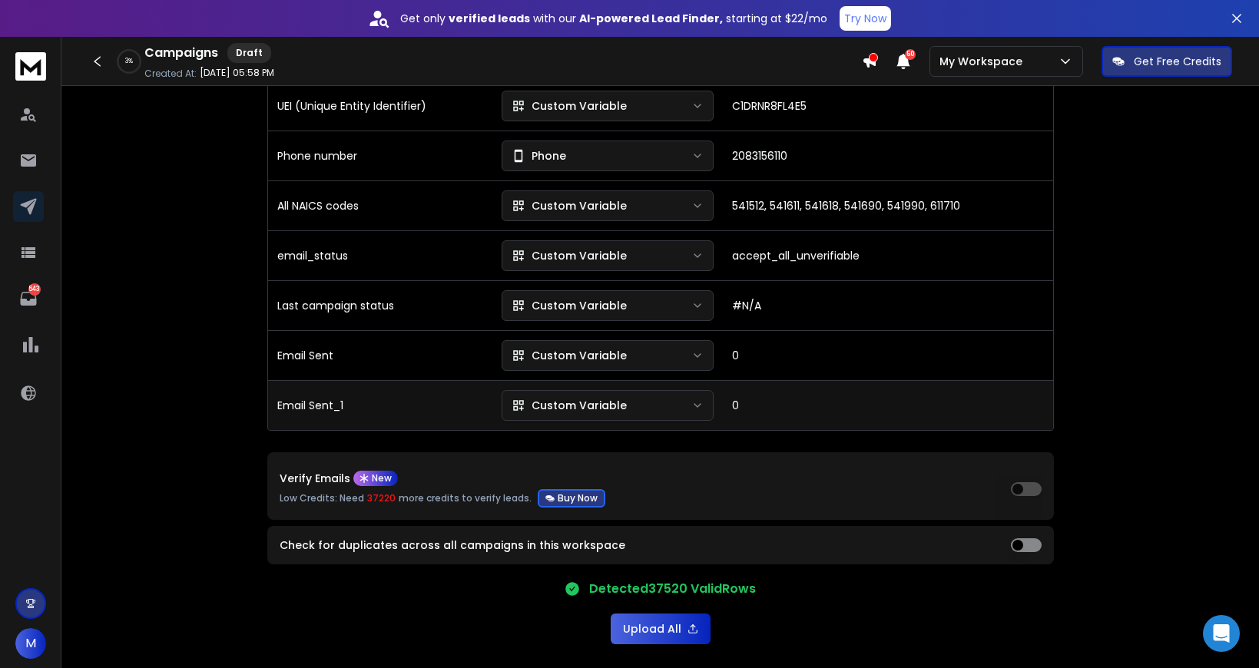
click at [592, 412] on div "Custom Variable" at bounding box center [569, 405] width 115 height 15
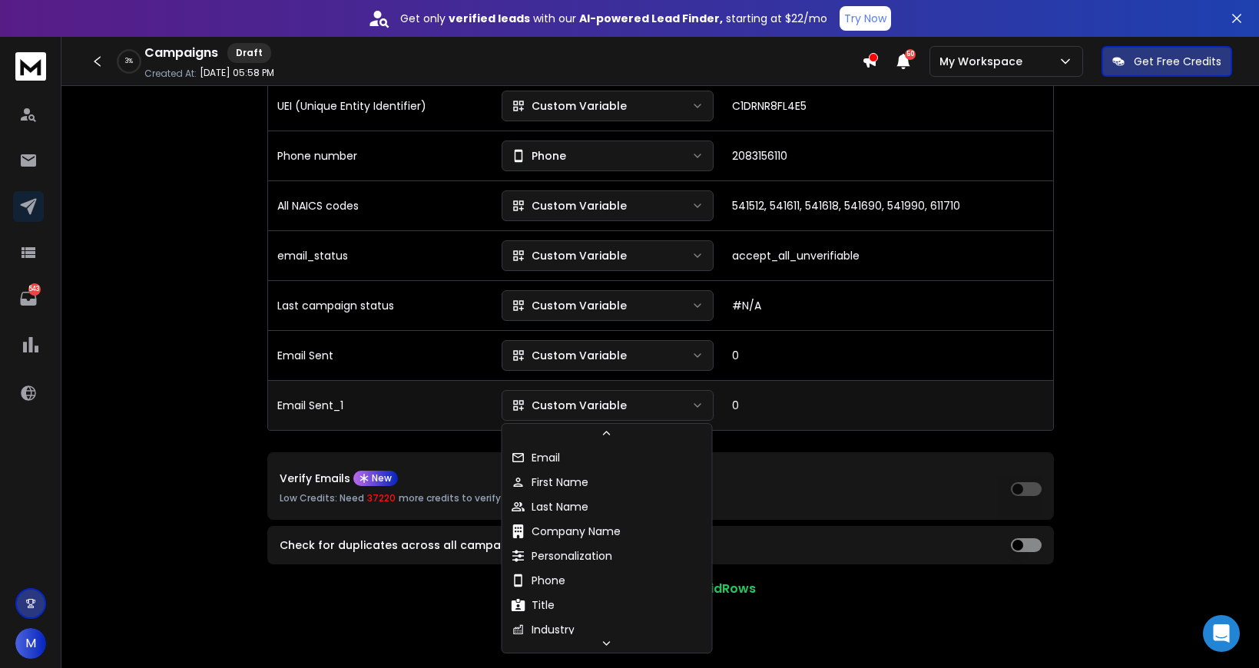
scroll to position [131, 0]
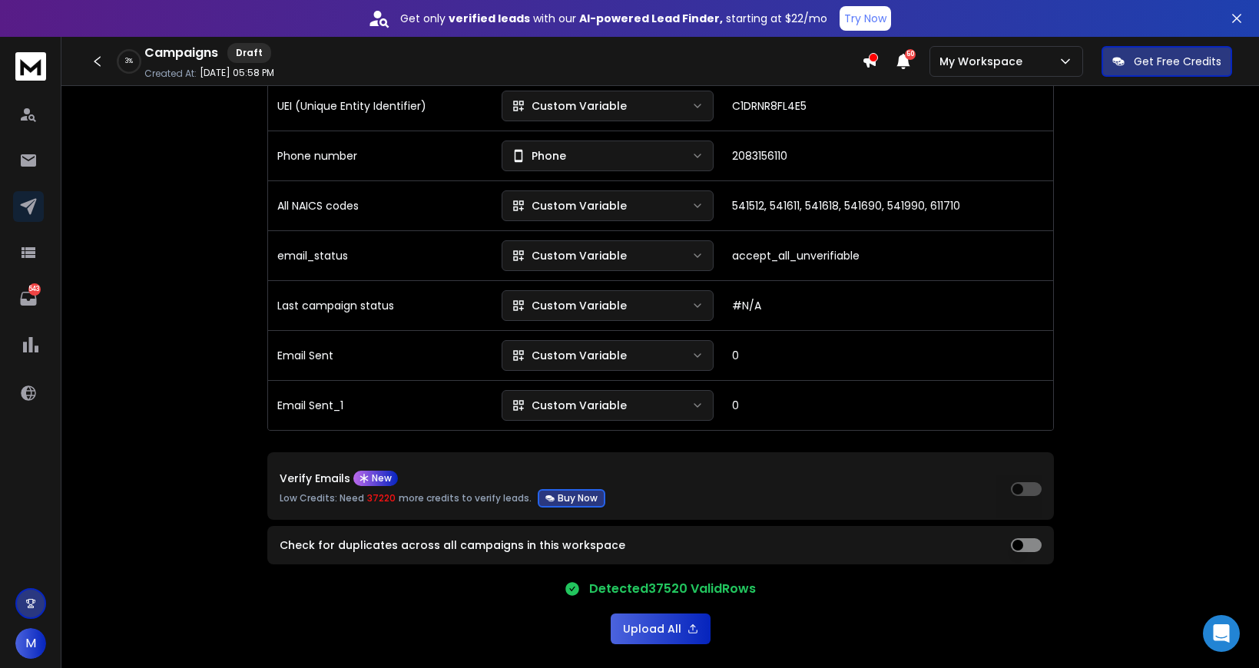
drag, startPoint x: 1180, startPoint y: 332, endPoint x: 1182, endPoint y: 406, distance: 73.8
click at [692, 629] on icon at bounding box center [693, 629] width 11 height 11
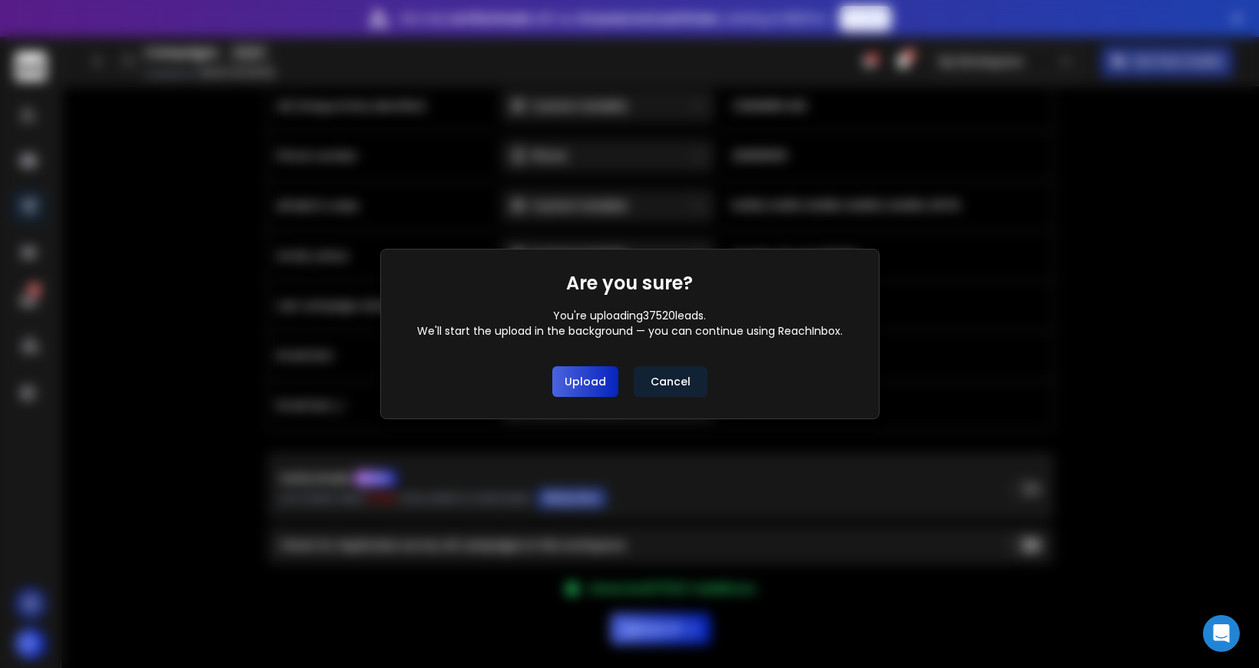
click at [579, 373] on button "Upload" at bounding box center [585, 381] width 66 height 31
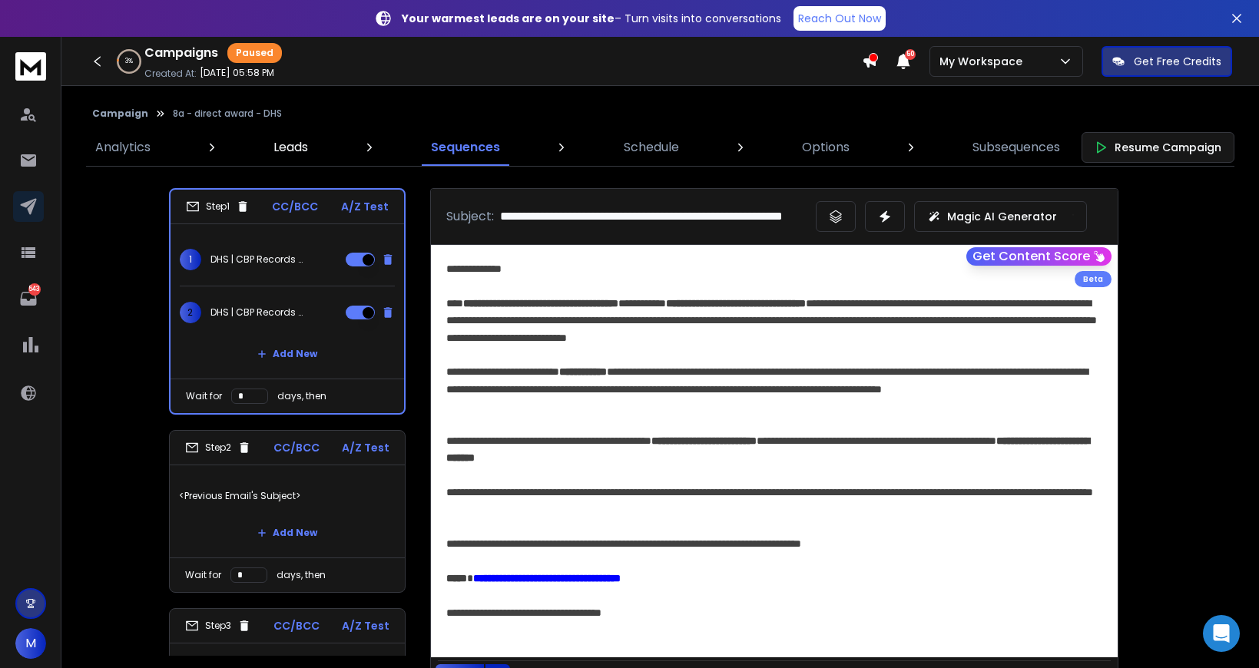
click at [294, 143] on p "Leads" at bounding box center [291, 147] width 35 height 18
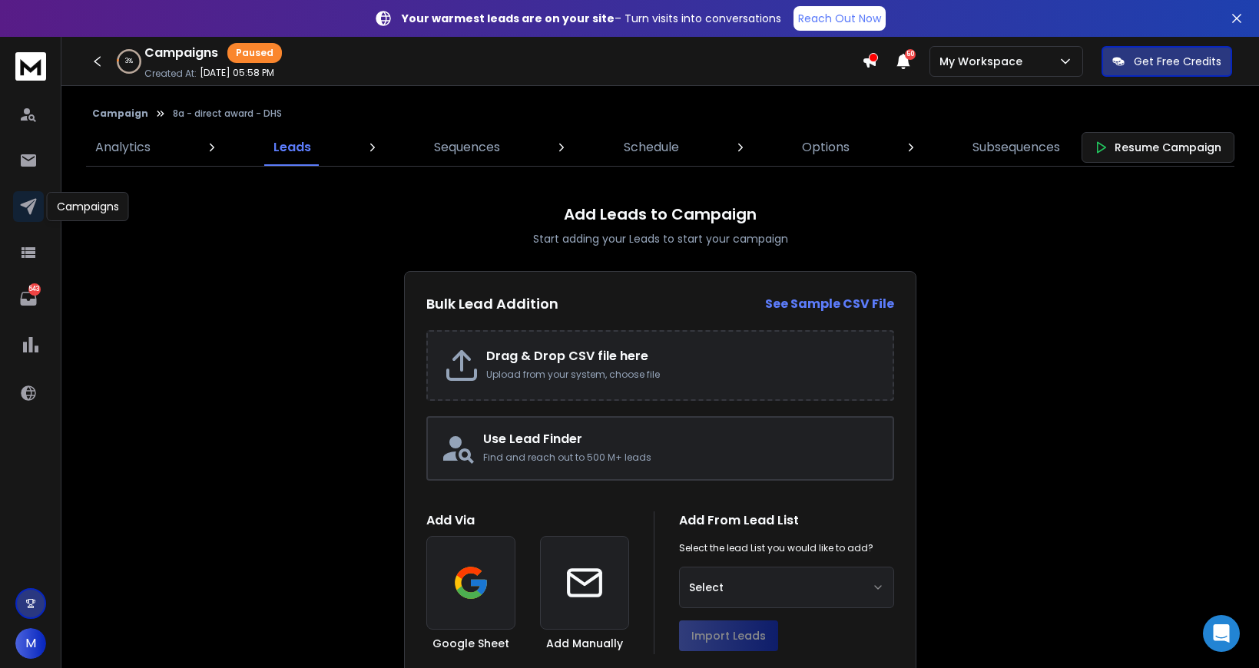
click at [33, 204] on icon at bounding box center [28, 206] width 16 height 16
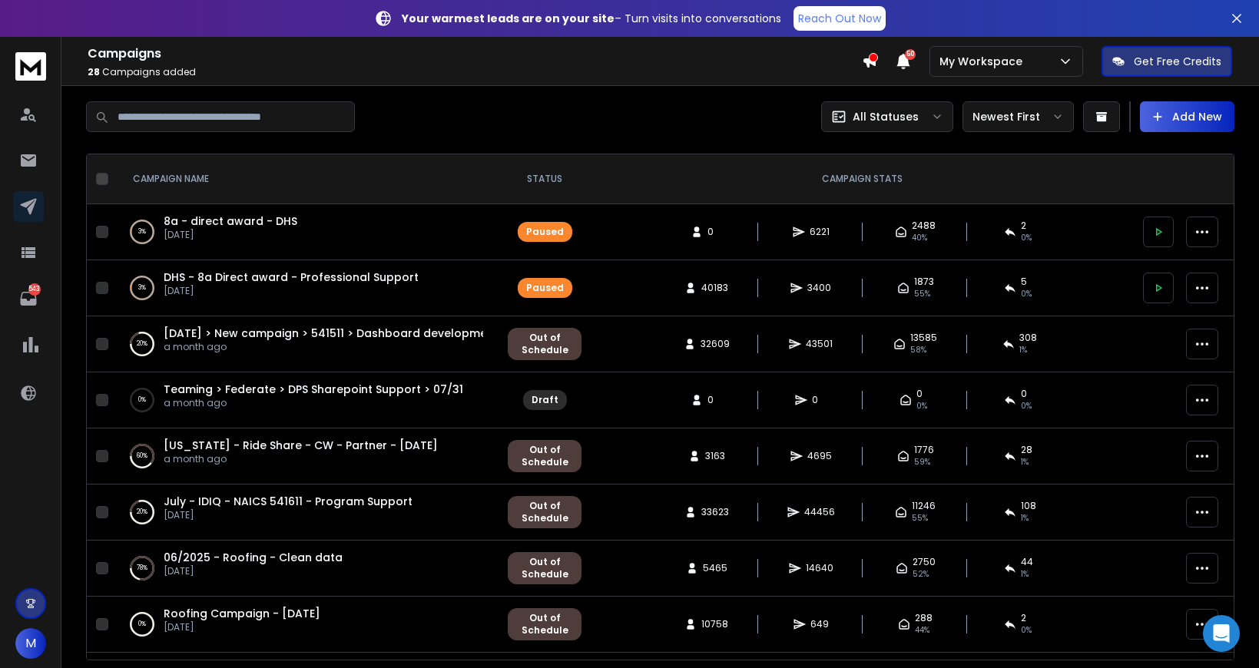
click at [207, 219] on span "8a - direct award - DHS" at bounding box center [231, 221] width 134 height 15
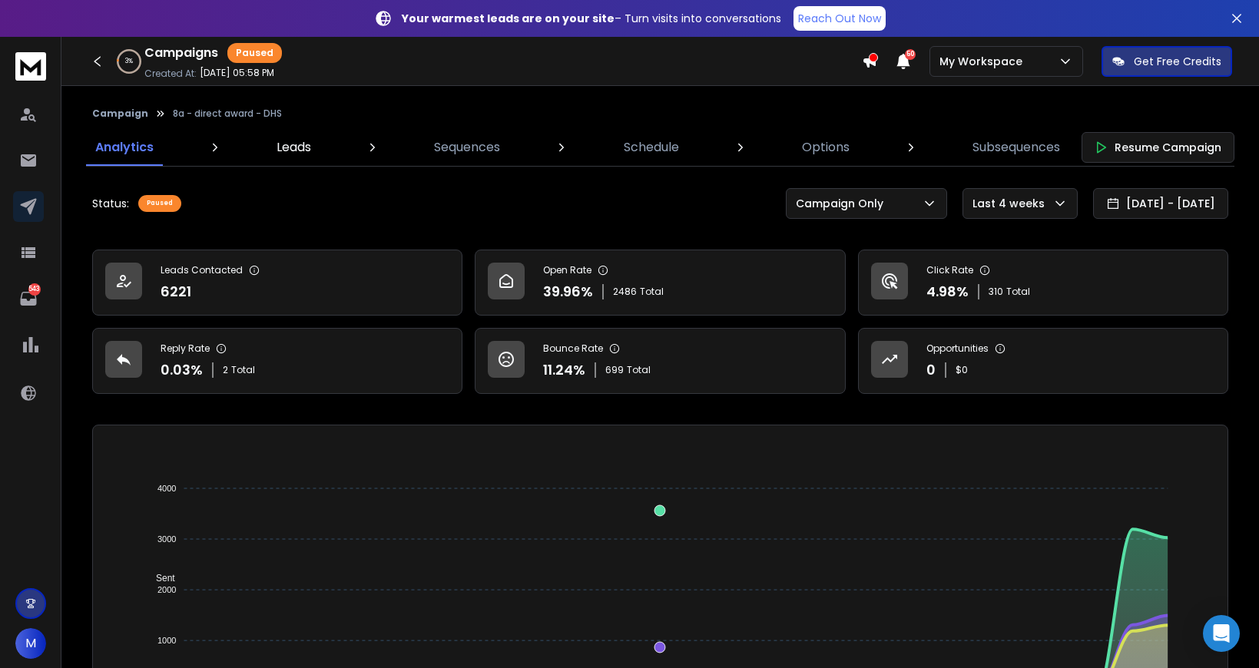
click at [293, 151] on p "Leads" at bounding box center [294, 147] width 35 height 18
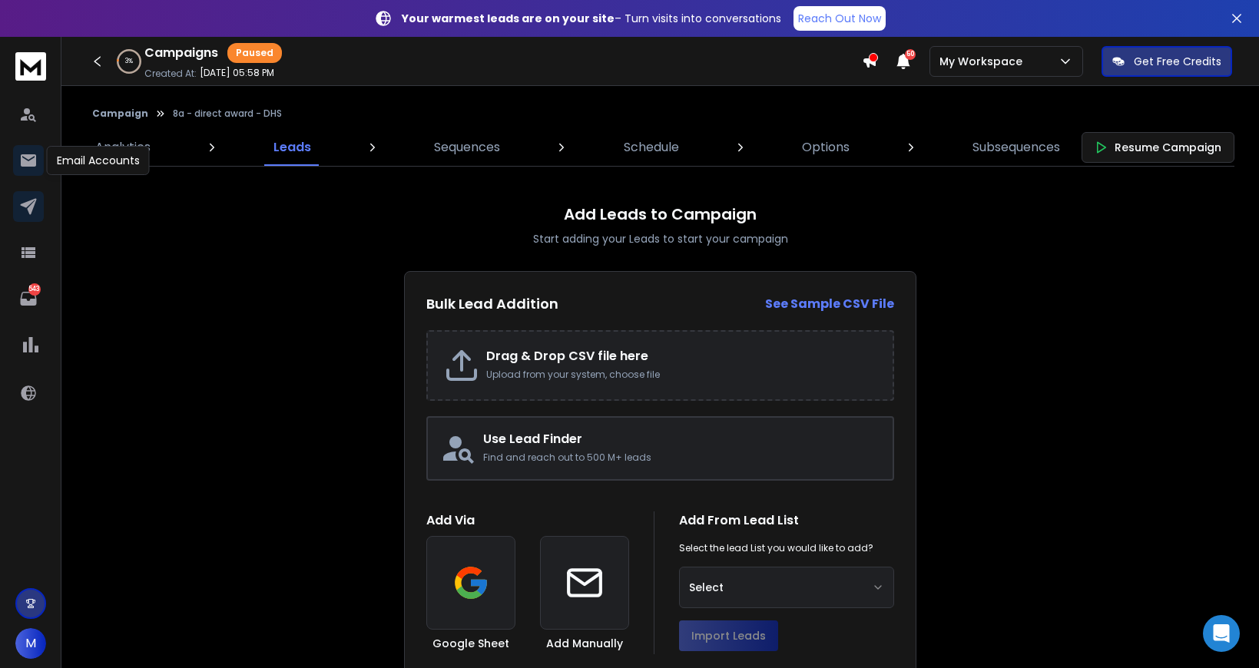
click at [32, 165] on icon at bounding box center [28, 160] width 15 height 12
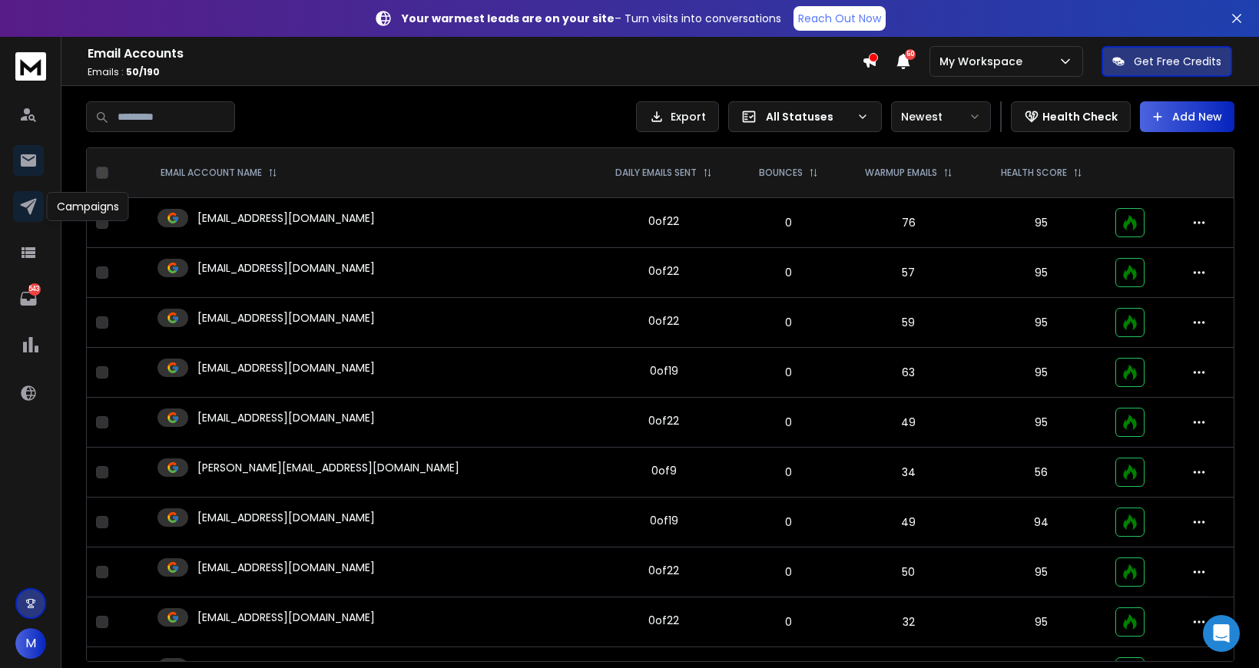
click at [28, 211] on icon at bounding box center [28, 206] width 16 height 16
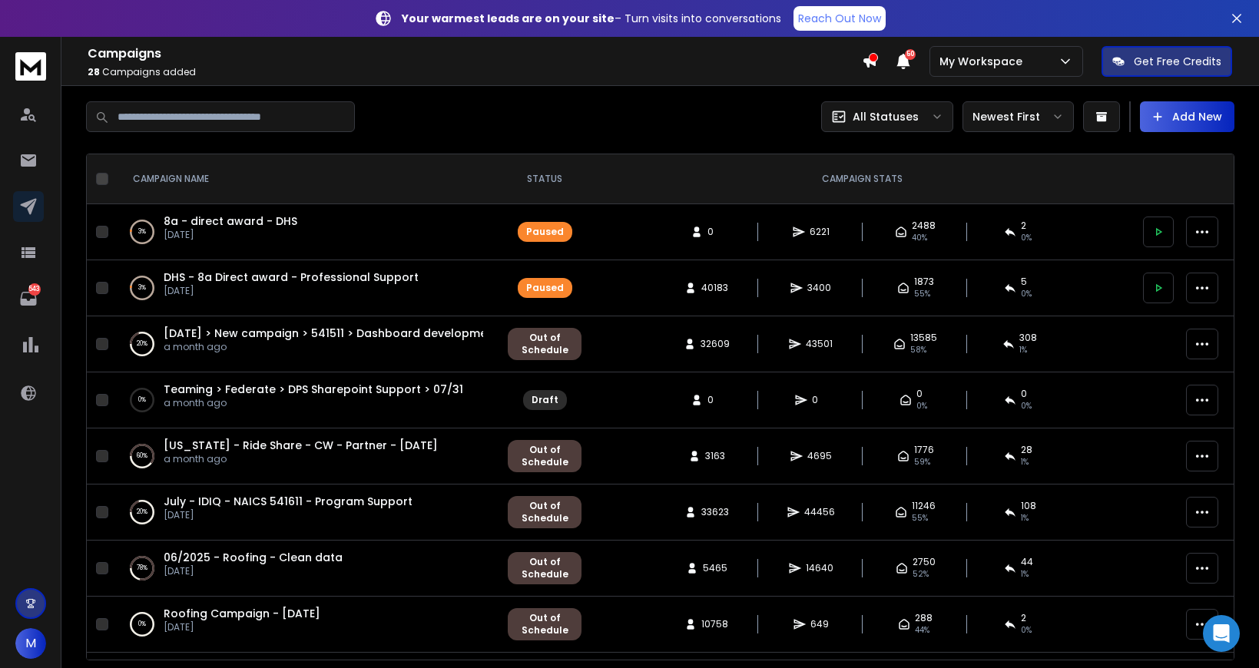
click at [257, 274] on span "DHS - 8a Direct award - Professional Support" at bounding box center [291, 277] width 255 height 15
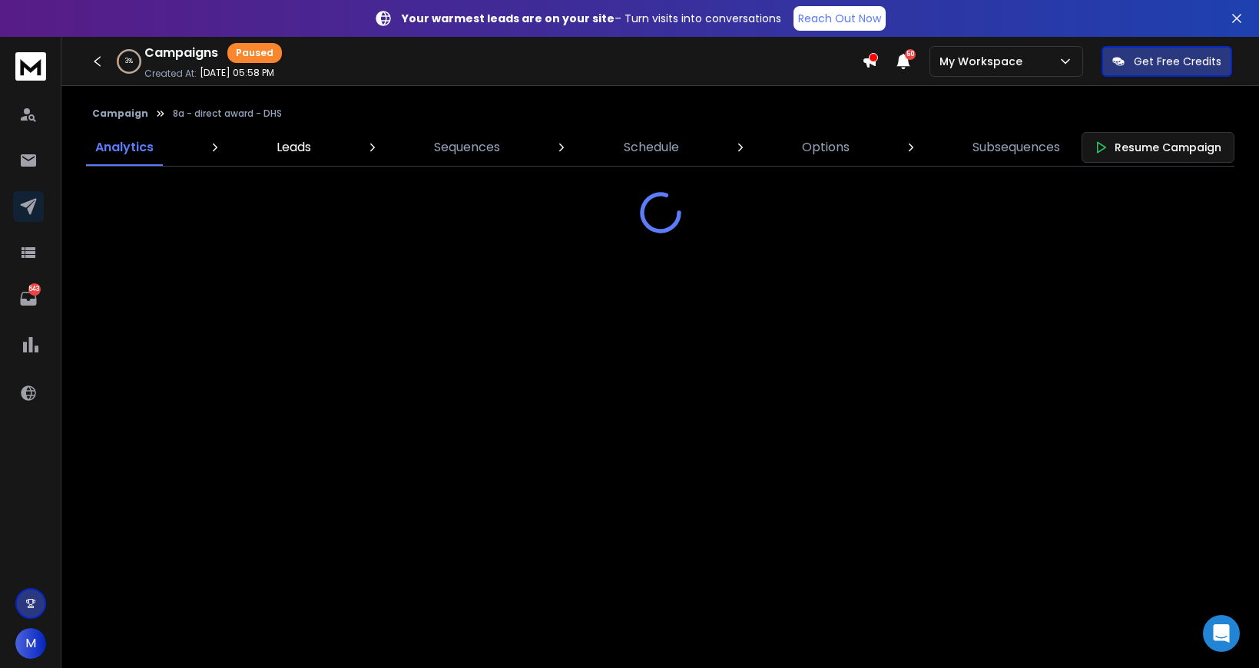
click at [291, 144] on p "Leads" at bounding box center [294, 147] width 35 height 18
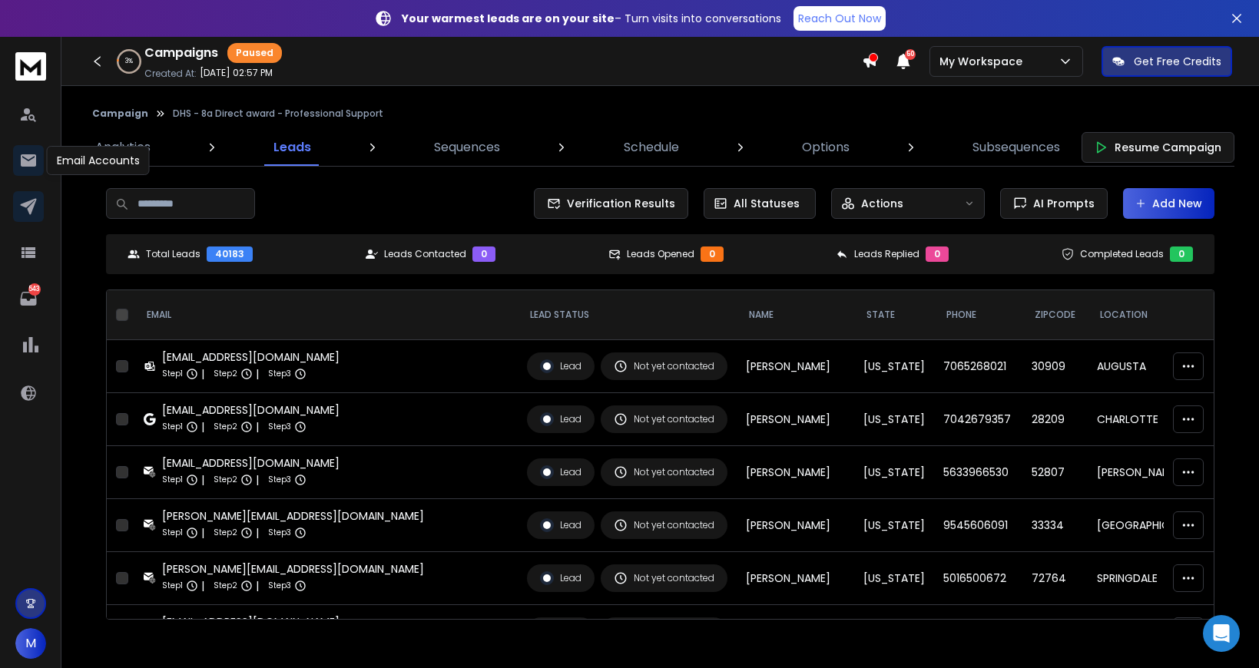
click at [28, 158] on icon at bounding box center [28, 160] width 15 height 12
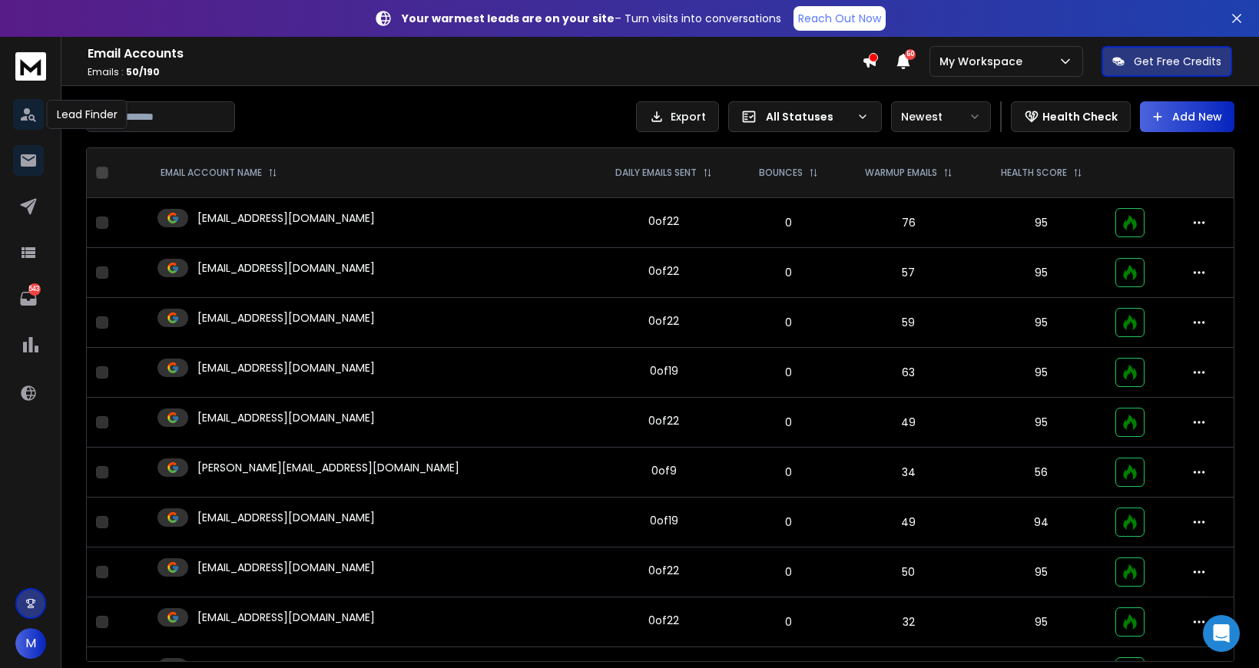
click at [35, 111] on icon at bounding box center [28, 114] width 18 height 18
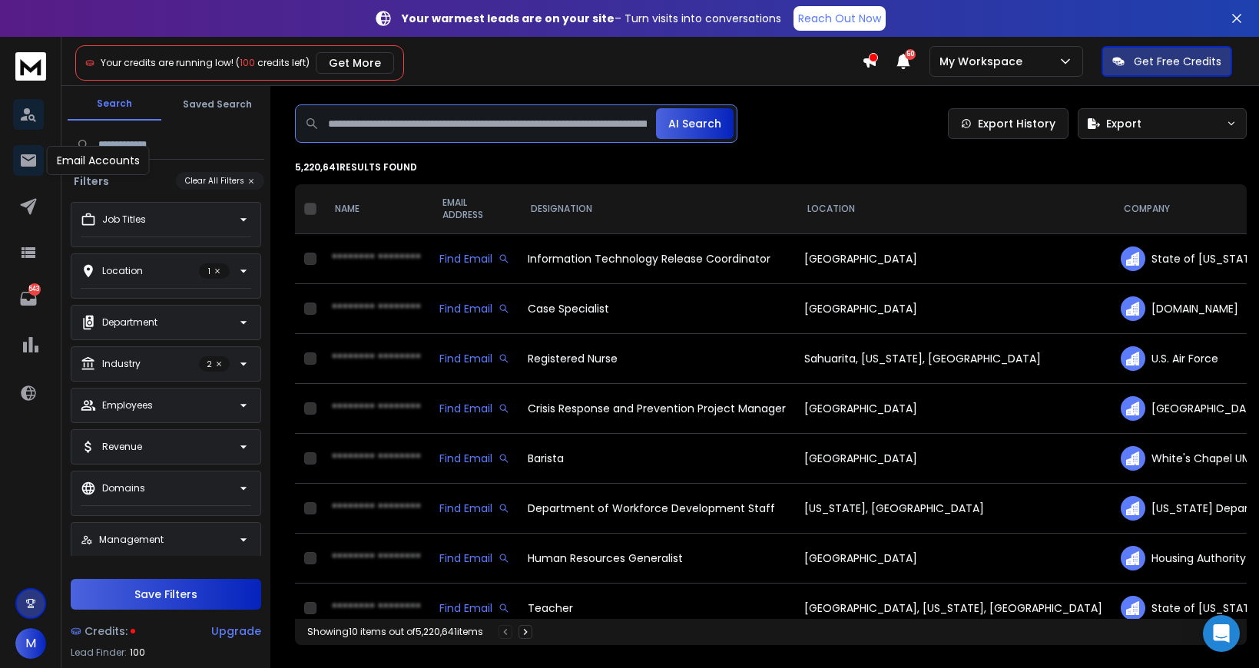
click at [24, 151] on icon at bounding box center [28, 160] width 18 height 18
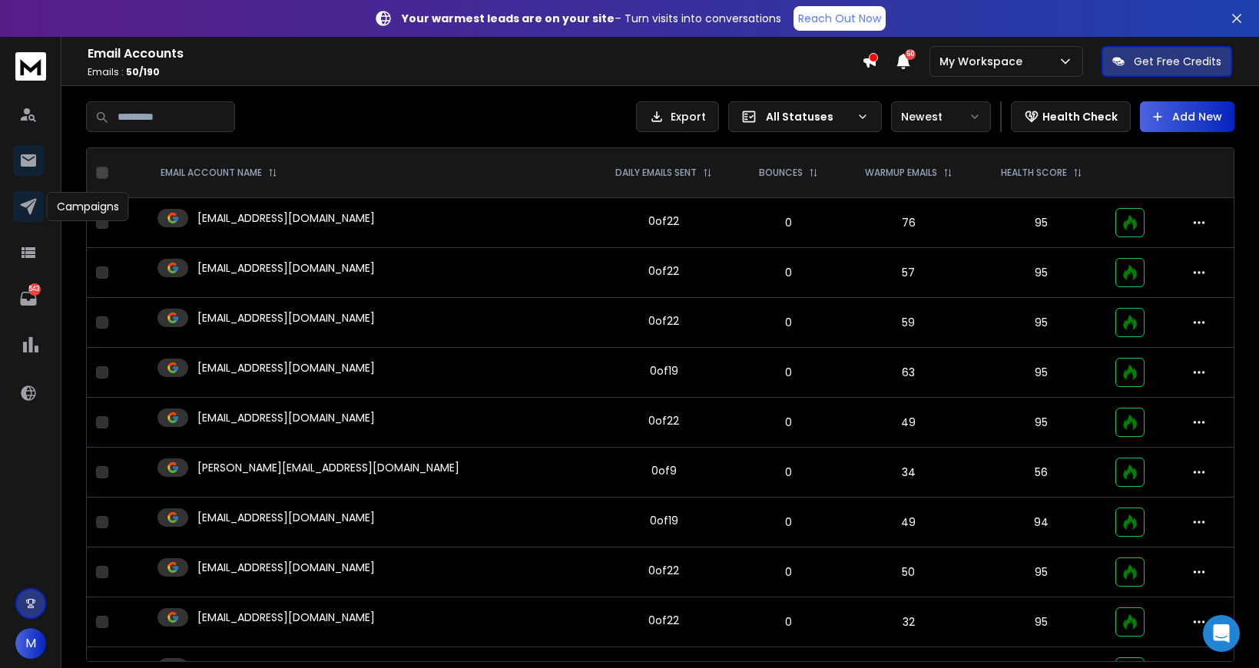
click at [30, 200] on icon at bounding box center [28, 206] width 18 height 18
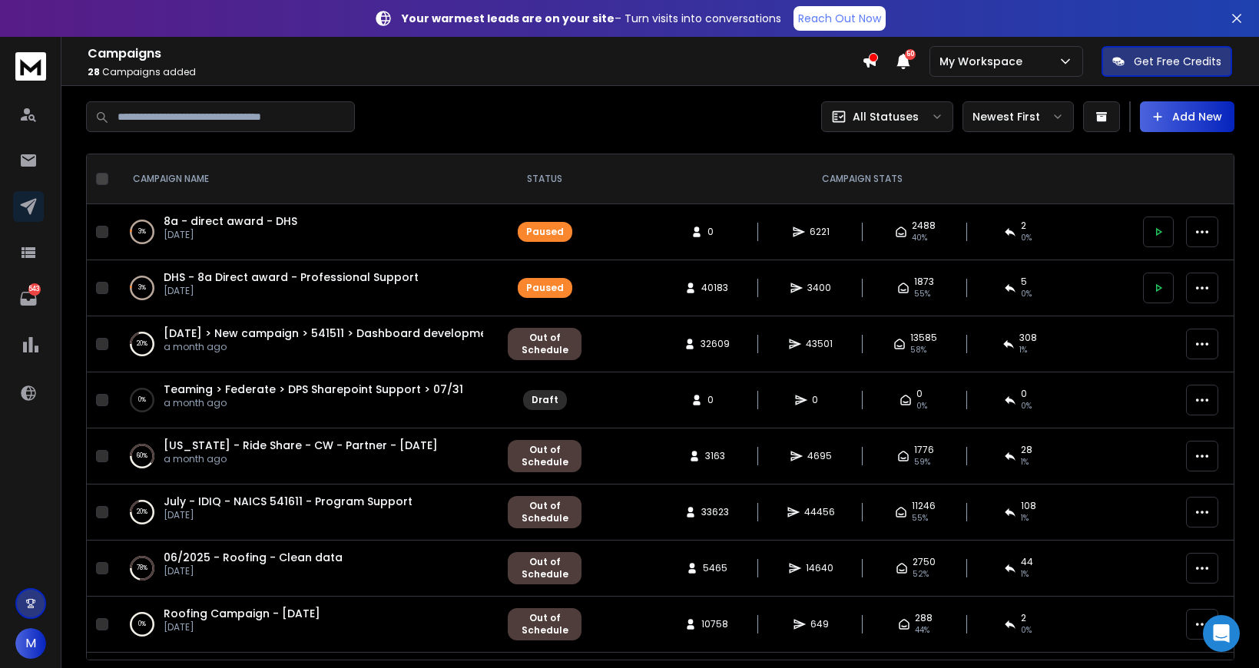
click at [226, 224] on span "8a - direct award - DHS" at bounding box center [231, 221] width 134 height 15
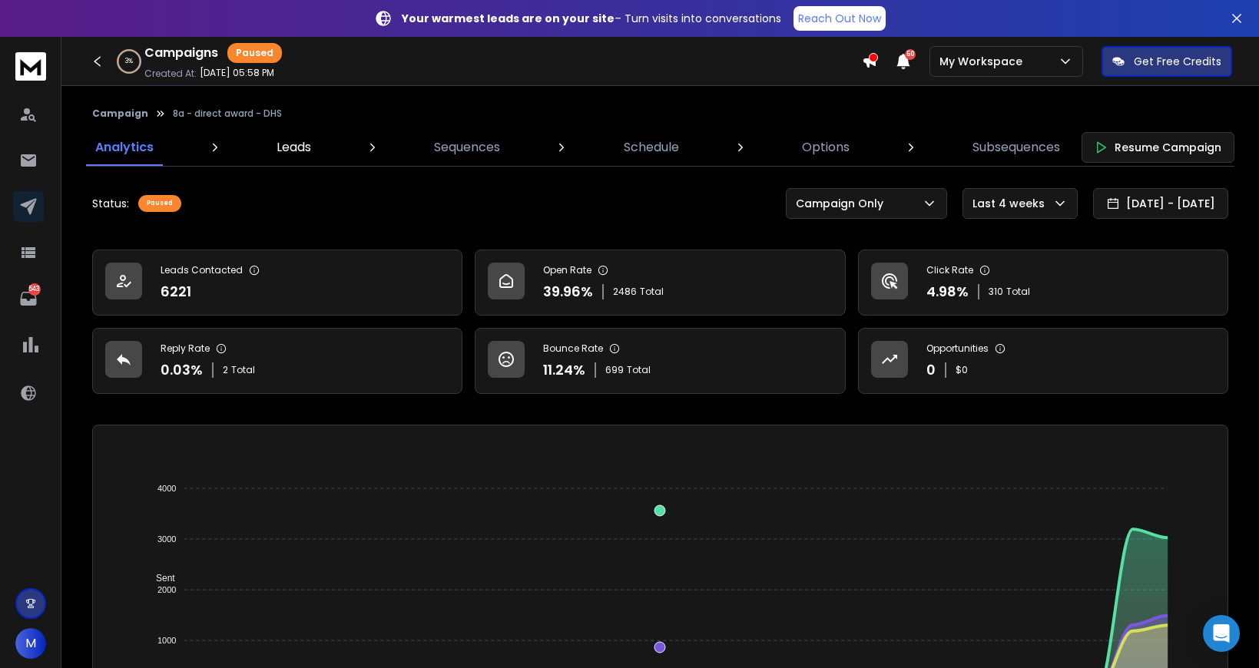
click at [290, 147] on p "Leads" at bounding box center [294, 147] width 35 height 18
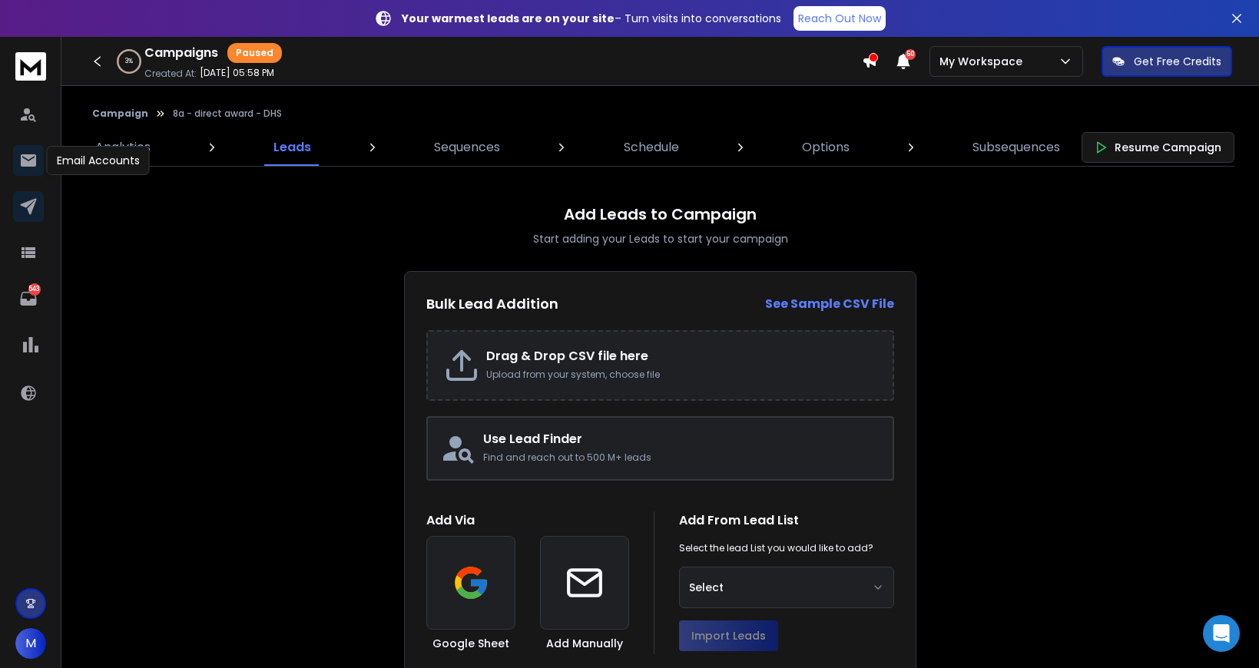
click at [32, 166] on icon at bounding box center [28, 160] width 15 height 12
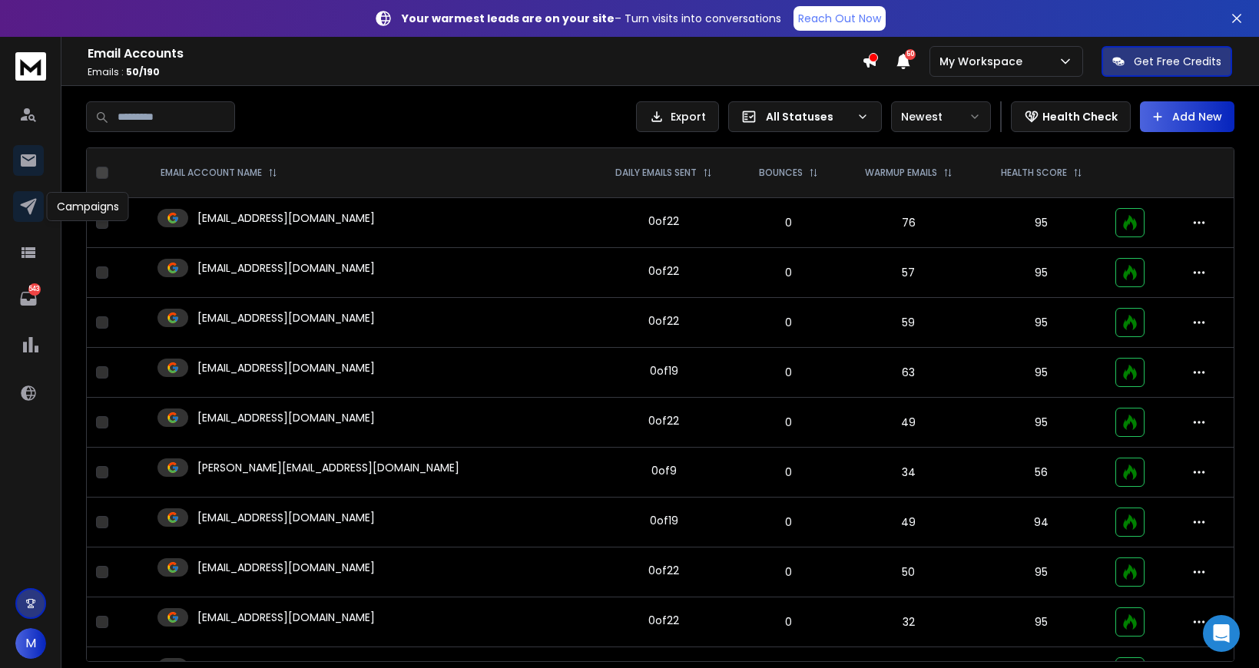
click at [31, 200] on icon at bounding box center [28, 206] width 18 height 18
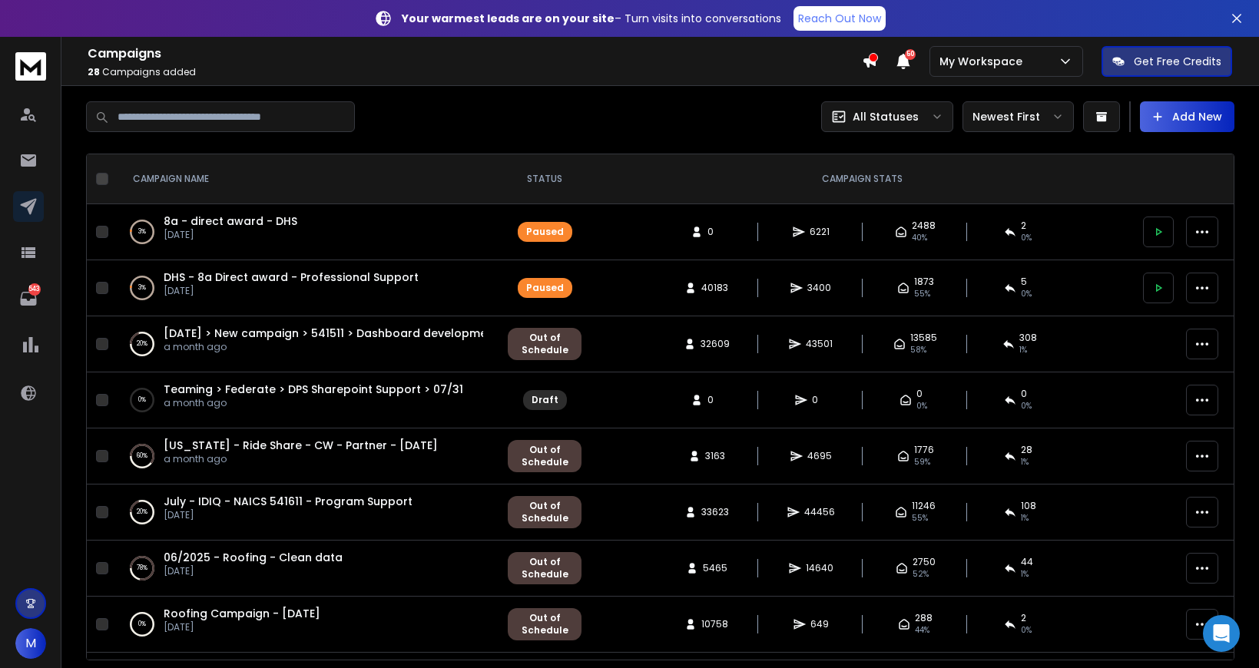
click at [223, 279] on span "DHS - 8a Direct award - Professional Support" at bounding box center [291, 277] width 255 height 15
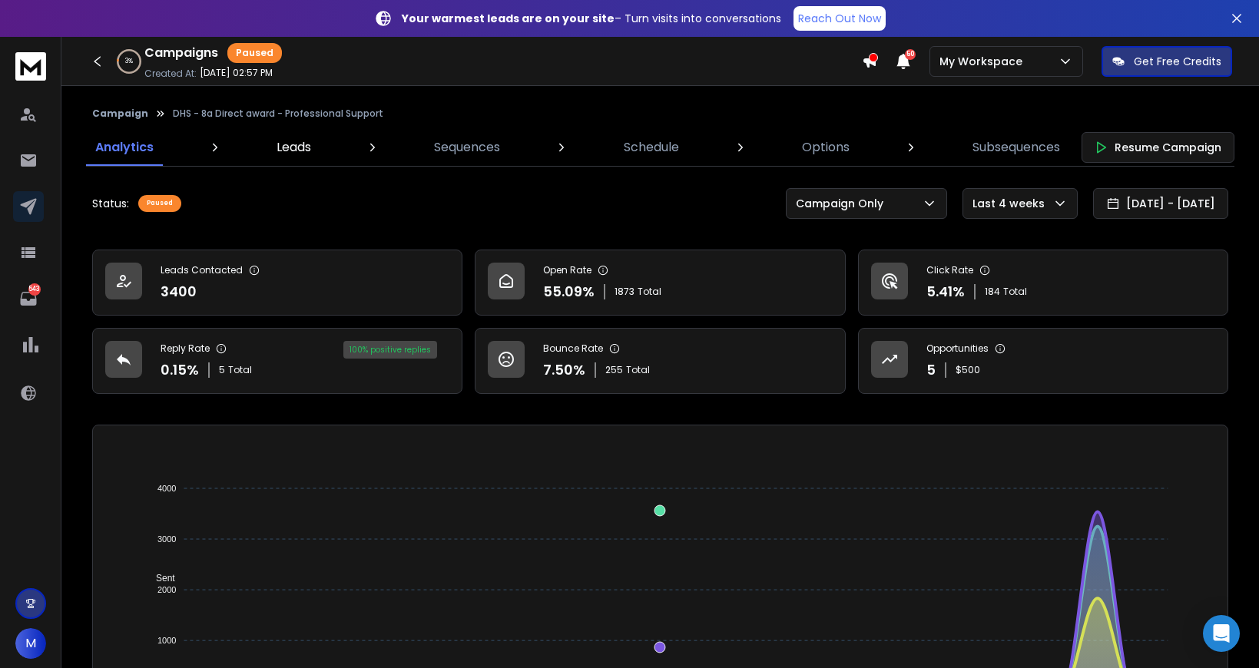
click at [300, 151] on p "Leads" at bounding box center [294, 147] width 35 height 18
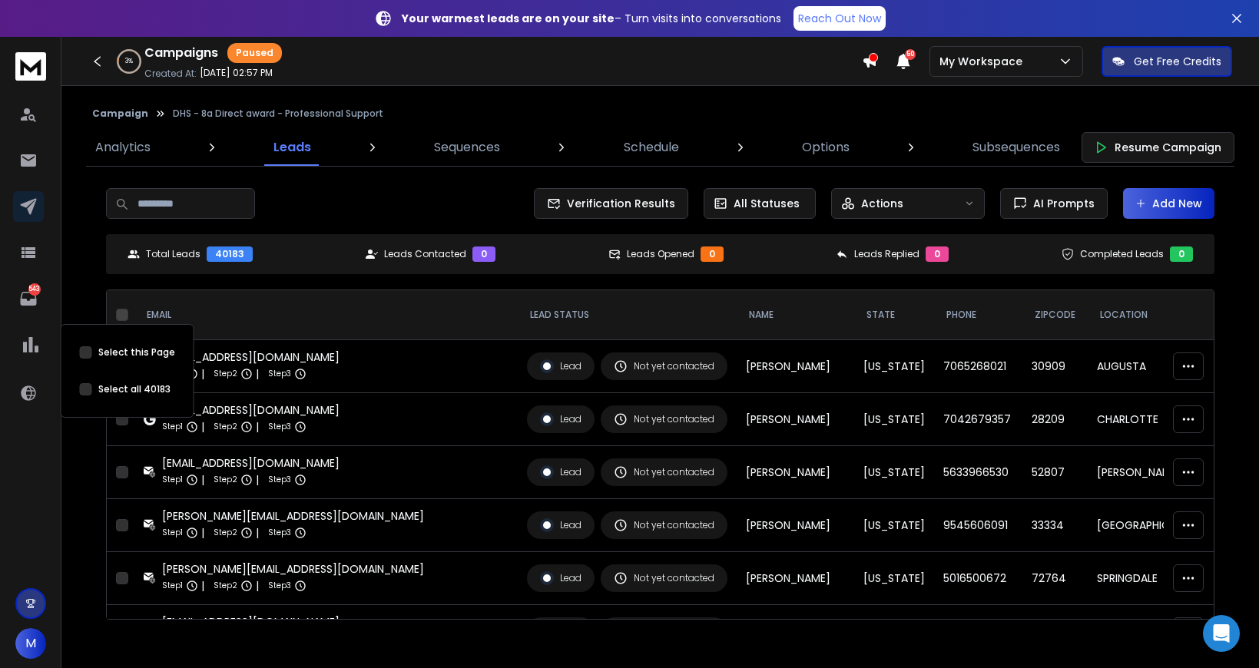
click at [121, 317] on button "Select this Page" at bounding box center [122, 315] width 12 height 12
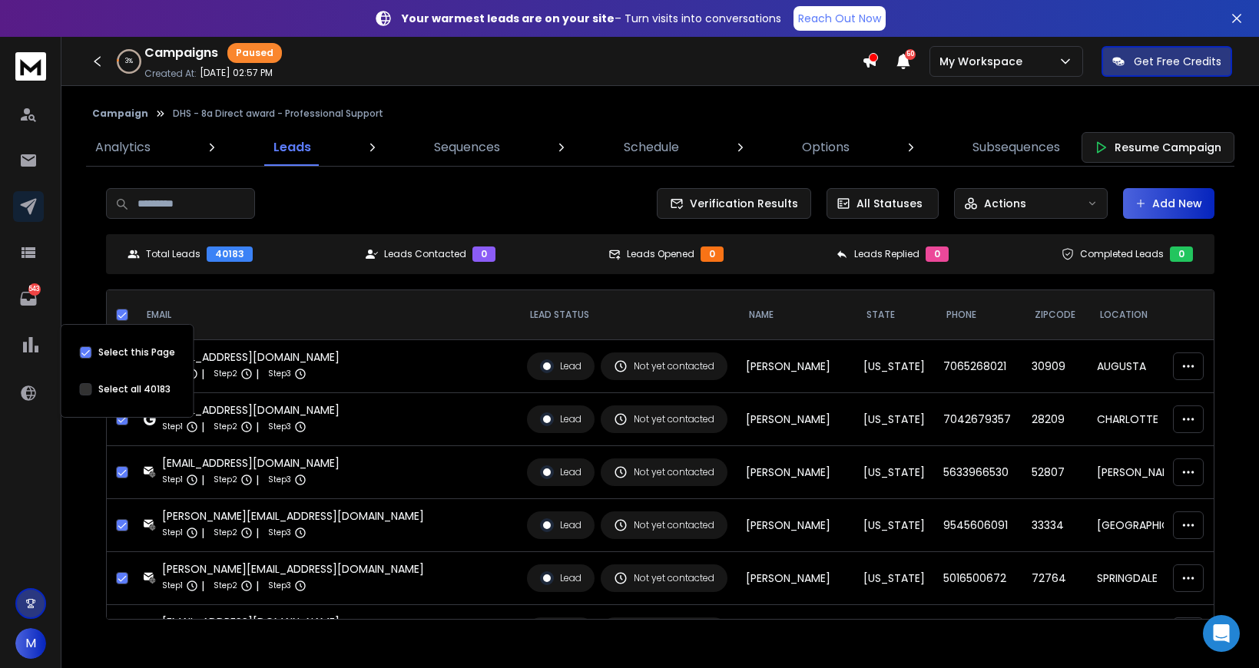
click at [128, 387] on label "Select all 40183" at bounding box center [134, 389] width 72 height 12
click at [305, 220] on div "Verification Results All Statuses Actions Add New Total Leads 40183 Leads Conta…" at bounding box center [660, 396] width 1108 height 416
click at [87, 389] on button "Select this Page" at bounding box center [86, 389] width 12 height 12
click at [408, 210] on div "Verification Results All Statuses Actions Add New" at bounding box center [660, 203] width 1108 height 31
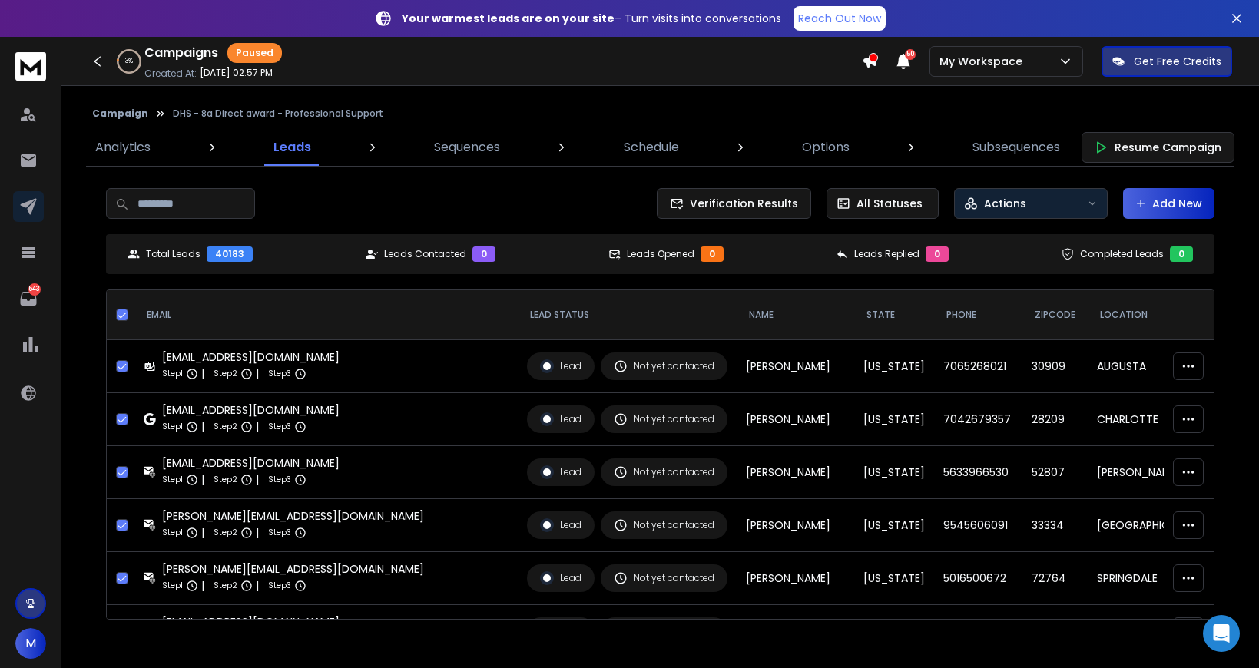
click at [998, 210] on p "Actions" at bounding box center [1005, 203] width 42 height 15
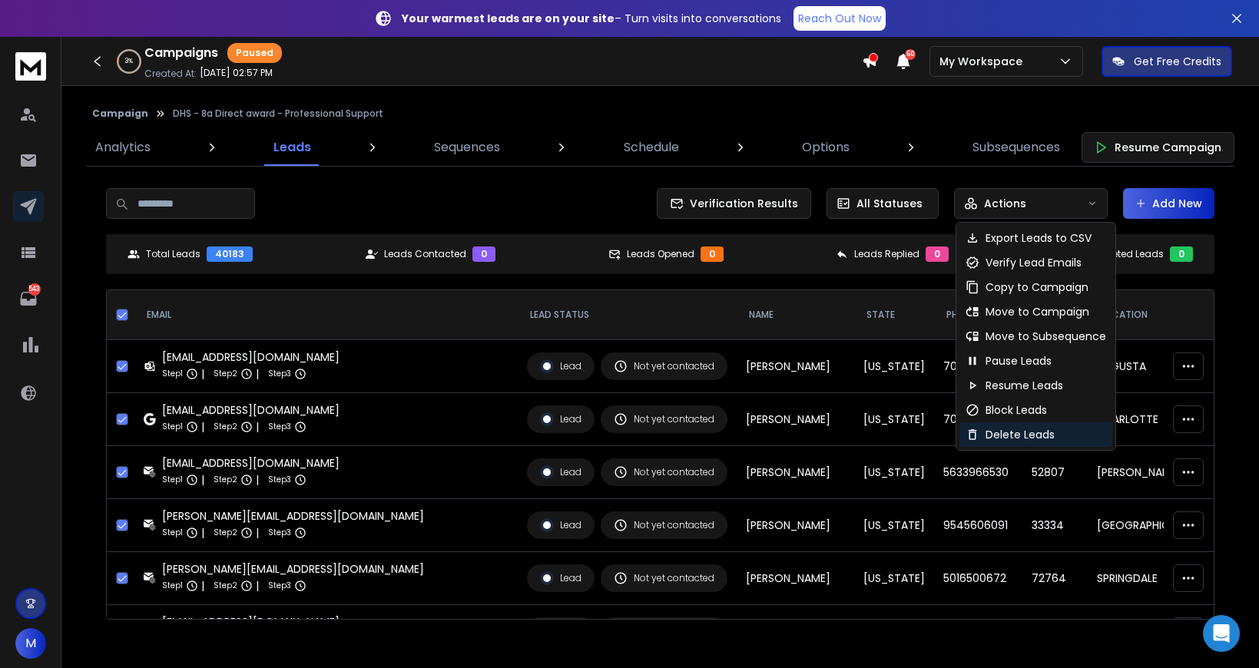
click at [980, 438] on div "Delete Leads" at bounding box center [1010, 434] width 89 height 15
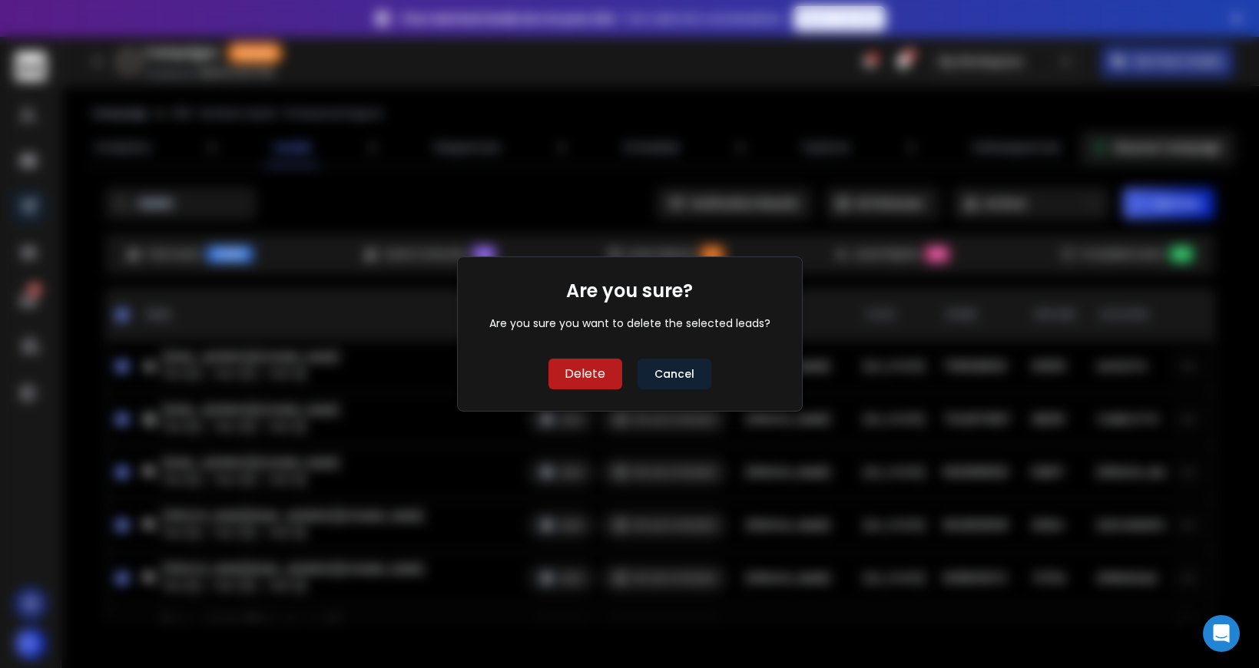
click at [585, 380] on button "Delete" at bounding box center [586, 374] width 74 height 31
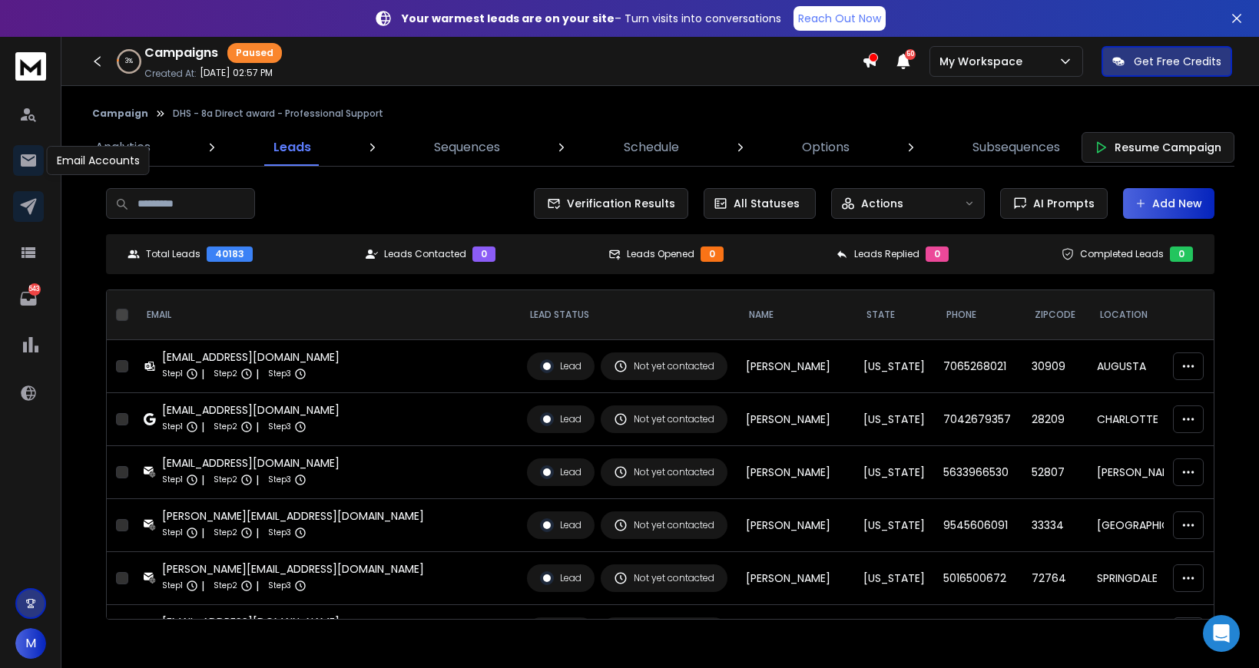
click at [27, 156] on icon at bounding box center [28, 160] width 15 height 12
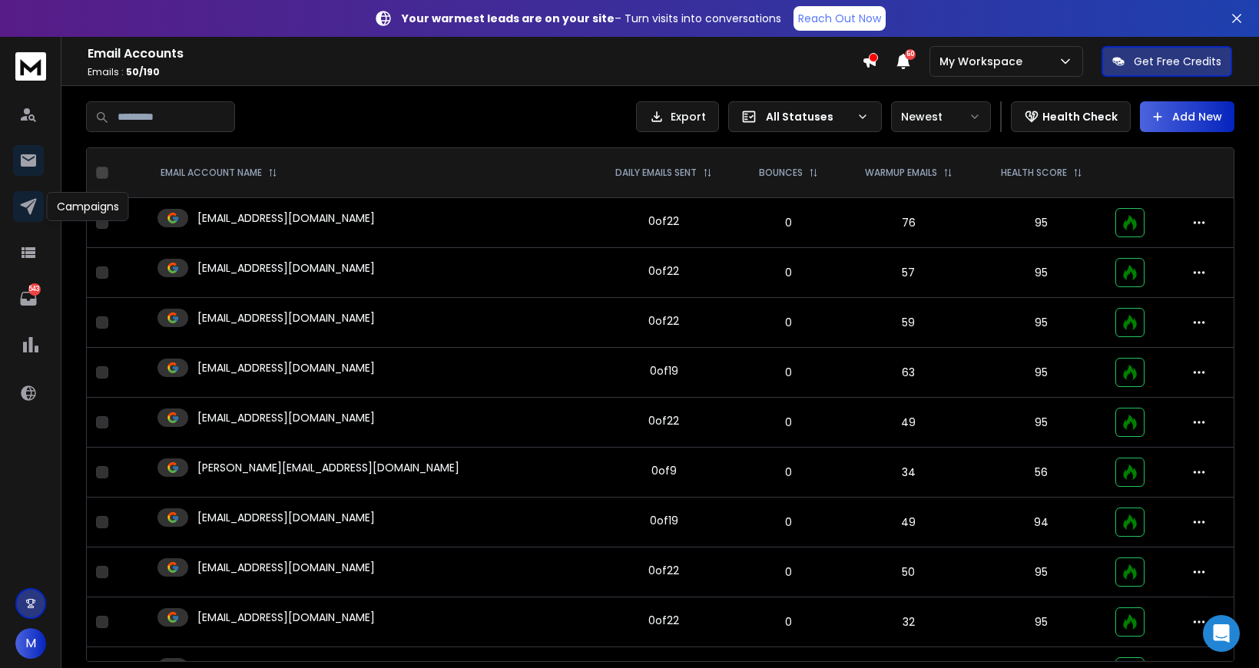
click at [30, 210] on icon at bounding box center [28, 206] width 16 height 16
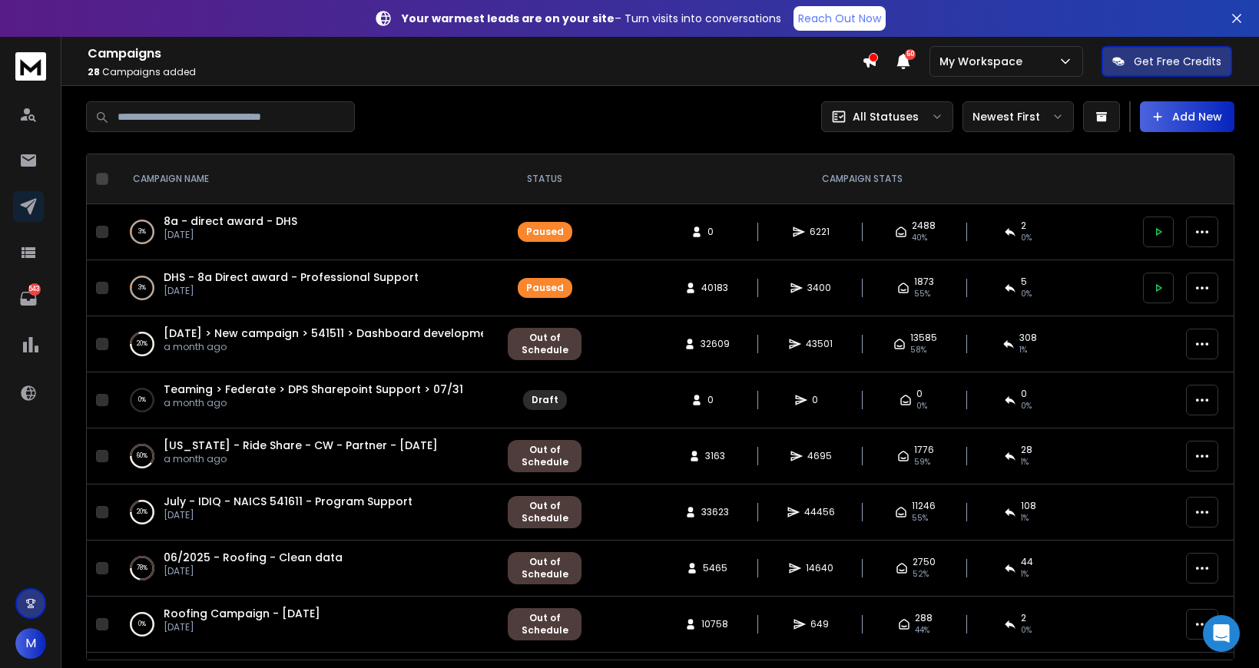
click at [228, 223] on span "8a - direct award - DHS" at bounding box center [231, 221] width 134 height 15
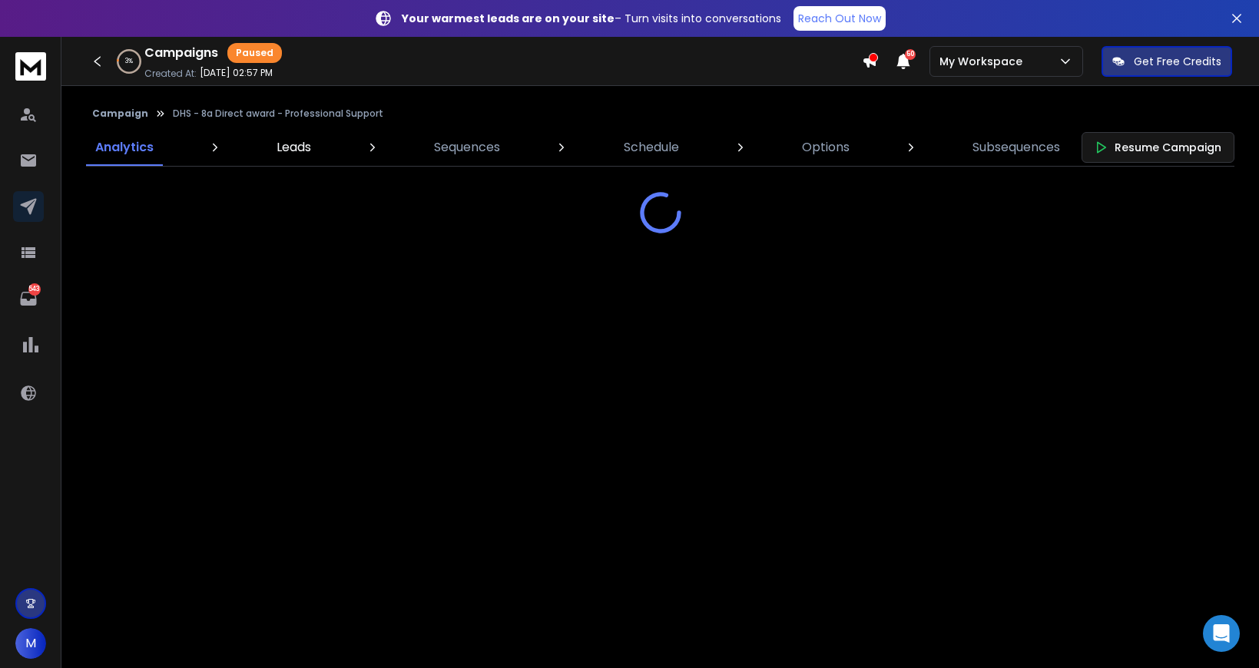
click at [291, 153] on p "Leads" at bounding box center [294, 147] width 35 height 18
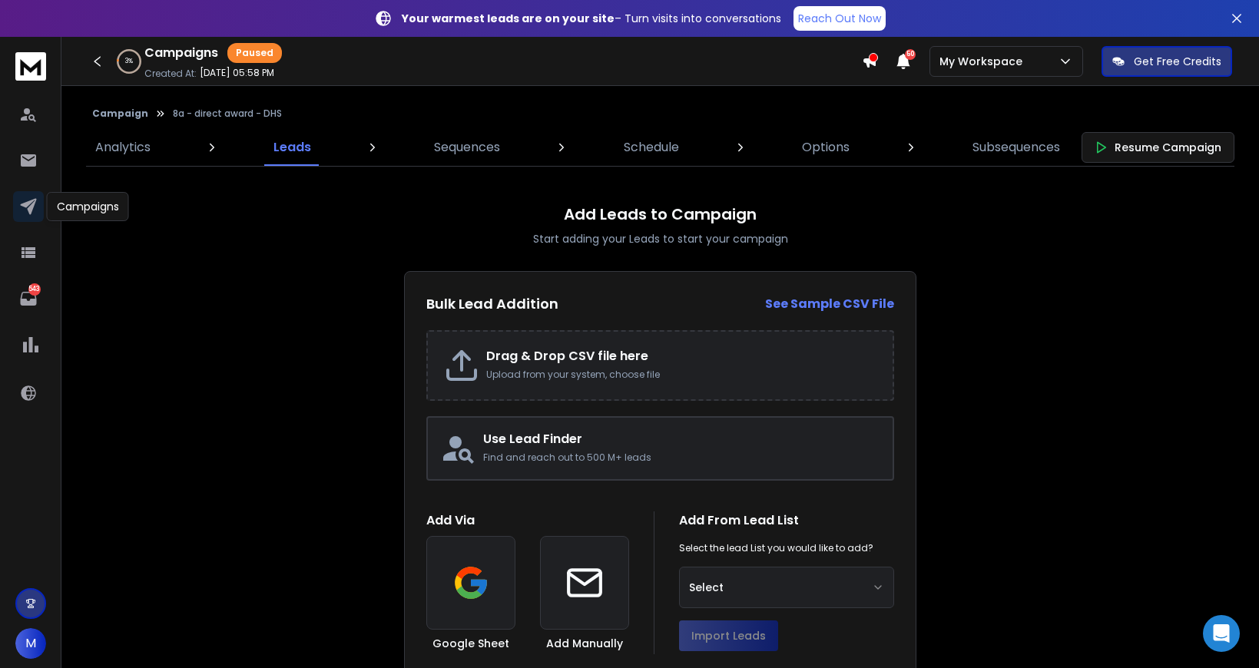
click at [35, 204] on icon at bounding box center [28, 206] width 18 height 18
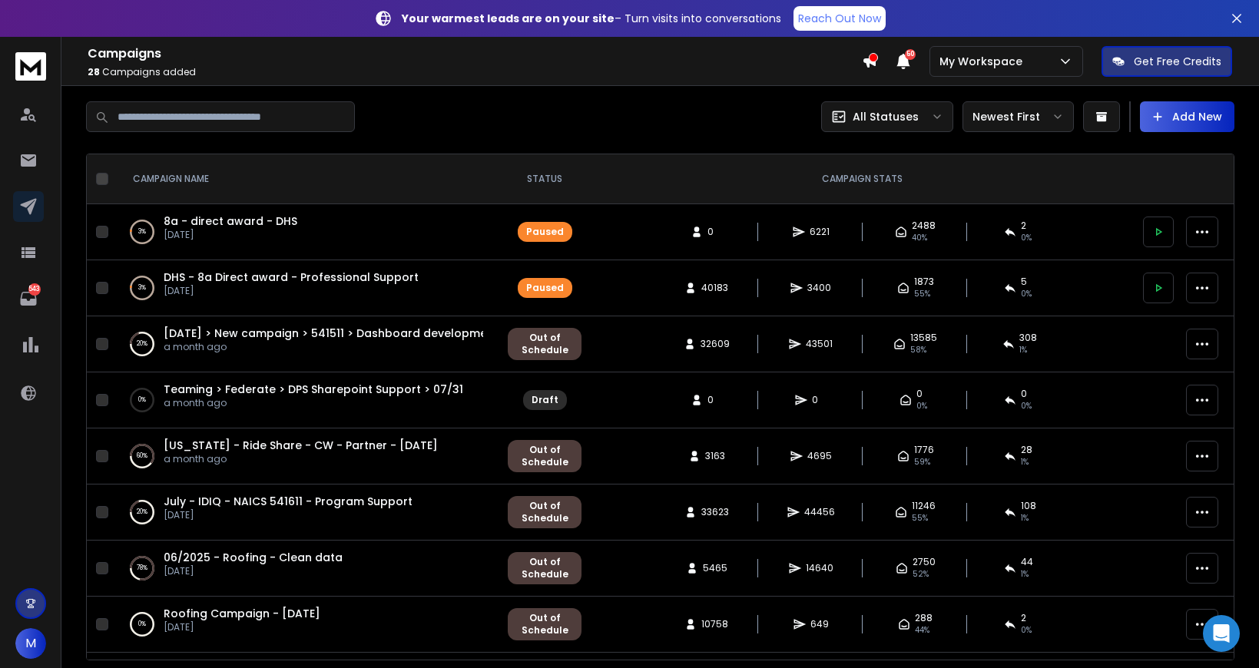
click at [310, 280] on span "DHS - 8a Direct award - Professional Support" at bounding box center [291, 277] width 255 height 15
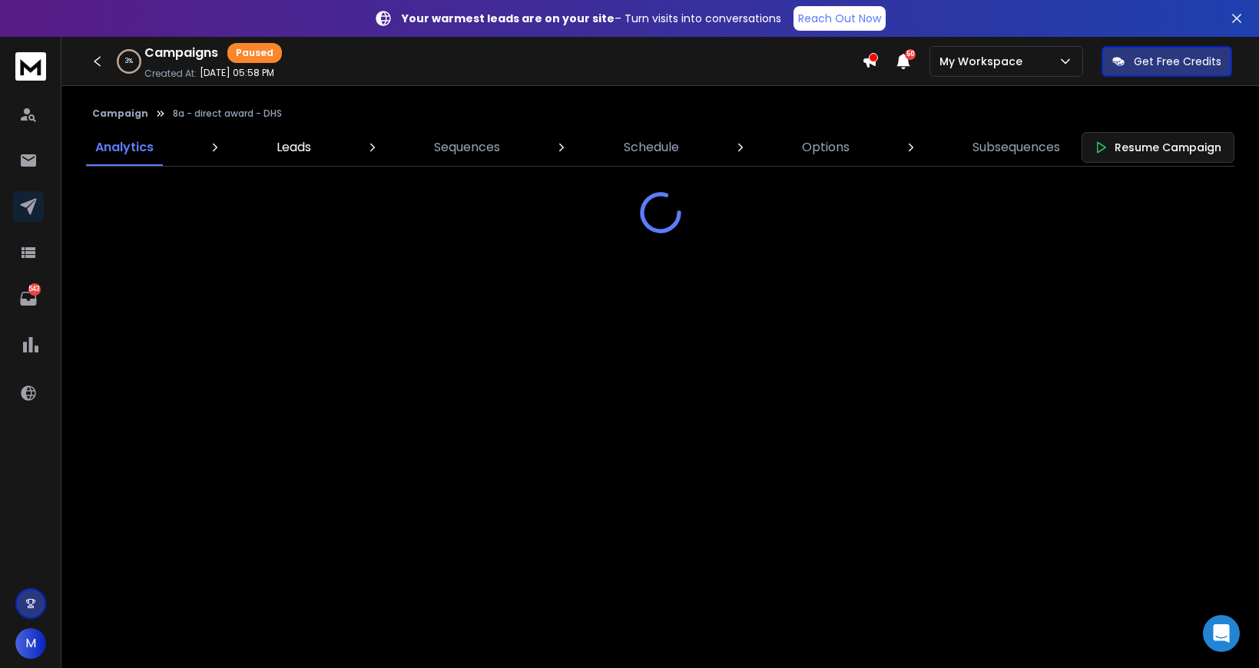
drag, startPoint x: 288, startPoint y: 167, endPoint x: 289, endPoint y: 159, distance: 8.5
click at [289, 162] on div "Campaign 8a - direct award - DHS Analytics Leads Sequences Schedule Options Sub…" at bounding box center [660, 172] width 1149 height 142
click at [289, 147] on p "Leads" at bounding box center [294, 147] width 35 height 18
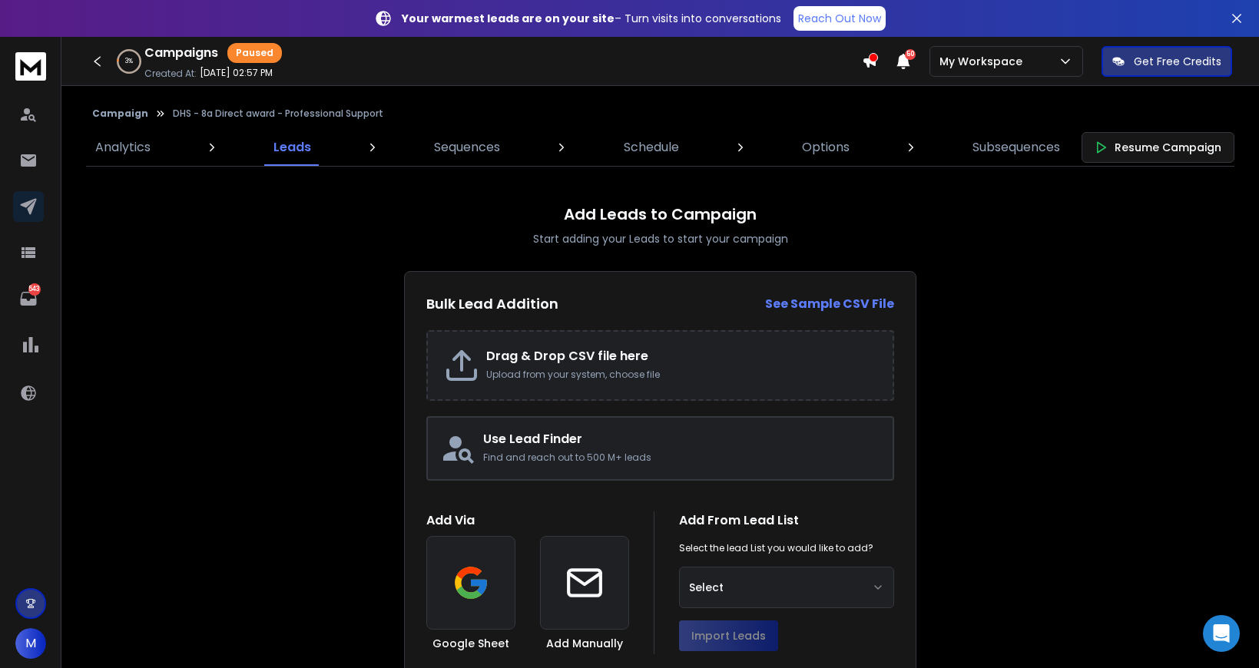
click at [645, 353] on h2 "Drag & Drop CSV file here" at bounding box center [681, 356] width 391 height 18
type input "**********"
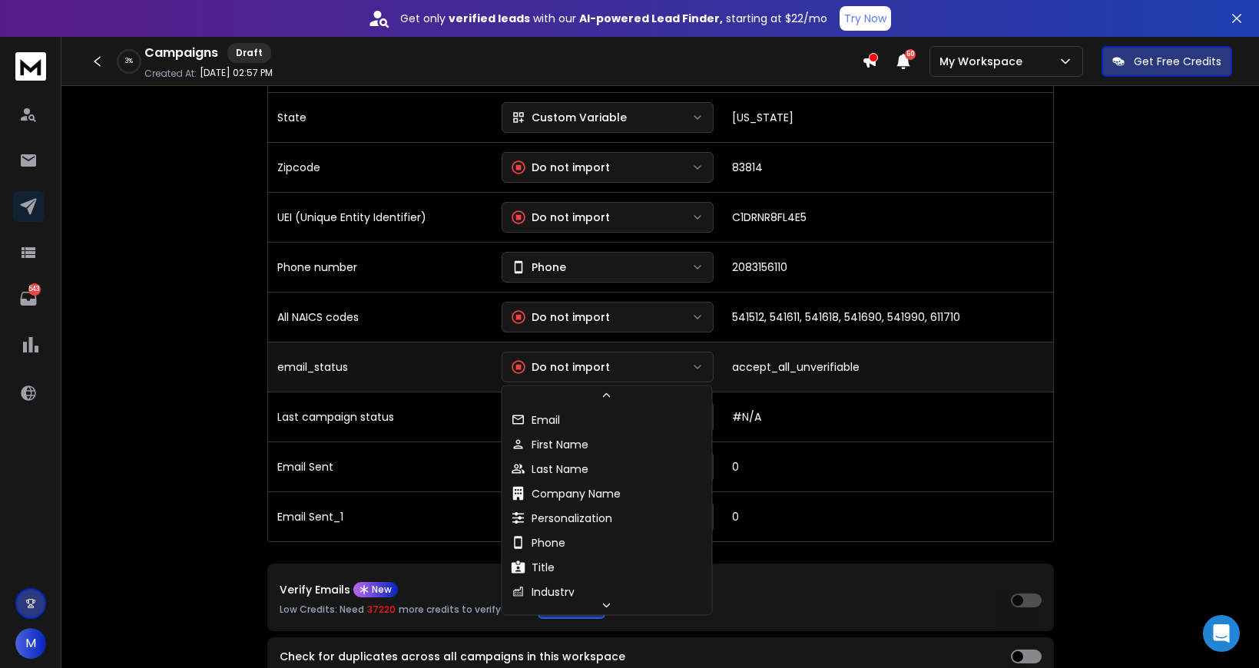
scroll to position [155, 0]
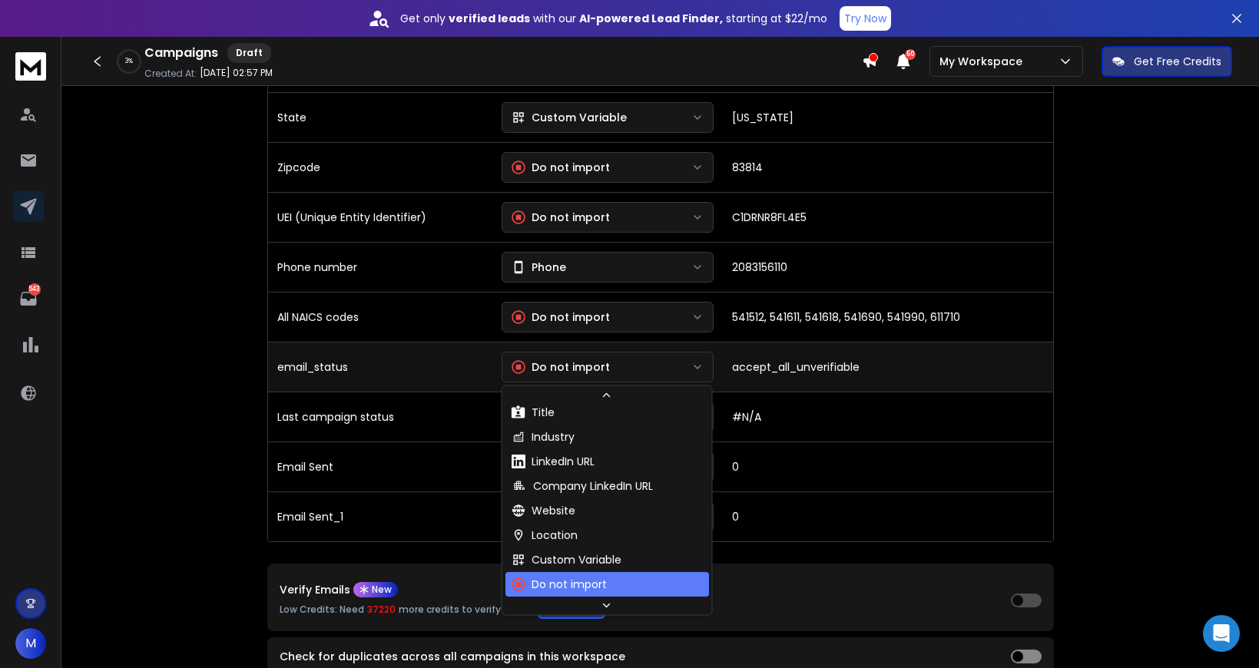
click at [648, 356] on button "Do not import" at bounding box center [608, 367] width 212 height 31
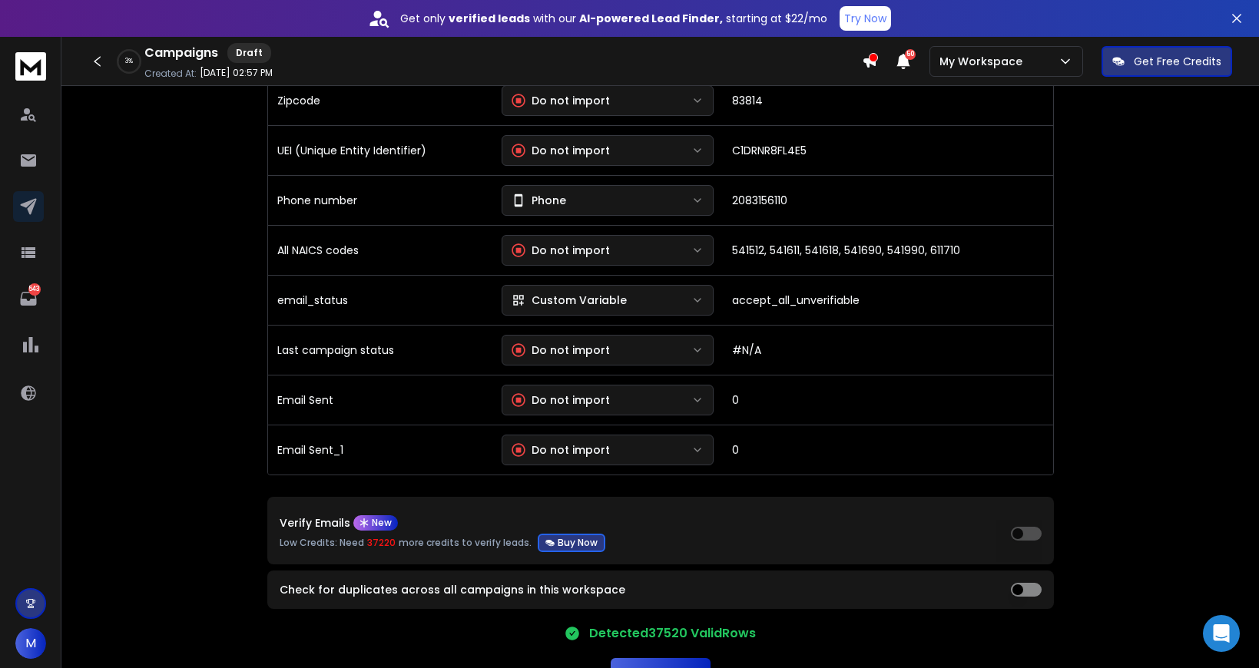
scroll to position [735, 0]
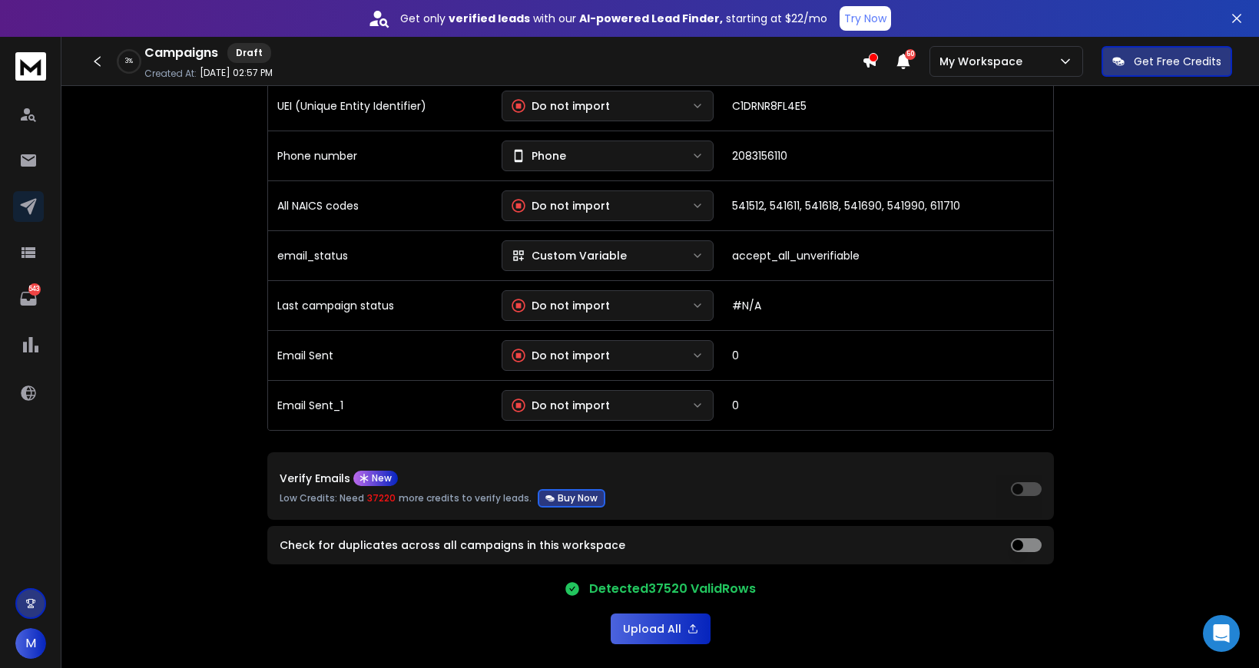
click at [686, 621] on button "Upload All" at bounding box center [661, 629] width 100 height 31
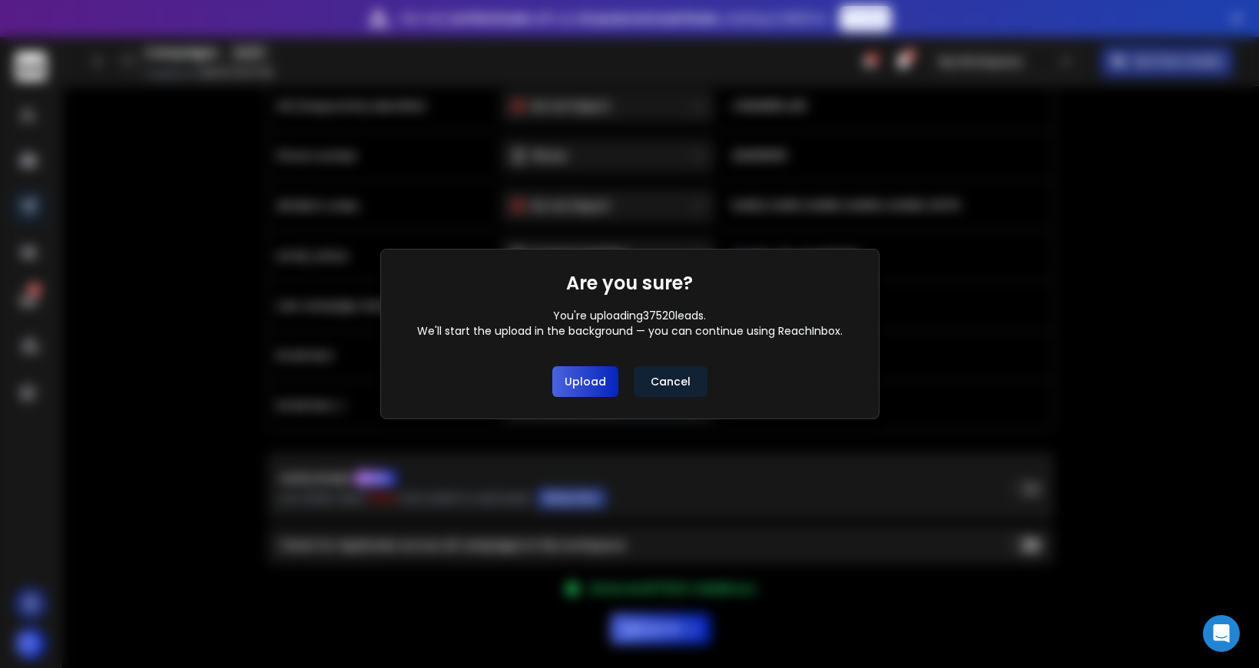
click at [601, 380] on button "Upload" at bounding box center [585, 381] width 66 height 31
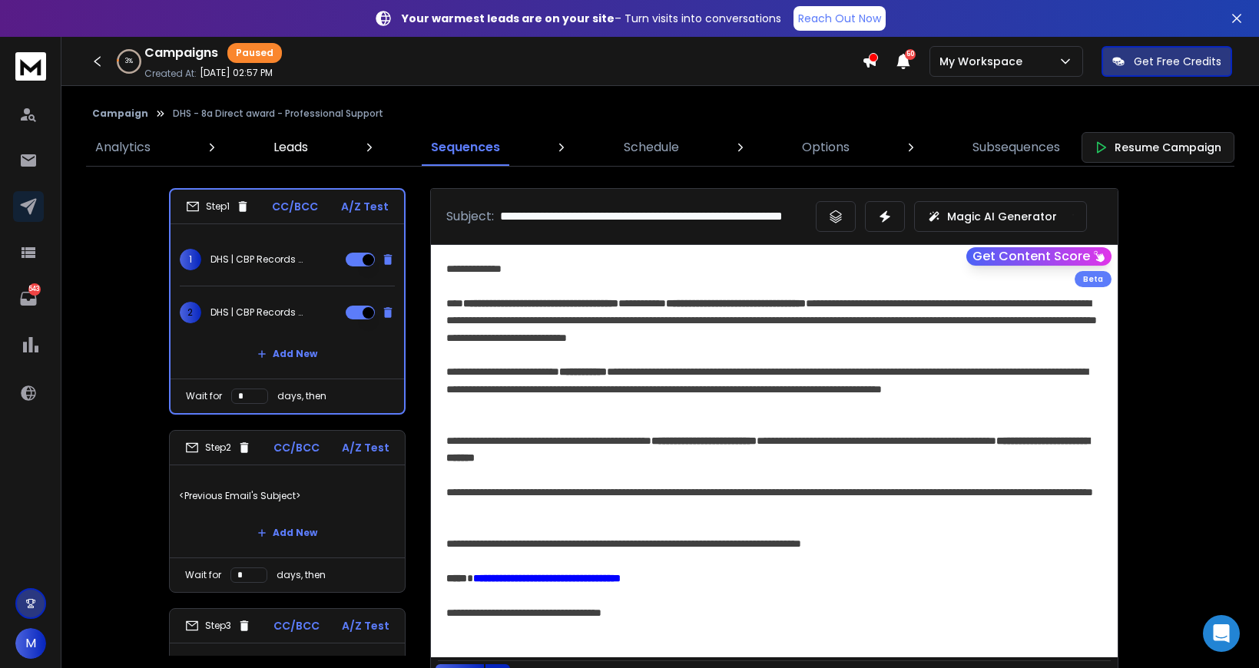
click at [274, 153] on p "Leads" at bounding box center [291, 147] width 35 height 18
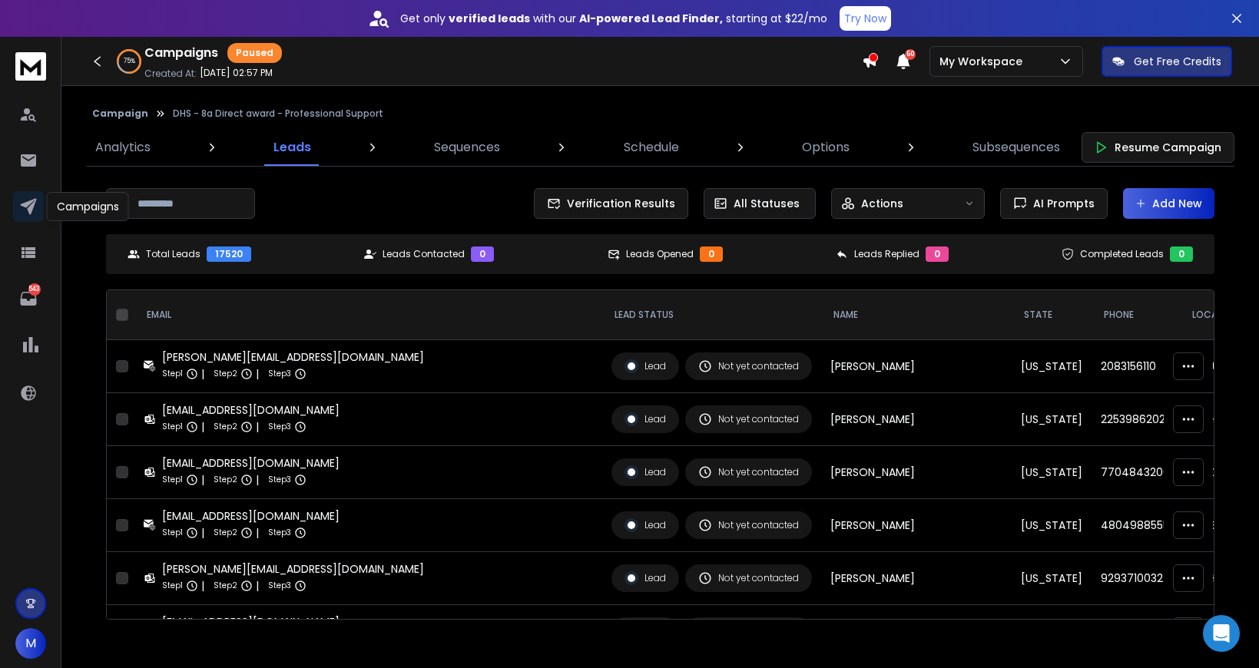
click at [30, 206] on icon at bounding box center [28, 206] width 16 height 16
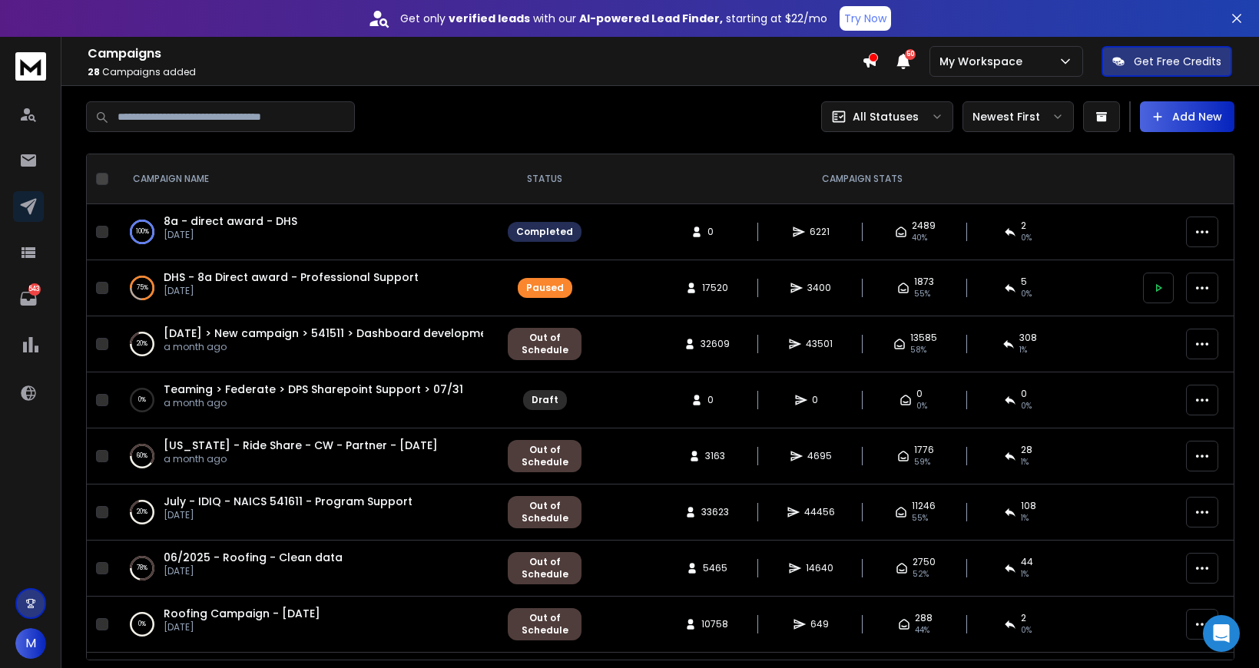
click at [195, 224] on span "8a - direct award - DHS" at bounding box center [231, 221] width 134 height 15
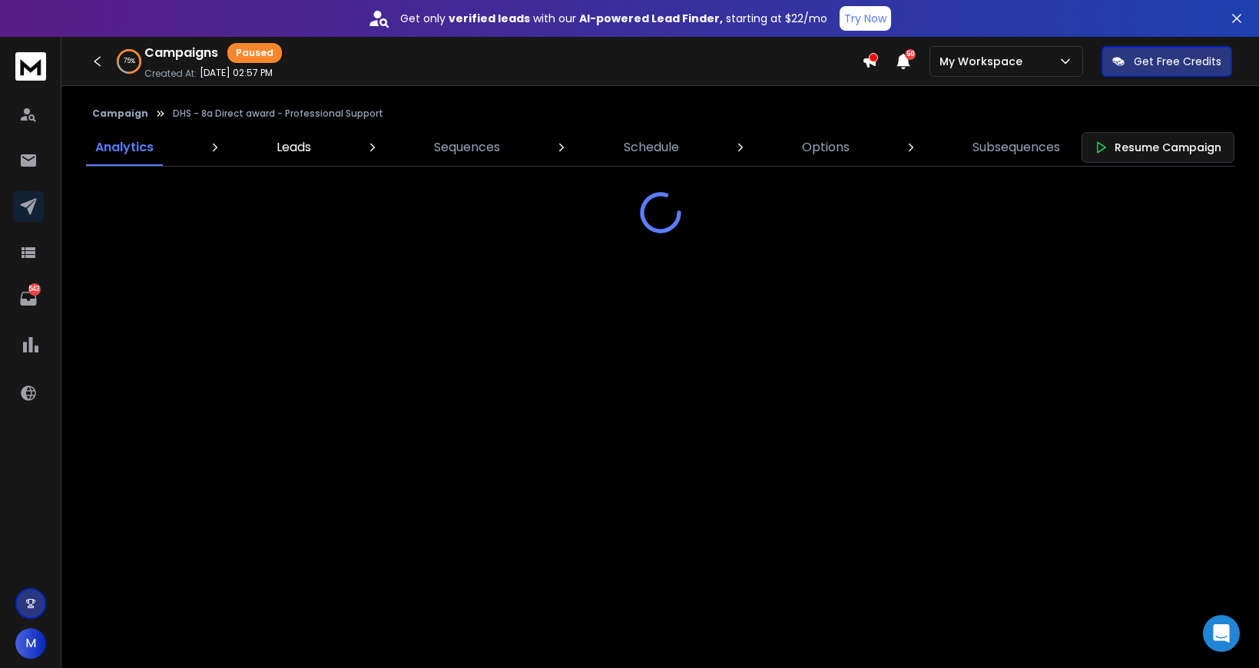
click at [293, 149] on p "Leads" at bounding box center [294, 147] width 35 height 18
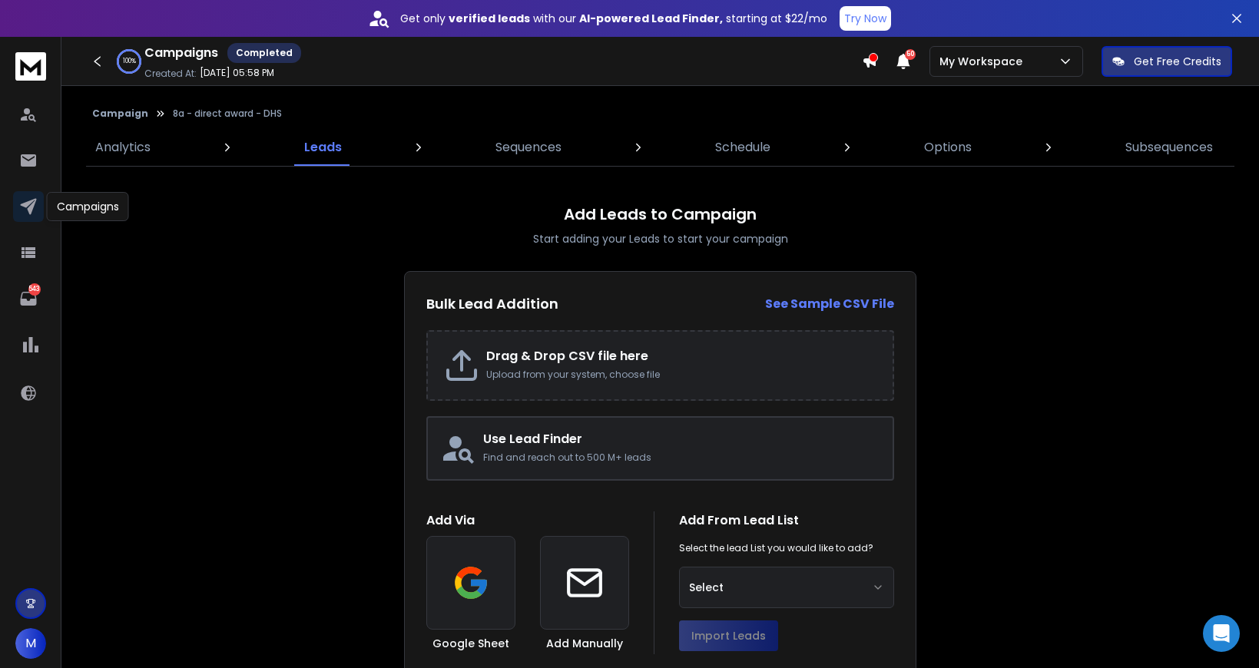
click at [26, 204] on icon at bounding box center [28, 206] width 16 height 16
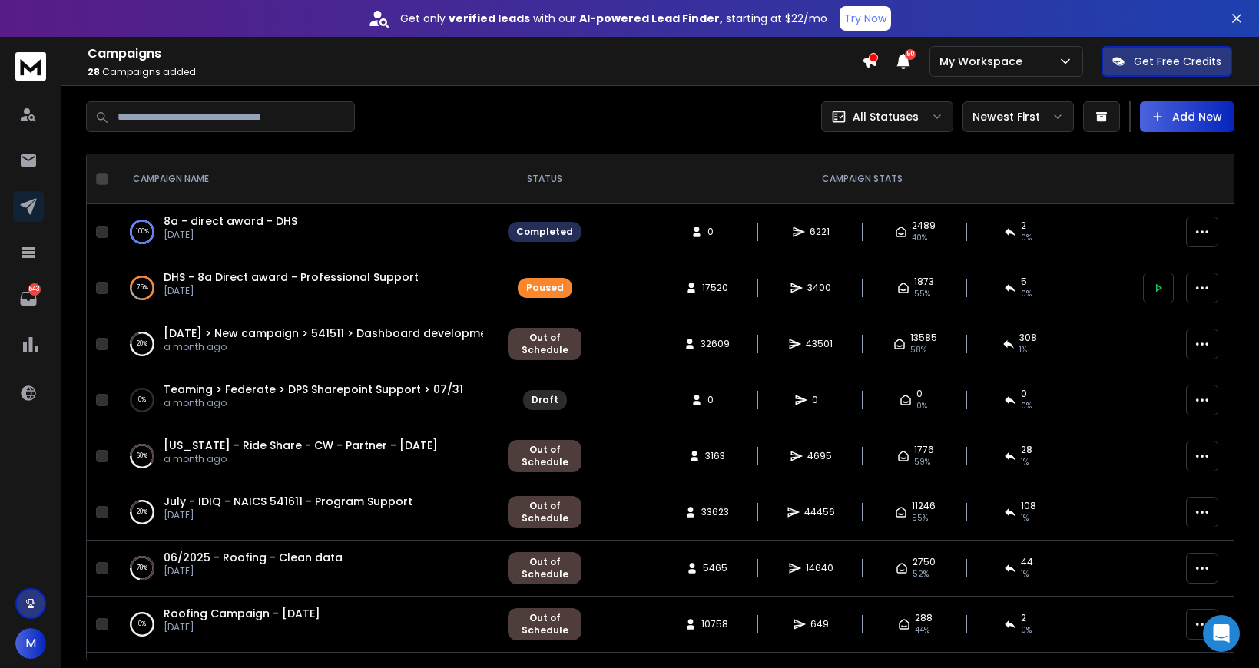
click at [227, 277] on span "DHS - 8a Direct award - Professional Support" at bounding box center [291, 277] width 255 height 15
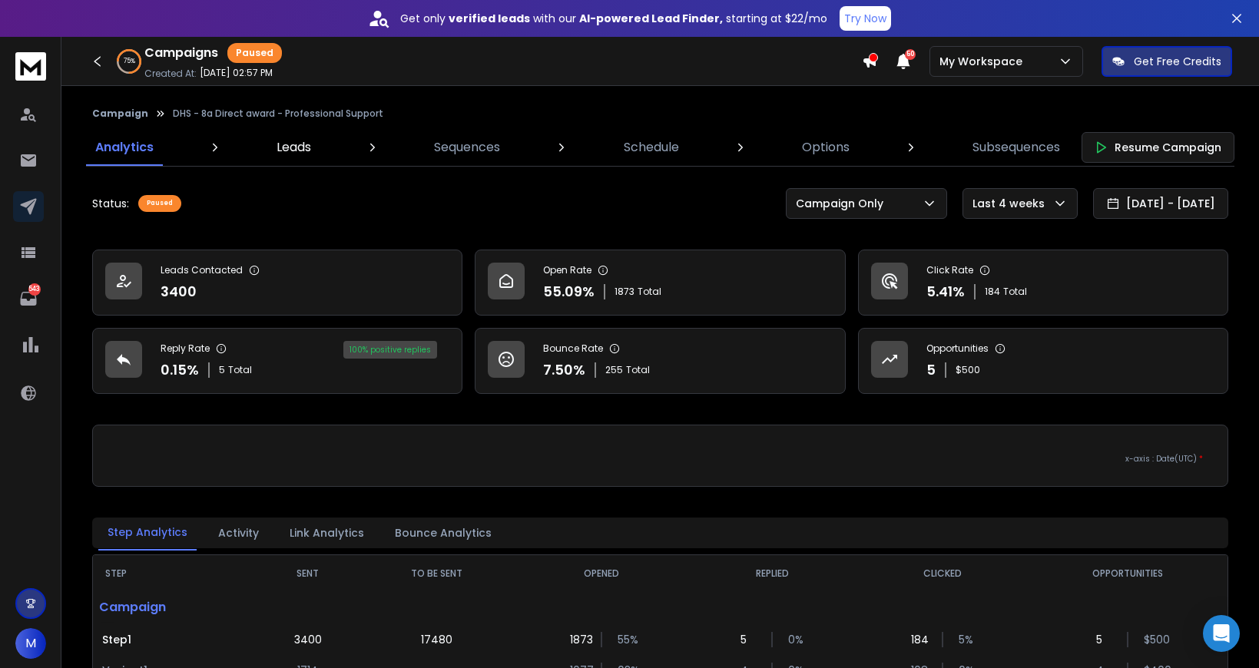
click at [335, 147] on div "Analytics Leads Sequences Schedule Options Subsequences" at bounding box center [577, 147] width 983 height 37
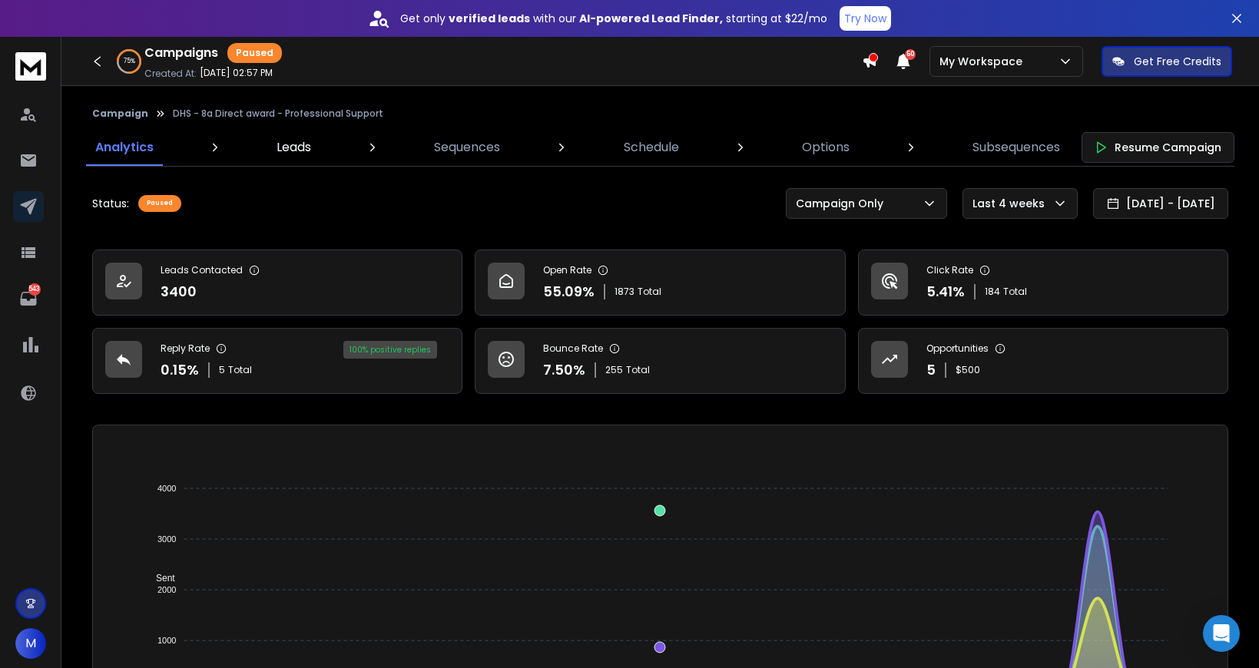
click at [290, 148] on p "Leads" at bounding box center [294, 147] width 35 height 18
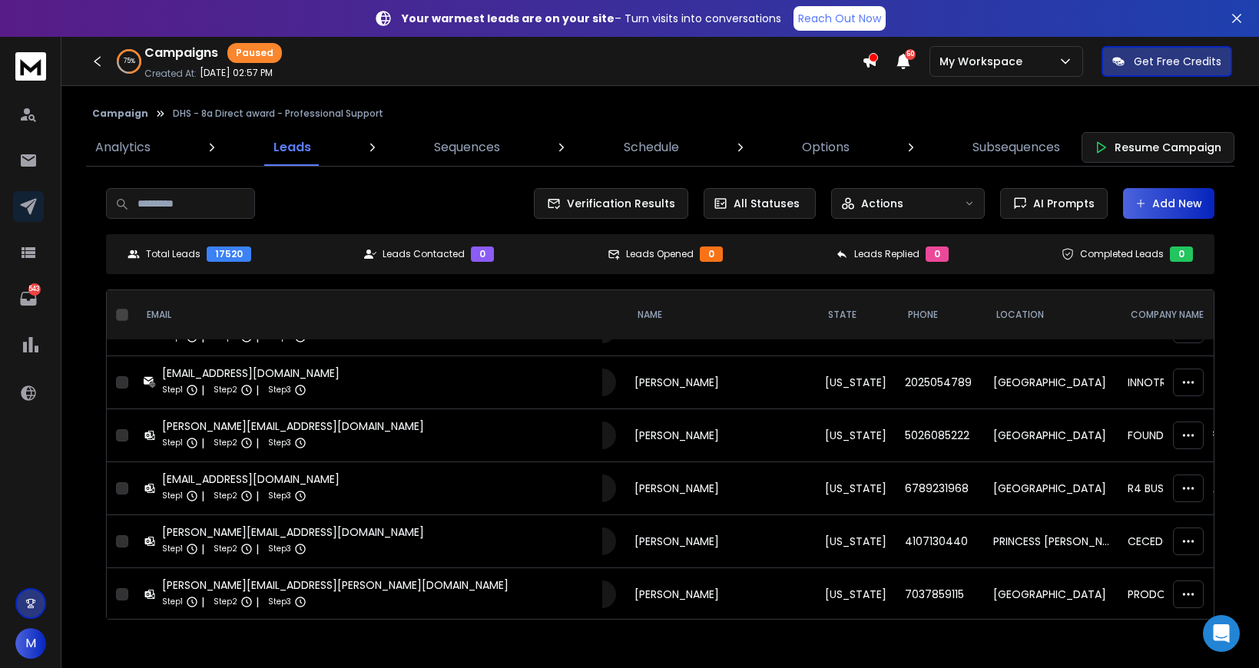
scroll to position [0, 196]
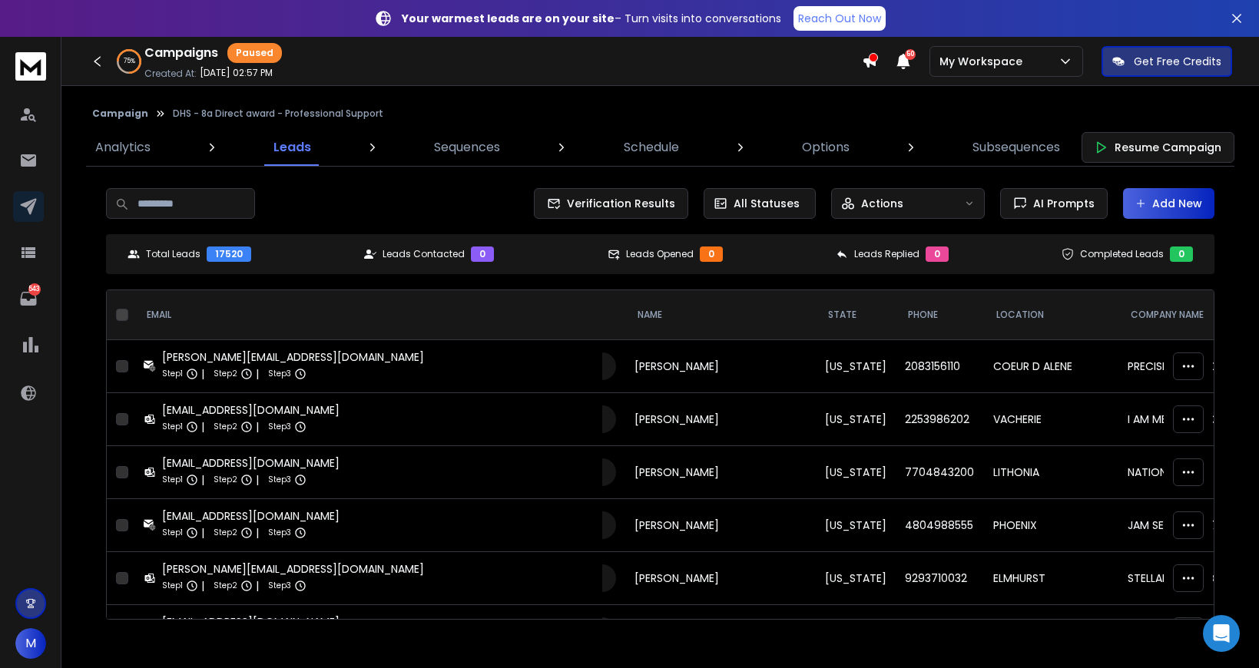
click at [514, 84] on div "75 % Campaigns Paused Created At: [DATE] 02:57 PM 50 My Workspace Get Free Cred…" at bounding box center [629, 61] width 1259 height 49
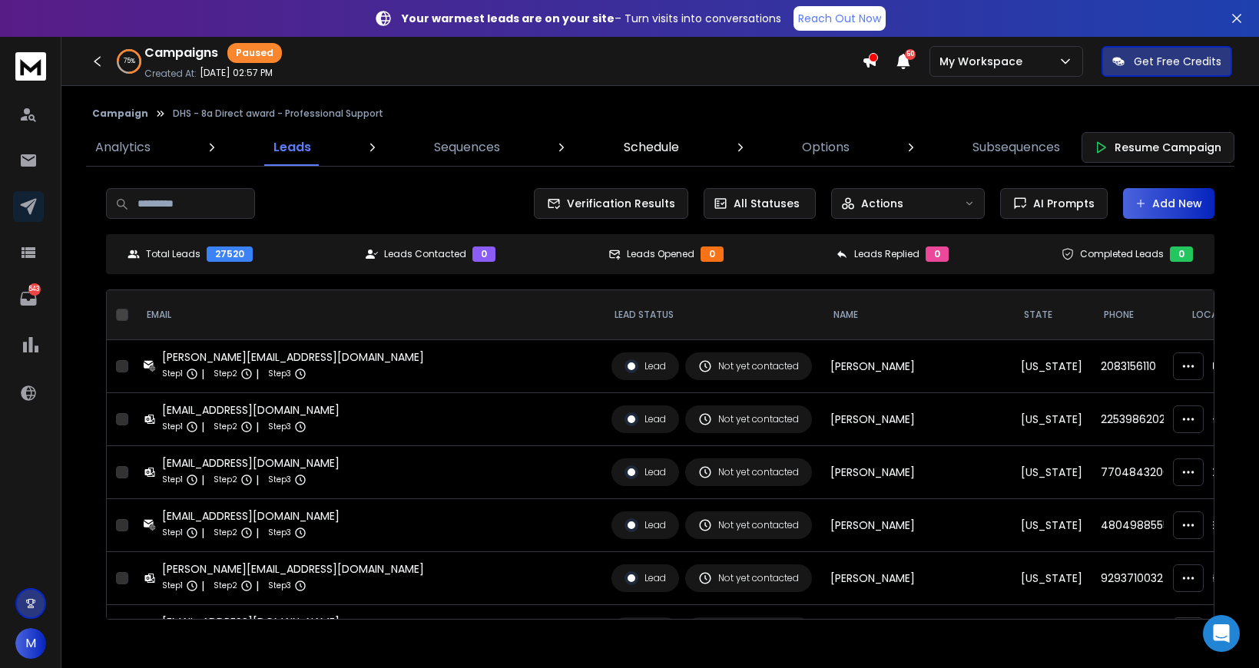
click at [645, 155] on p "Schedule" at bounding box center [651, 147] width 55 height 18
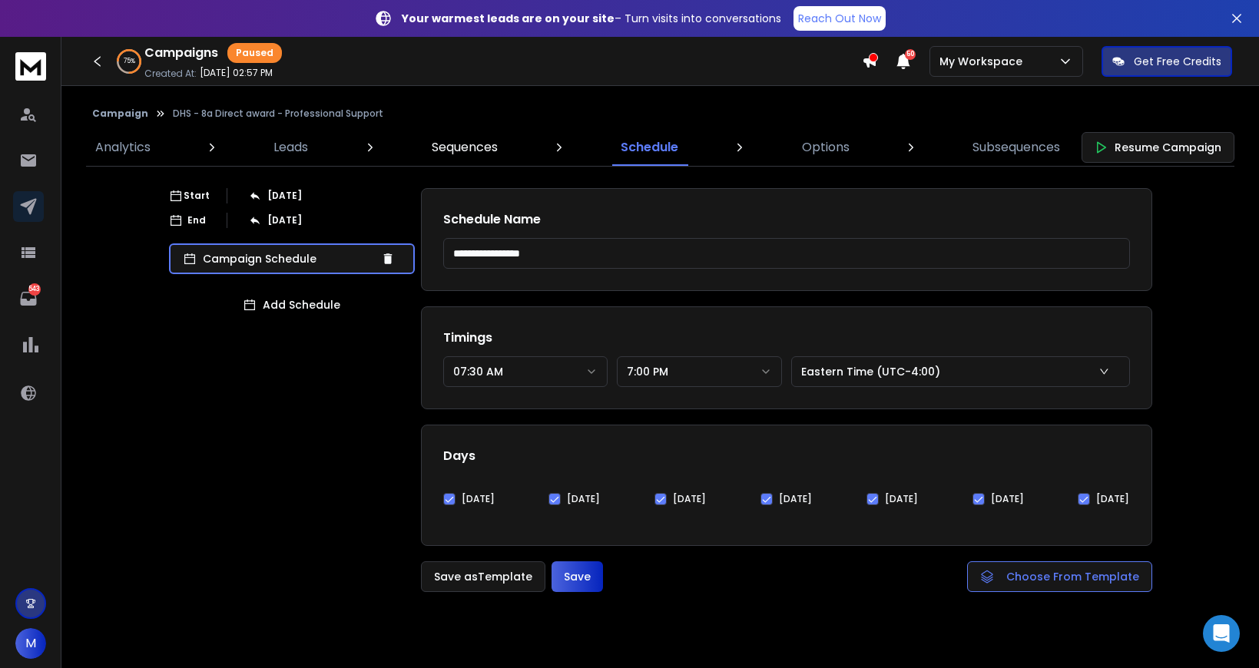
click at [469, 151] on p "Sequences" at bounding box center [465, 147] width 66 height 18
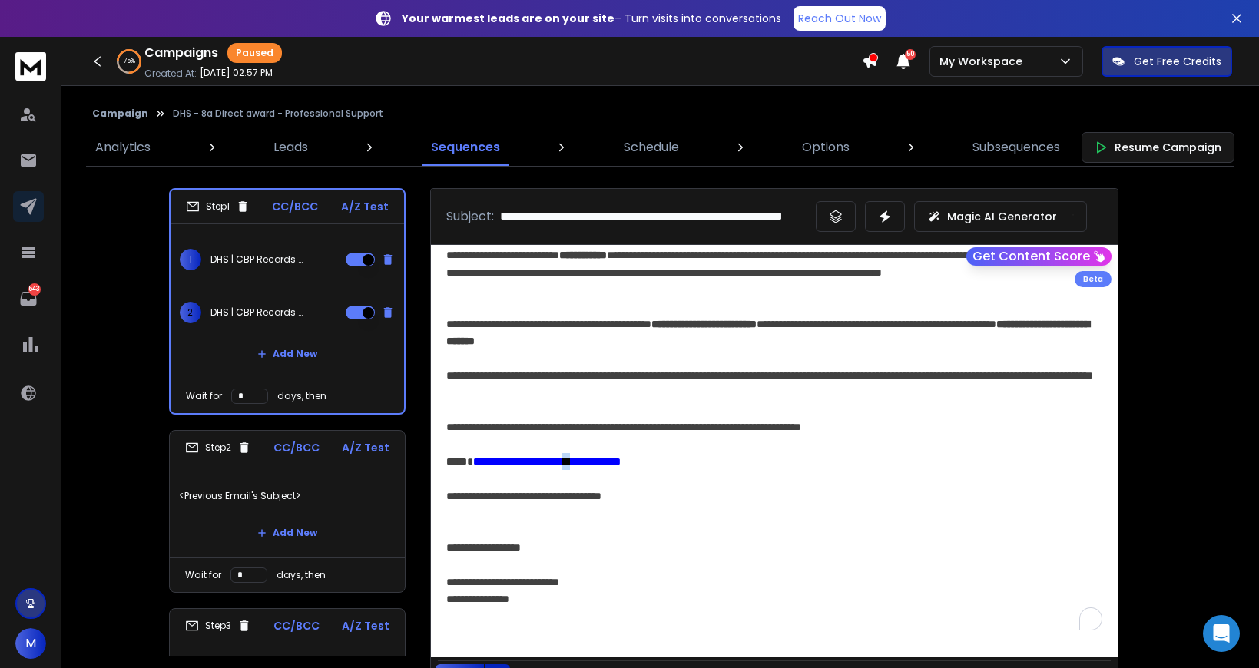
scroll to position [117, 0]
click at [526, 465] on strong "**********" at bounding box center [547, 461] width 148 height 11
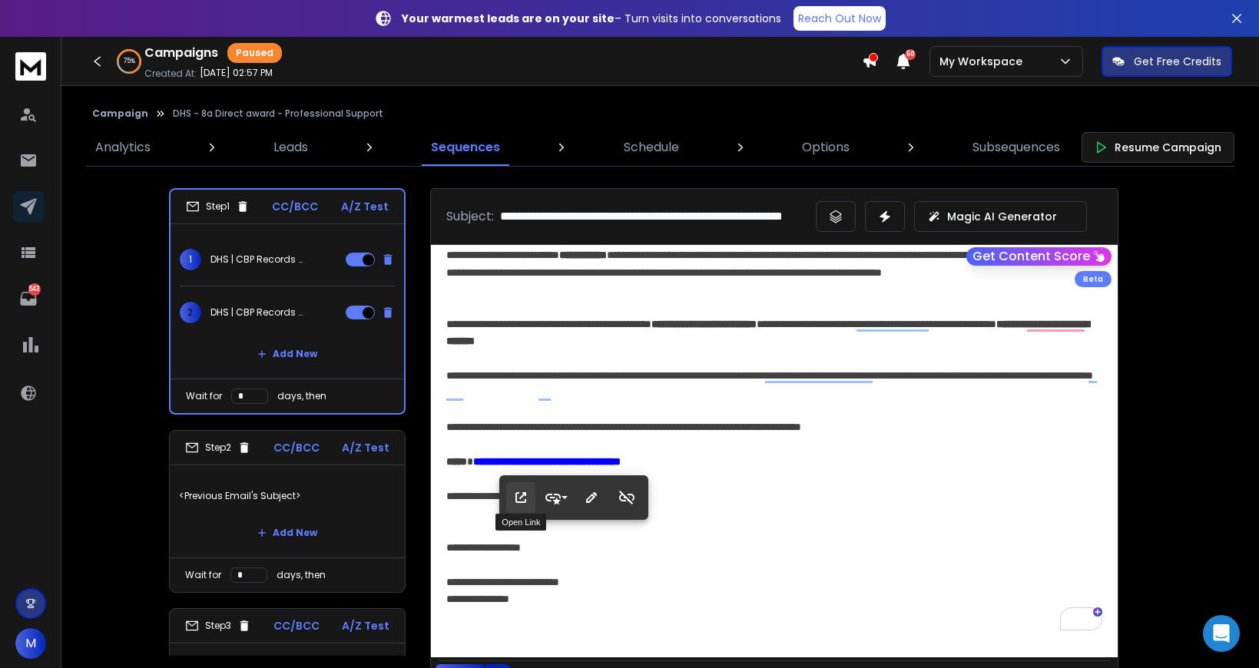
click at [516, 504] on icon "button" at bounding box center [521, 498] width 18 height 18
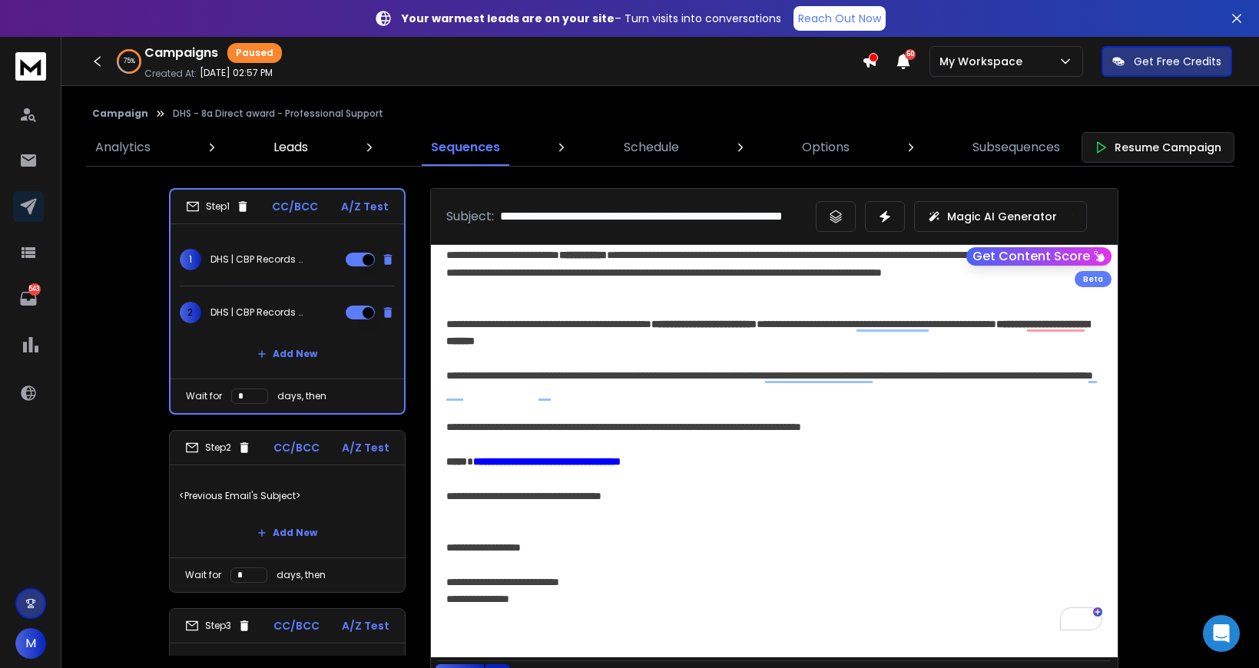
click at [282, 143] on p "Leads" at bounding box center [291, 147] width 35 height 18
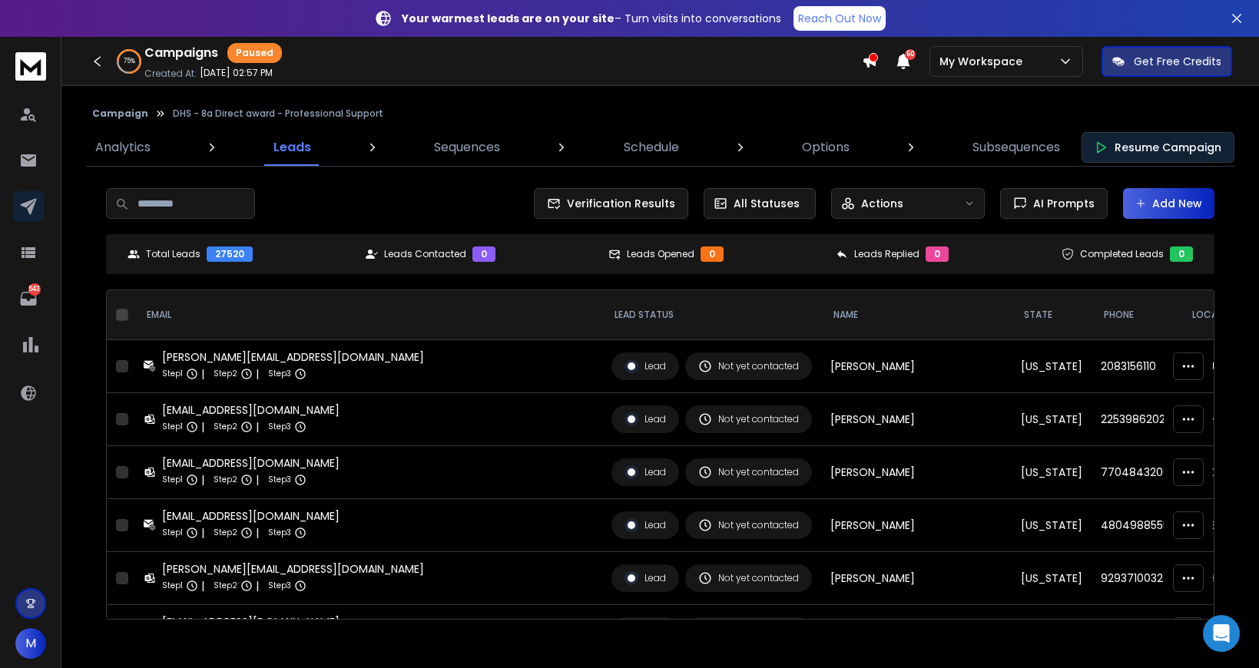
click at [1143, 151] on button "Resume Campaign" at bounding box center [1158, 147] width 153 height 31
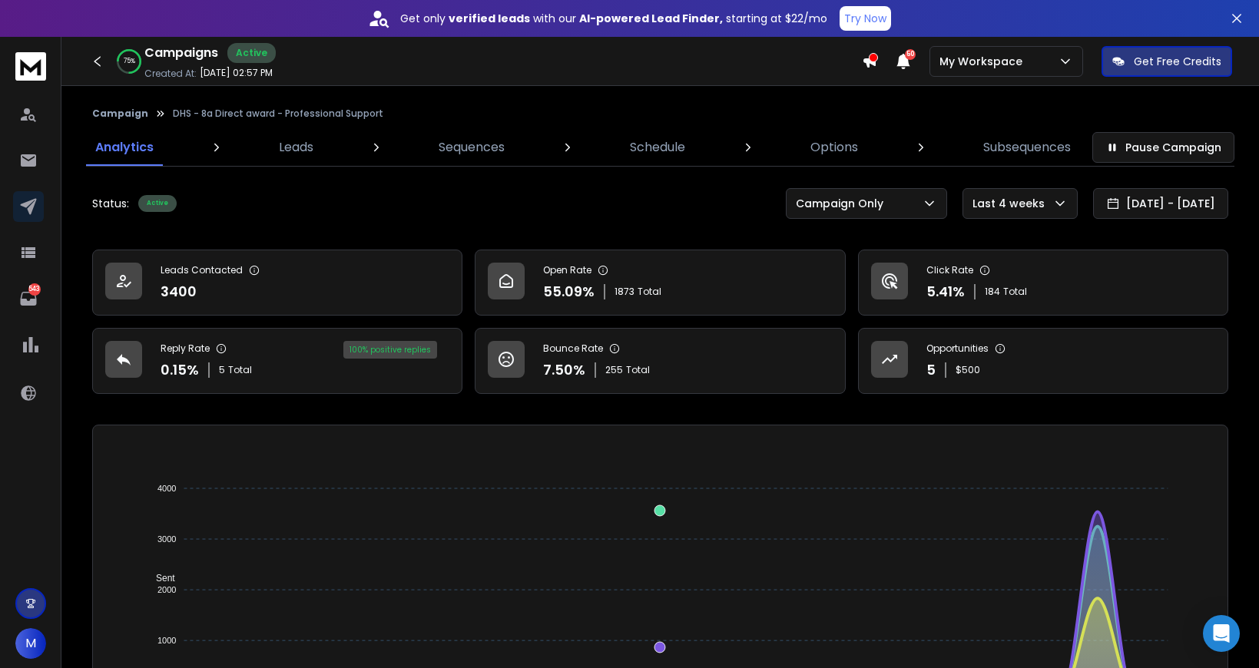
click at [383, 212] on div "Status: Active Pause Campaign Campaign Only Last 4 weeks [DATE] - [DATE]" at bounding box center [660, 203] width 1136 height 31
click at [296, 148] on p "Leads" at bounding box center [296, 147] width 35 height 18
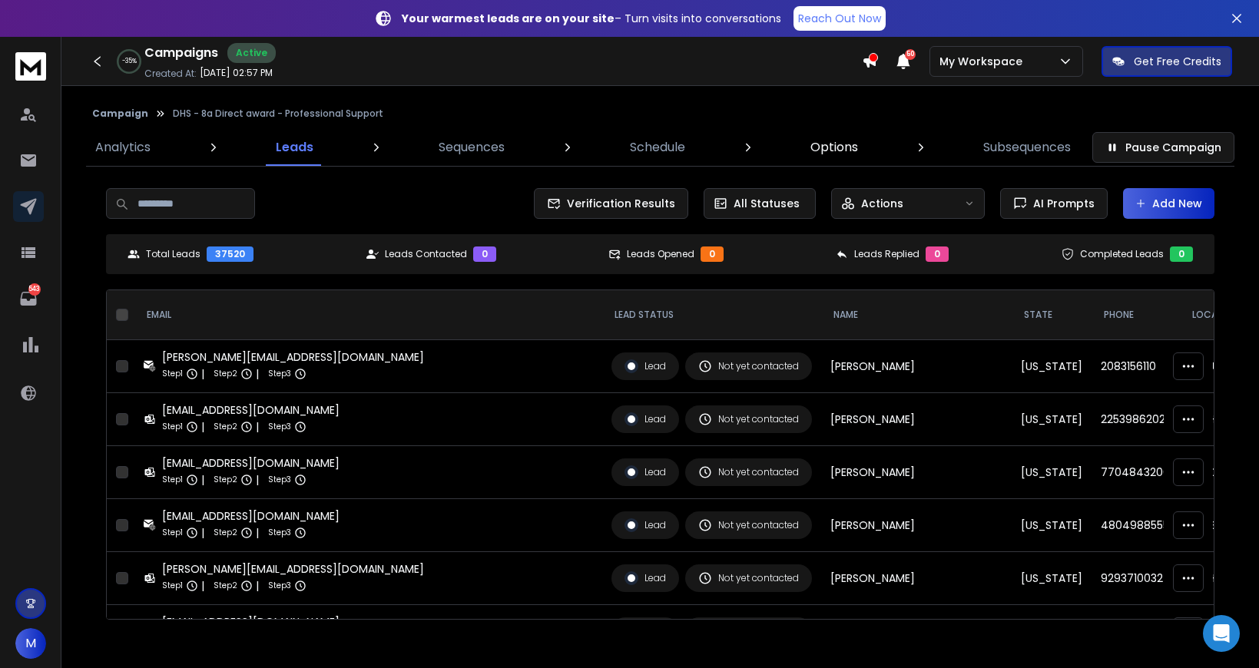
click at [840, 154] on p "Options" at bounding box center [835, 147] width 48 height 18
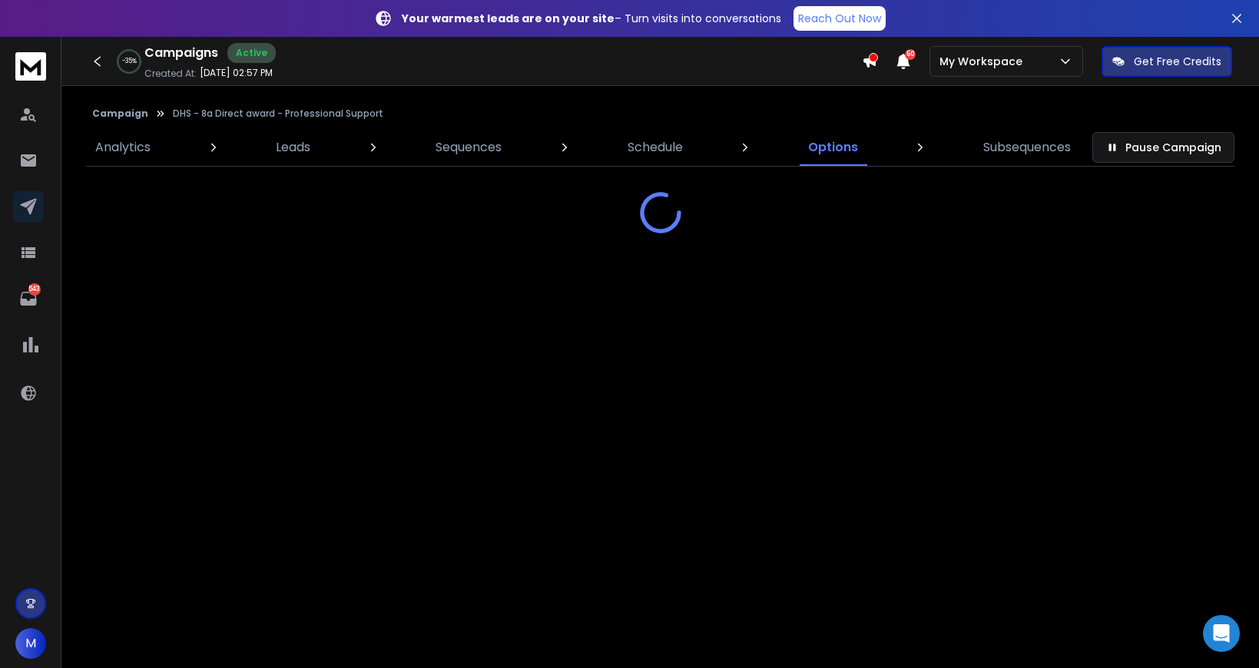
select select "*********"
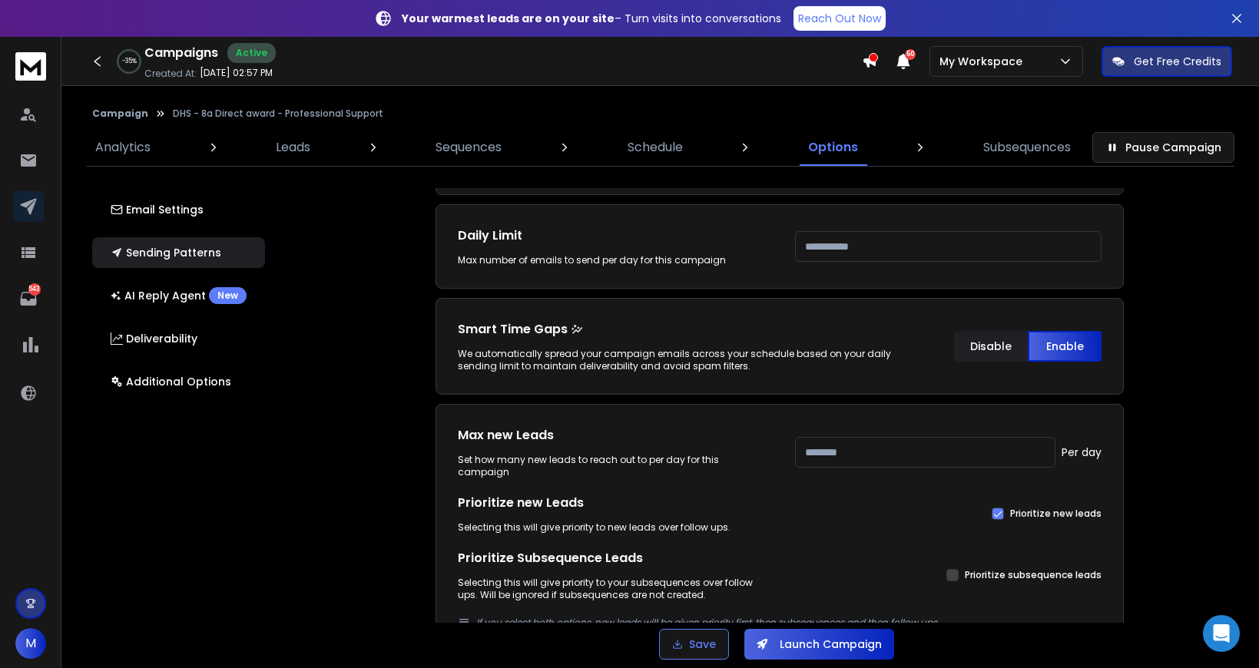
scroll to position [735, 0]
click at [785, 641] on button "Launch Campaign" at bounding box center [820, 644] width 150 height 31
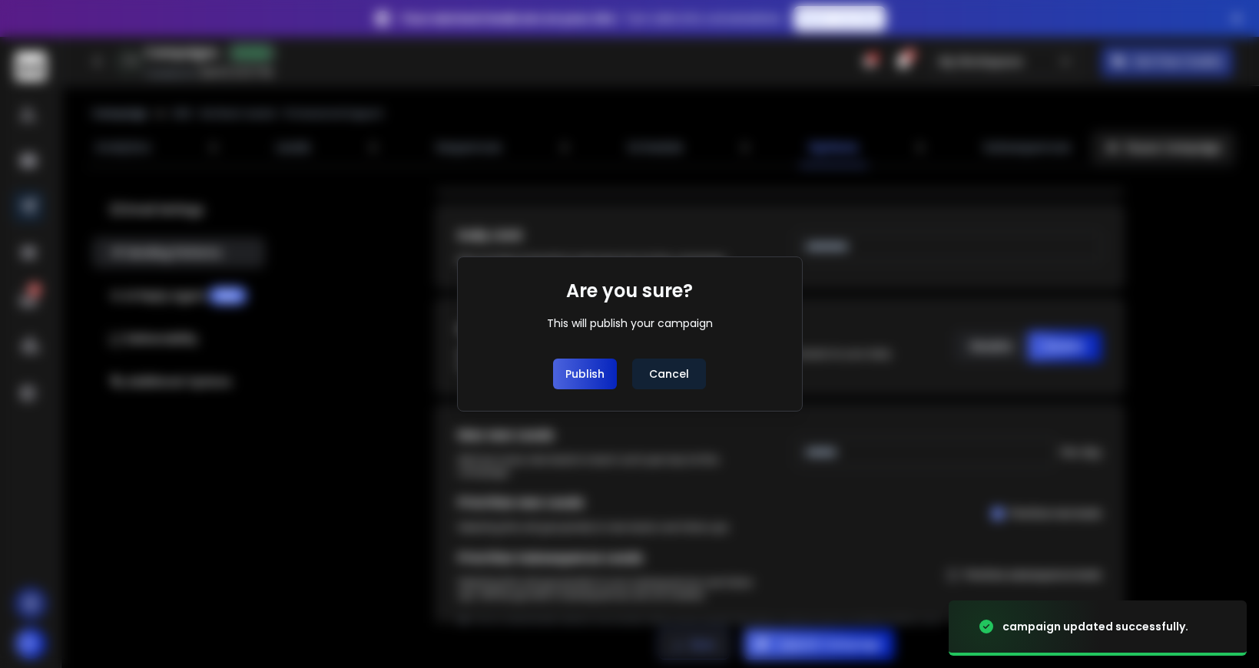
drag, startPoint x: 589, startPoint y: 380, endPoint x: 596, endPoint y: 376, distance: 7.9
click at [589, 380] on button "Publish" at bounding box center [585, 374] width 64 height 31
